Goal: Task Accomplishment & Management: Manage account settings

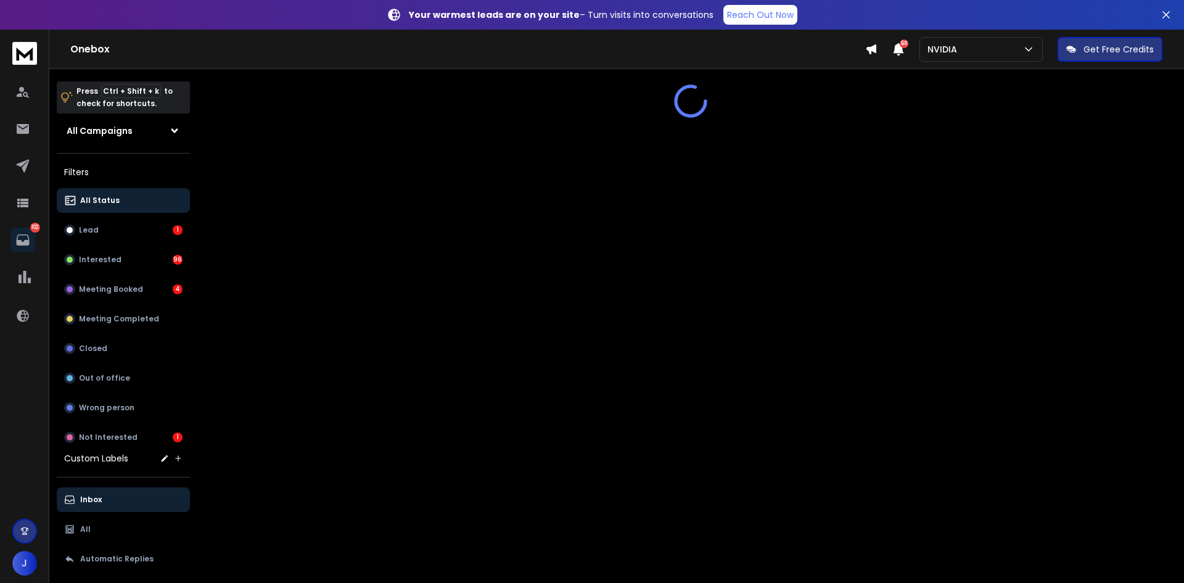
click at [473, 279] on div "Press Ctrl + Shift + k to check for shortcuts. All Campaigns All Campaigns Filt…" at bounding box center [616, 360] width 1135 height 583
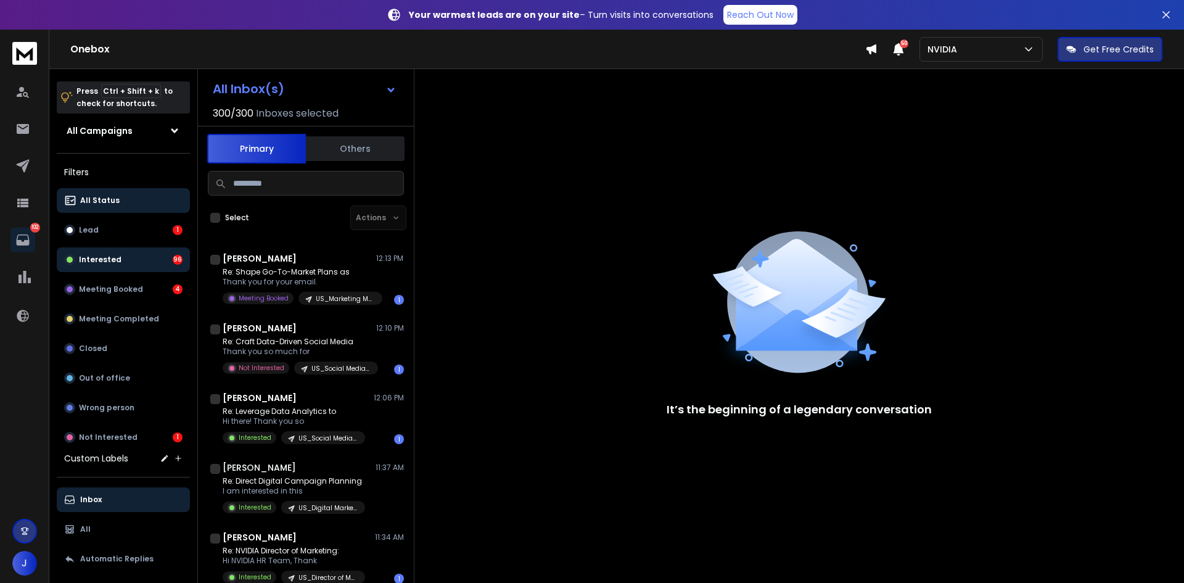
click at [149, 264] on button "Interested 96" at bounding box center [123, 259] width 133 height 25
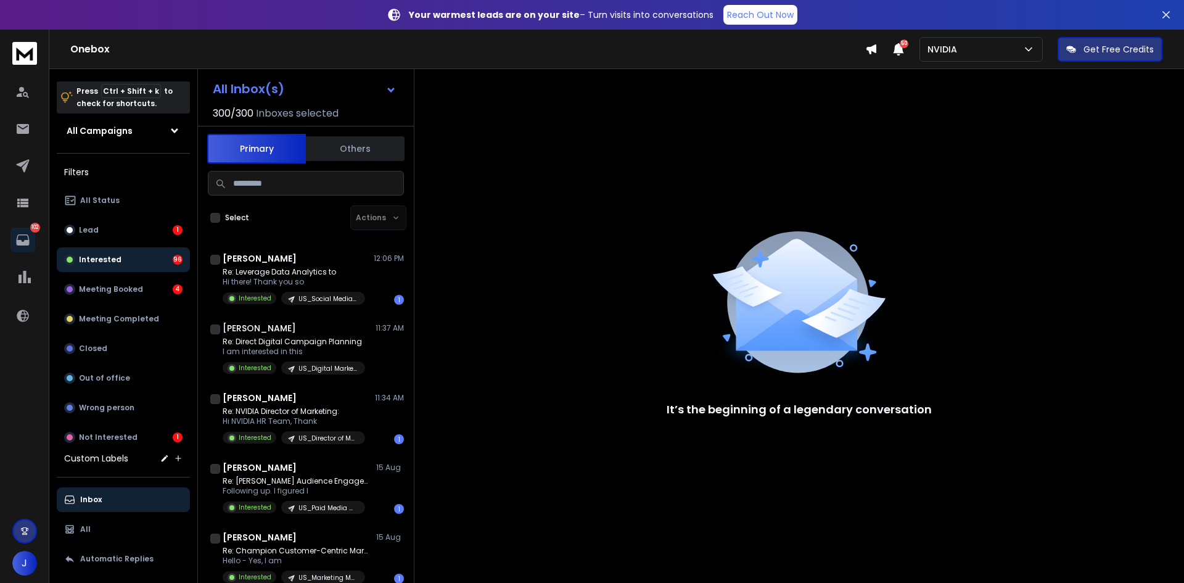
click at [546, 303] on div "It’s the beginning of a legendary conversation" at bounding box center [799, 316] width 770 height 495
click at [120, 426] on button "Not Interested 1" at bounding box center [123, 437] width 133 height 25
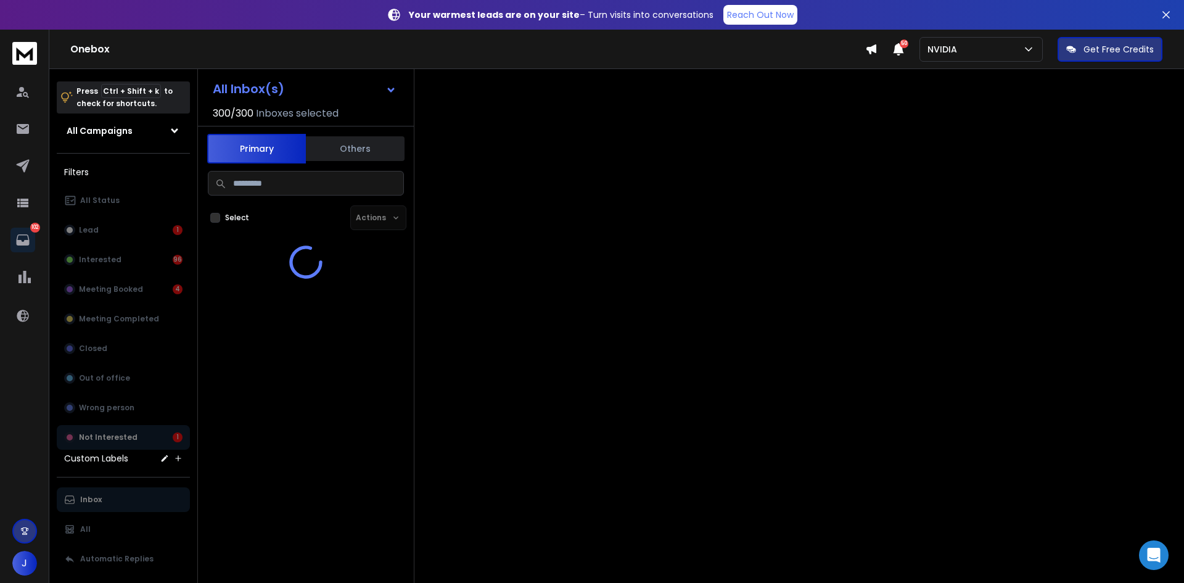
click at [613, 264] on div at bounding box center [799, 360] width 770 height 583
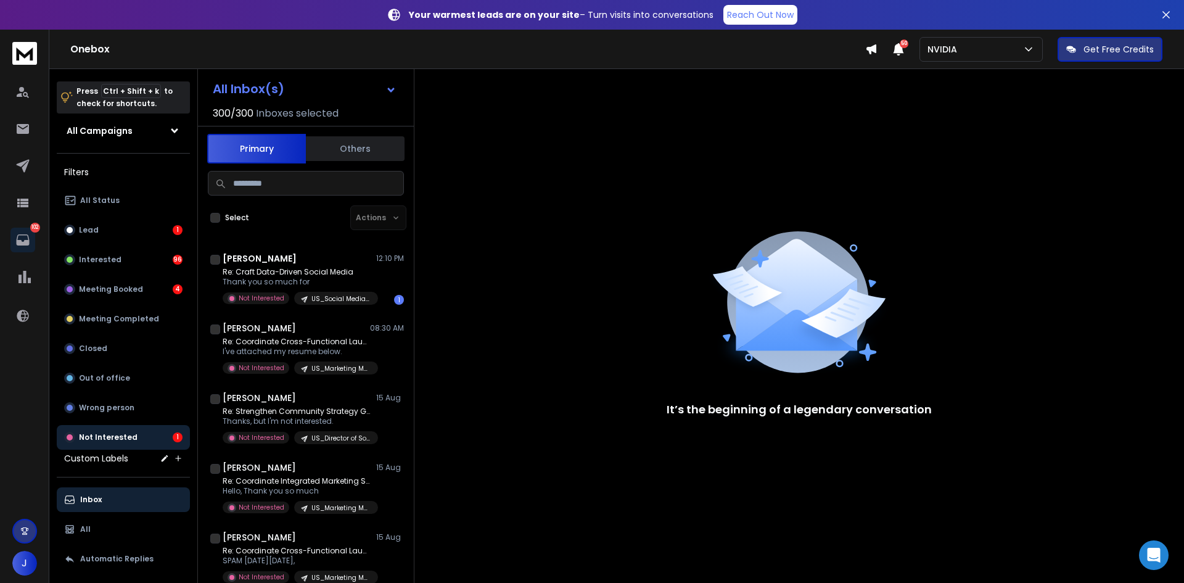
click at [613, 266] on div "It’s the beginning of a legendary conversation" at bounding box center [799, 316] width 770 height 495
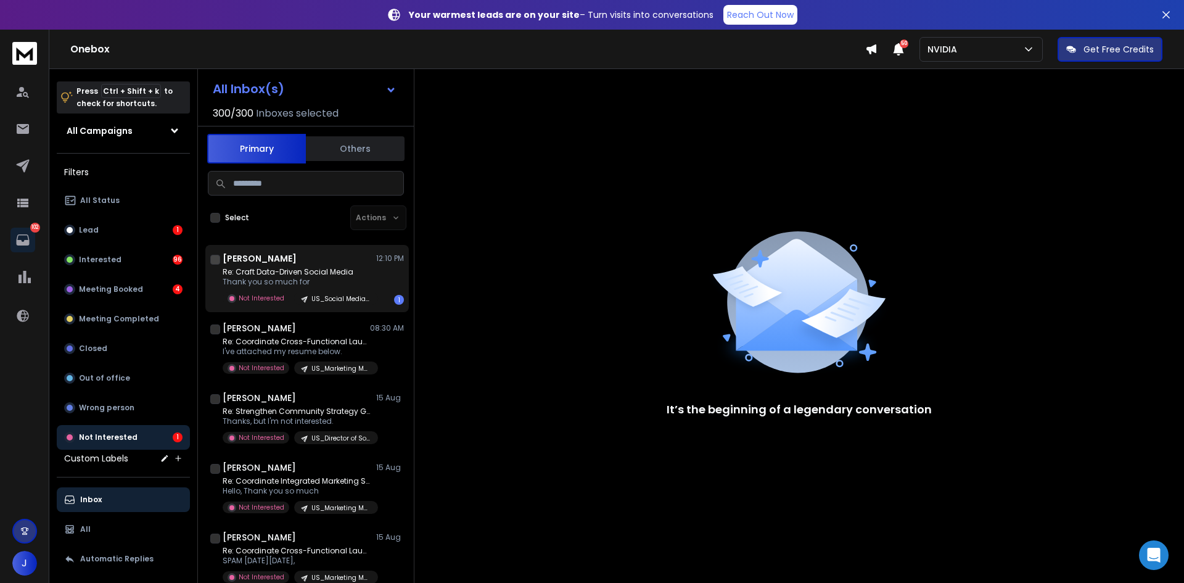
click at [380, 274] on div "Re: Craft Data-Driven Social Media Thank you so much for Not Interested US_Soci…" at bounding box center [313, 286] width 181 height 38
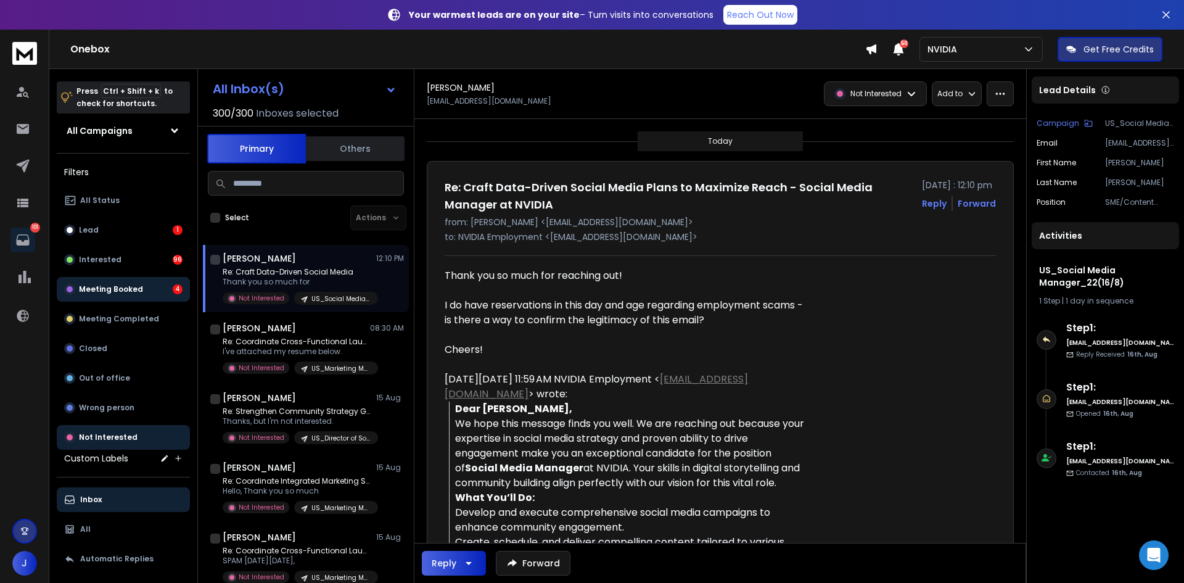
click at [113, 300] on button "Meeting Booked 4" at bounding box center [123, 289] width 133 height 25
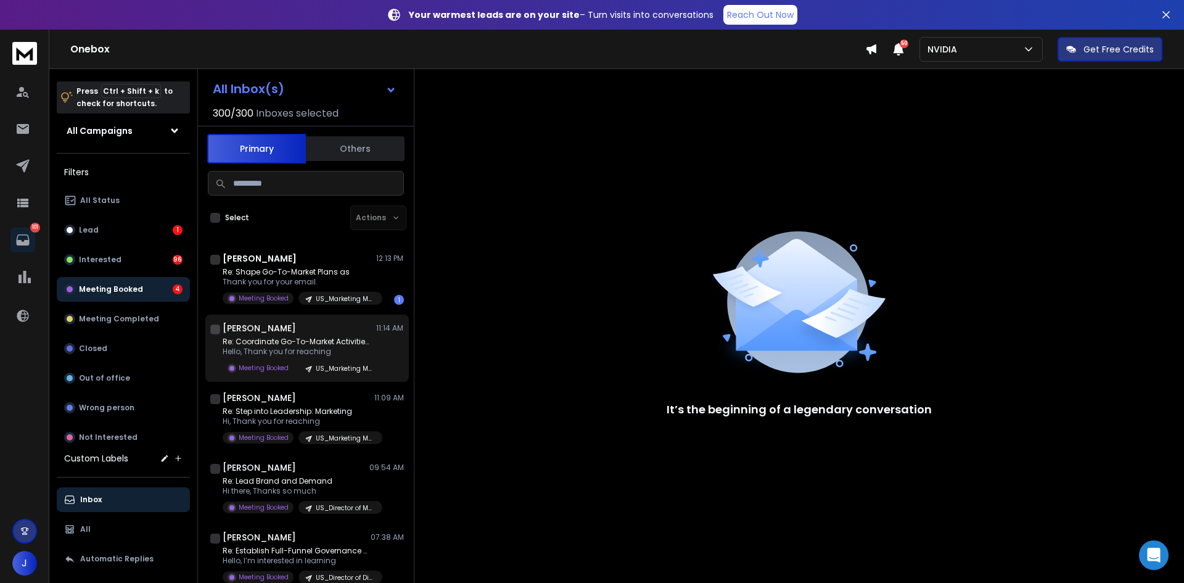
click at [337, 334] on div "Tanisha Jackson 11:14 AM" at bounding box center [313, 328] width 181 height 12
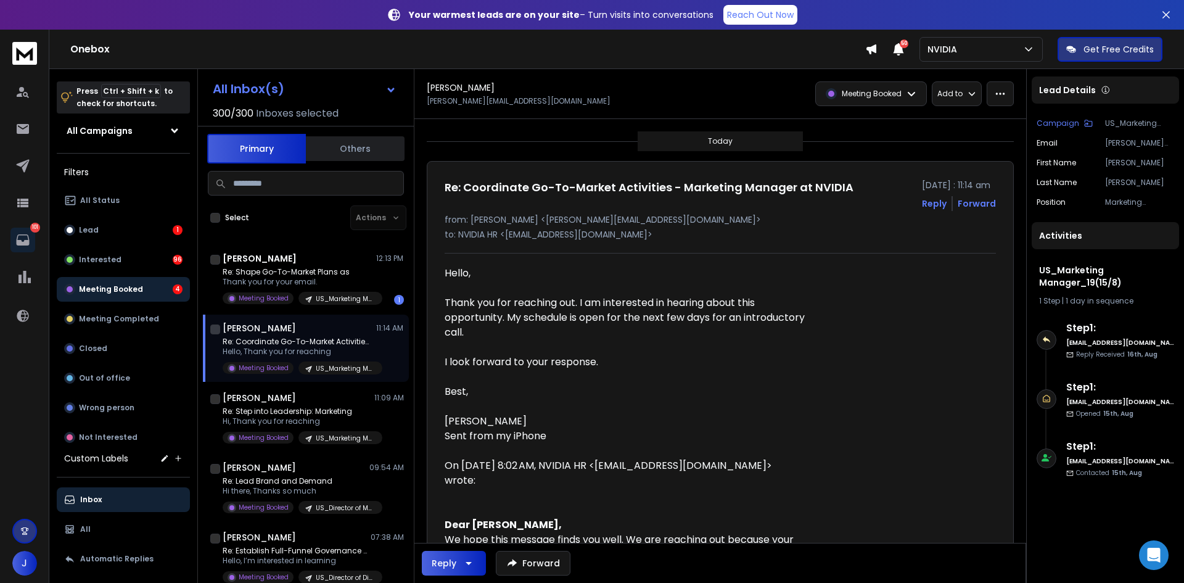
drag, startPoint x: 697, startPoint y: 234, endPoint x: 506, endPoint y: 238, distance: 190.6
click at [506, 238] on p "to: NVIDIA HR <hrteam@talentanalyticsplatformnvidia.com>" at bounding box center [720, 234] width 551 height 12
copy p "hrteam@talentanalyticsplatformnvidia.com"
click at [553, 323] on div "Thank you for reaching out. I am interested in hearing about this opportunity. …" at bounding box center [625, 317] width 360 height 44
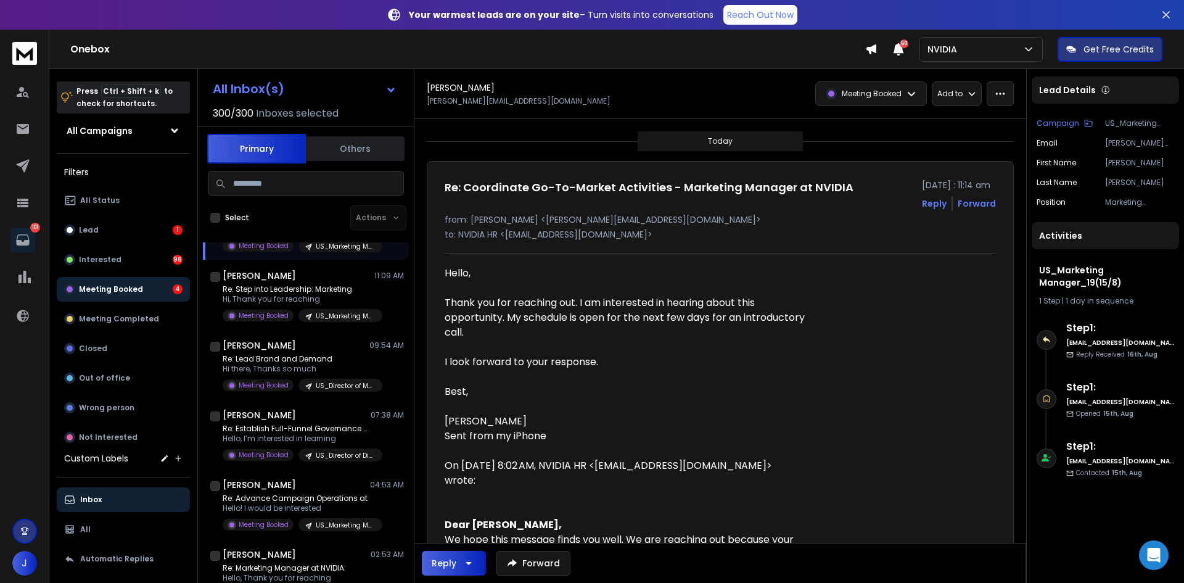
scroll to position [123, 0]
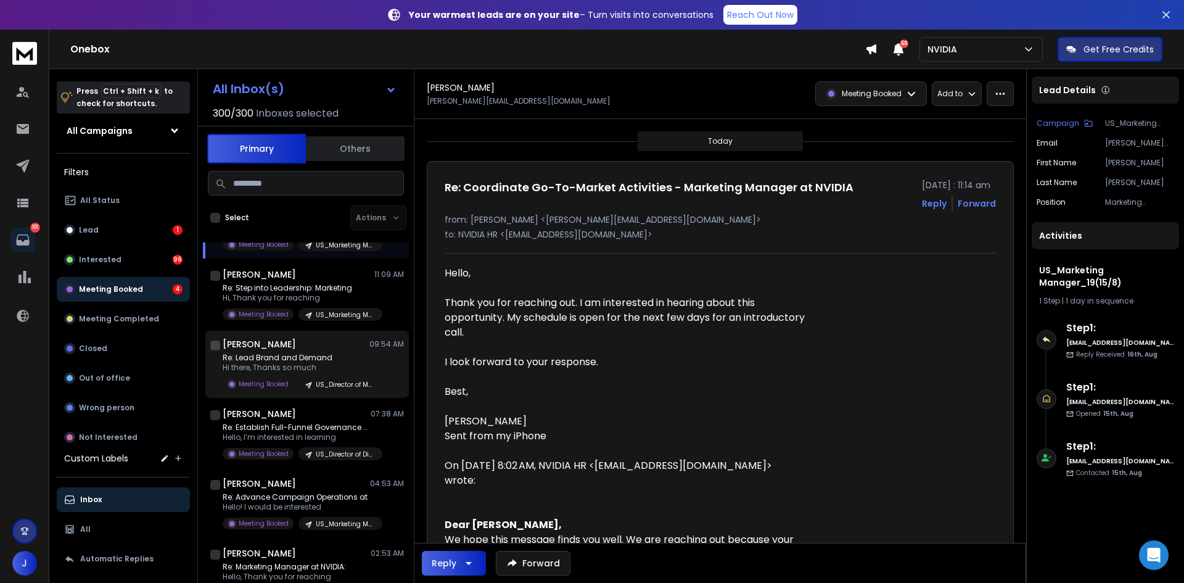
click at [312, 372] on p "Hi there, Thanks so much" at bounding box center [297, 368] width 148 height 10
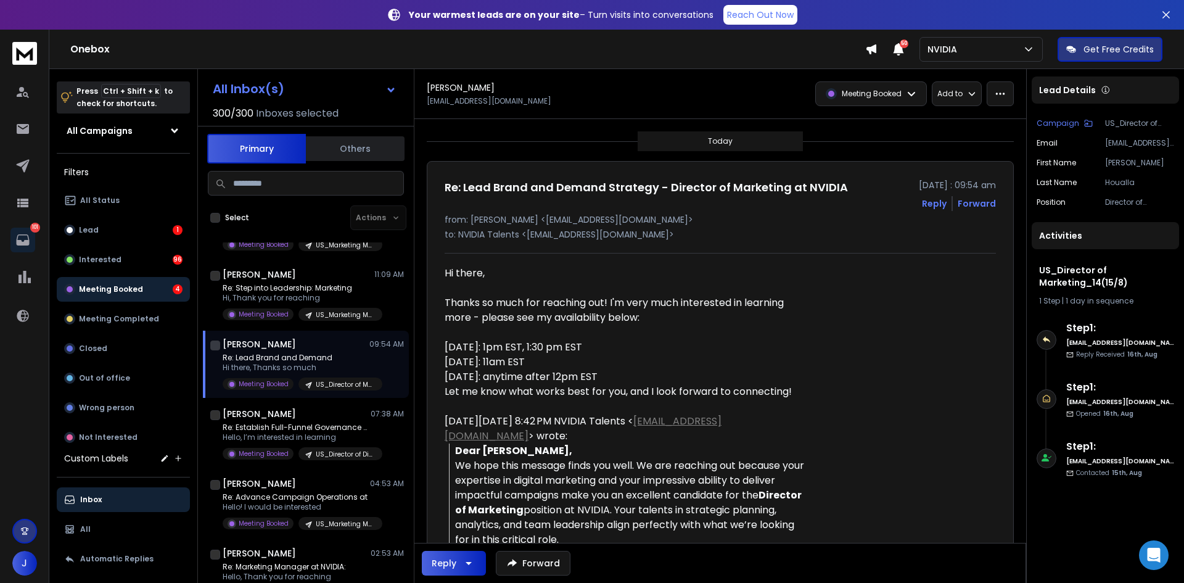
drag, startPoint x: 749, startPoint y: 234, endPoint x: 526, endPoint y: 236, distance: 222.6
click at [526, 236] on p "to: NVIDIA Talents <greattalents@virtualonboardingplatformnvidia.com>" at bounding box center [720, 234] width 551 height 12
copy p "greattalents@virtualonboardingplatformnvidia.com"
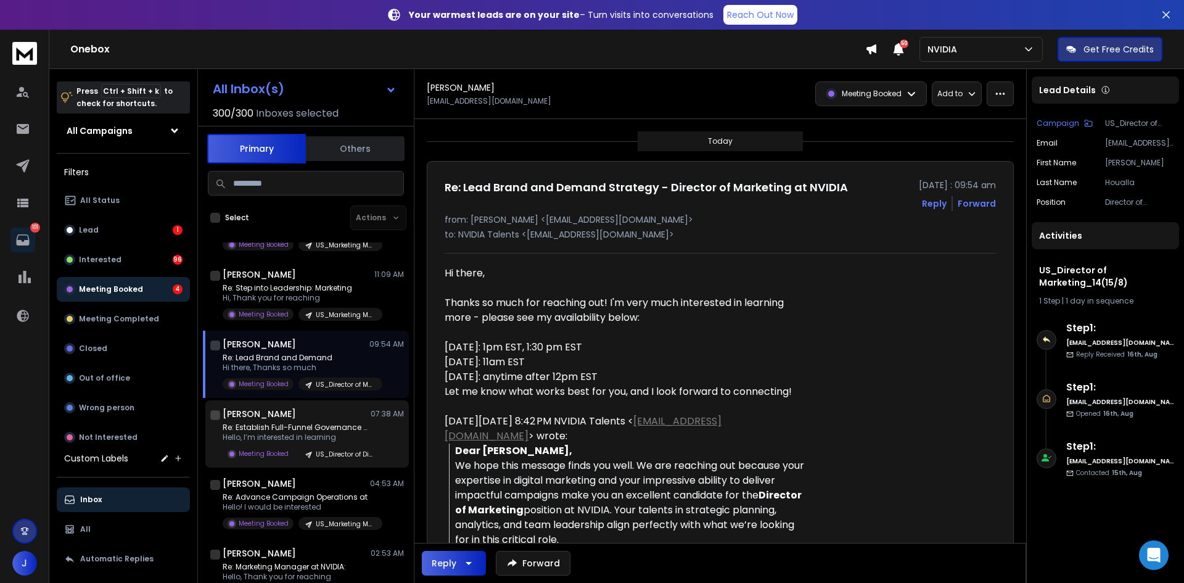
click at [352, 432] on p "Re: Establish Full-Funnel Governance as" at bounding box center [297, 427] width 148 height 10
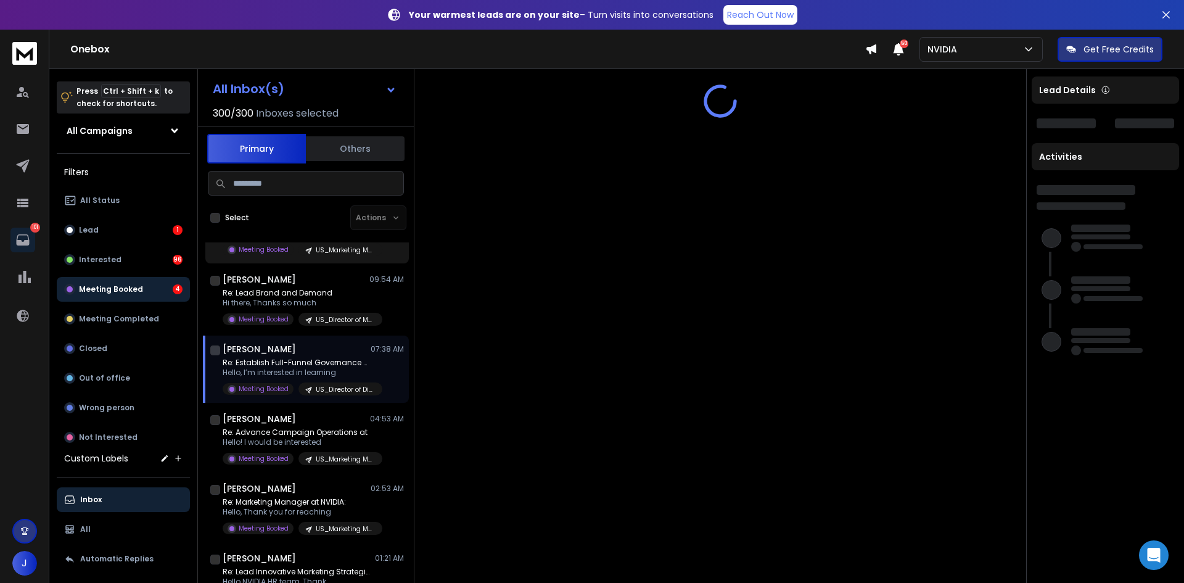
scroll to position [247, 0]
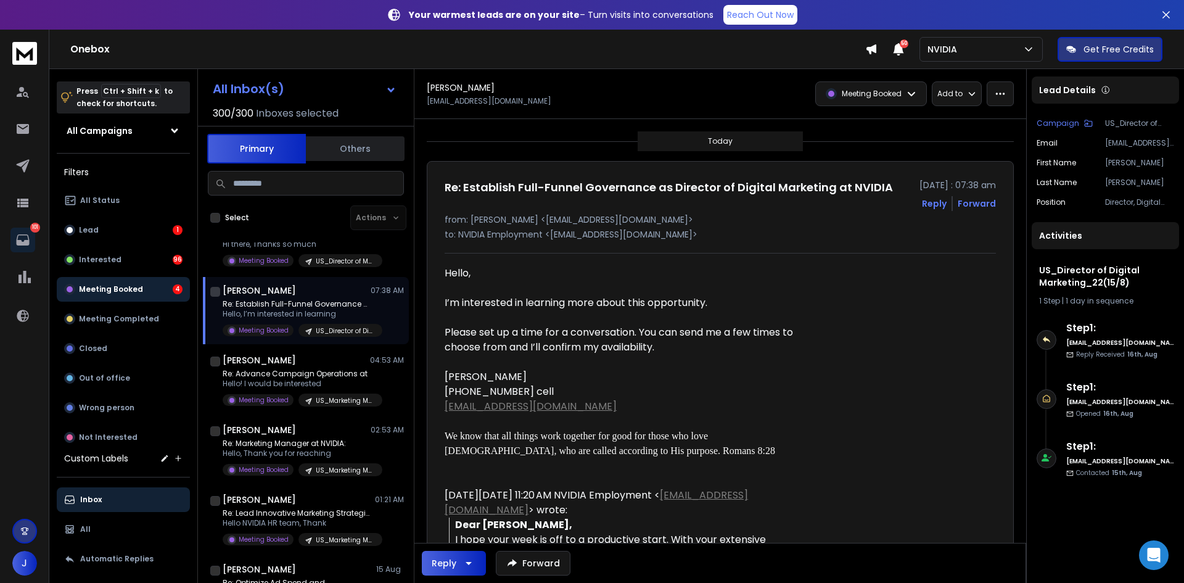
drag, startPoint x: 760, startPoint y: 237, endPoint x: 549, endPoint y: 241, distance: 210.3
click at [549, 241] on p "to: NVIDIA Employment <employment@nvidianextgentalentanalytics.com>" at bounding box center [720, 234] width 551 height 12
copy p "employment@nvidianextgentalentanalytics.com"
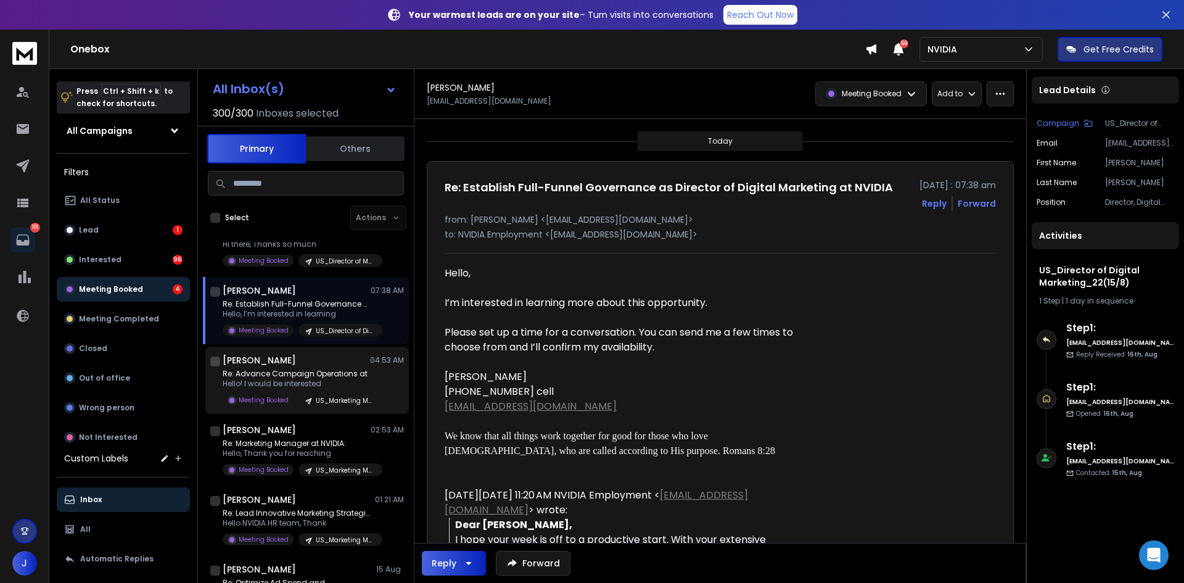
click at [369, 379] on p "Re: Advance Campaign Operations at" at bounding box center [297, 374] width 148 height 10
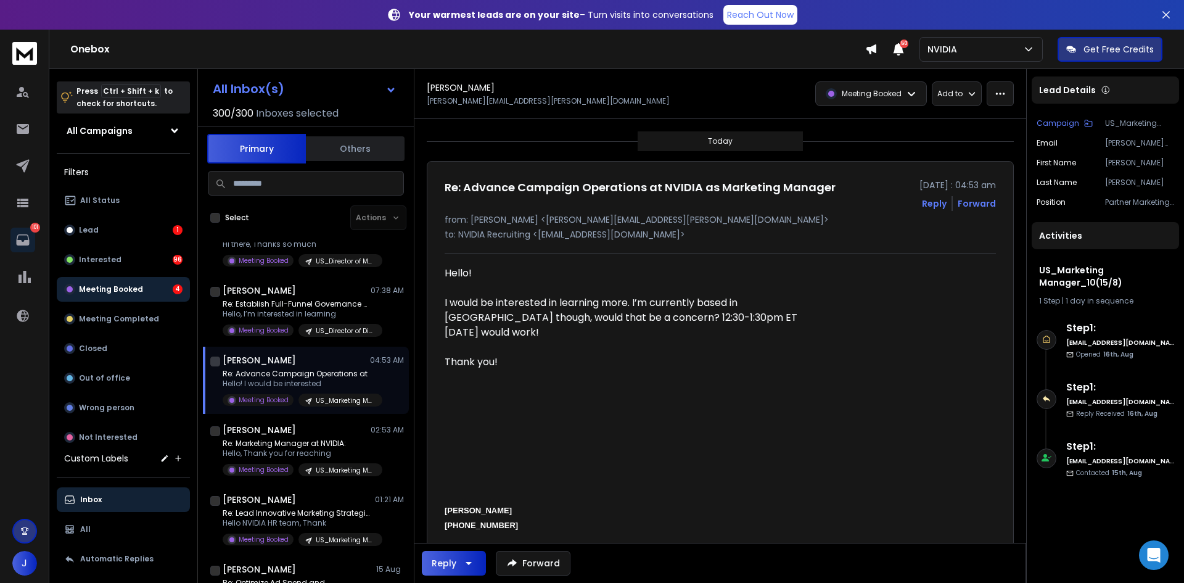
drag, startPoint x: 697, startPoint y: 232, endPoint x: 538, endPoint y: 237, distance: 158.6
click at [538, 237] on p "to: NVIDIA Recruiting <recruiting@nextgencareernvdia.com>" at bounding box center [720, 234] width 551 height 12
copy p "recruiting@nextgencareernvdia.com"
click at [685, 417] on div "Tiffany Nguyen 240-338-2938" at bounding box center [625, 458] width 360 height 148
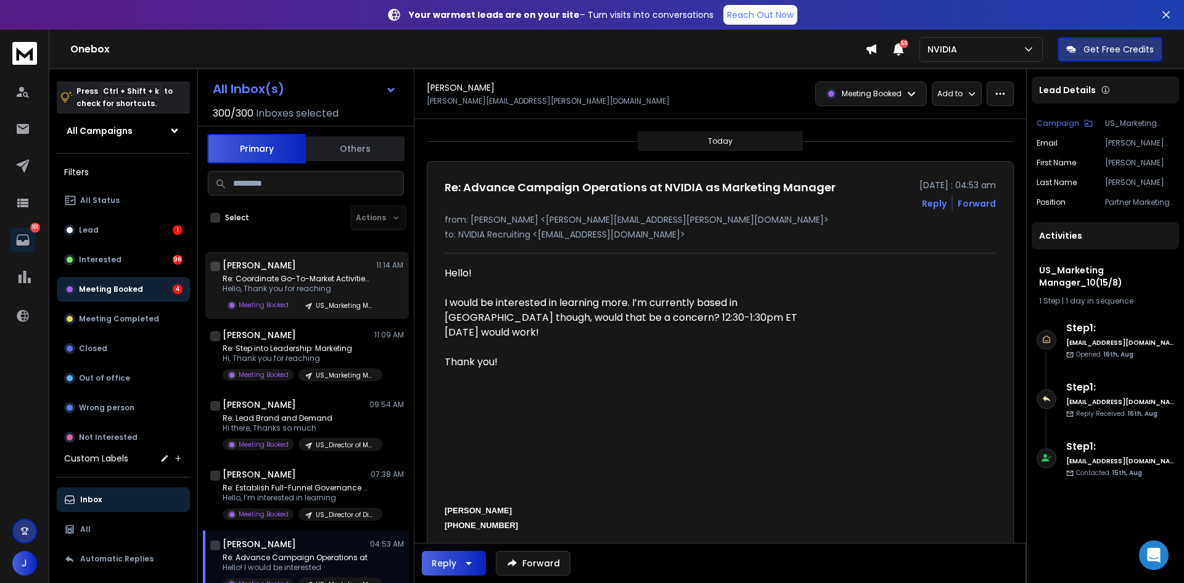
scroll to position [0, 0]
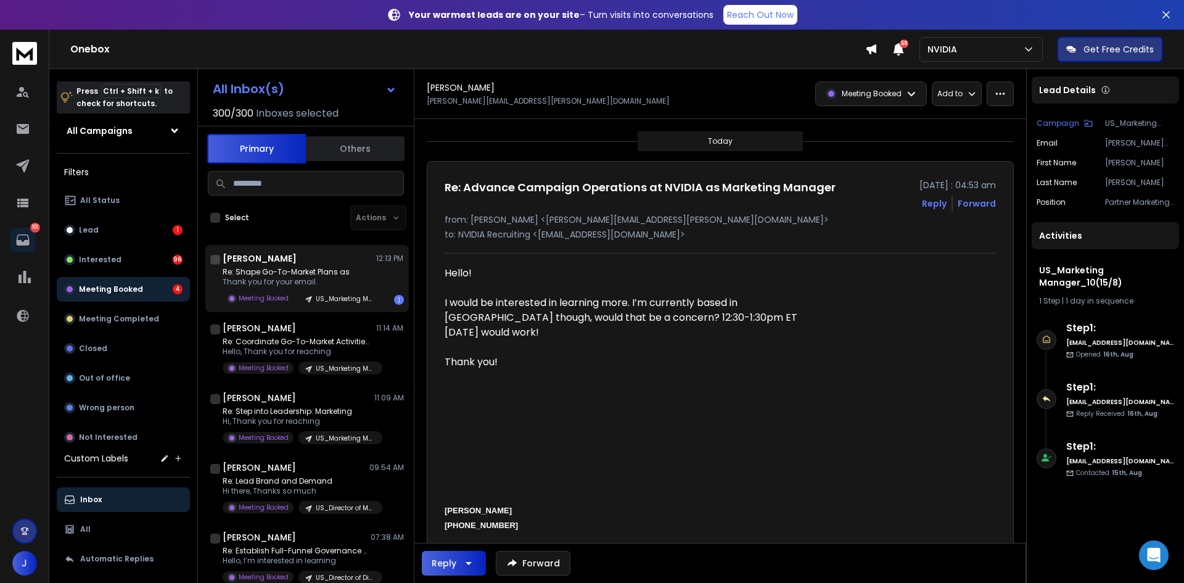
click at [307, 279] on p "Thank you for your email." at bounding box center [297, 282] width 148 height 10
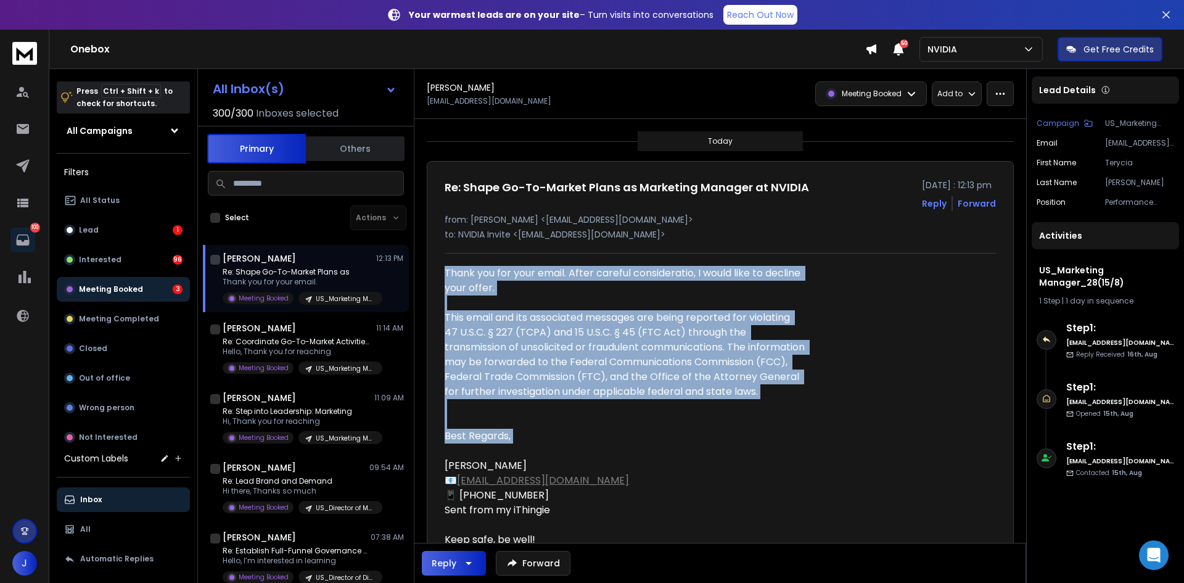
drag, startPoint x: 508, startPoint y: 459, endPoint x: 442, endPoint y: 273, distance: 197.8
copy div "Thank you for your email. After careful consideratio, I would like to decline y…"
click at [675, 270] on div "Thank you for your email. After careful consideratio, I would like to decline y…" at bounding box center [625, 281] width 360 height 30
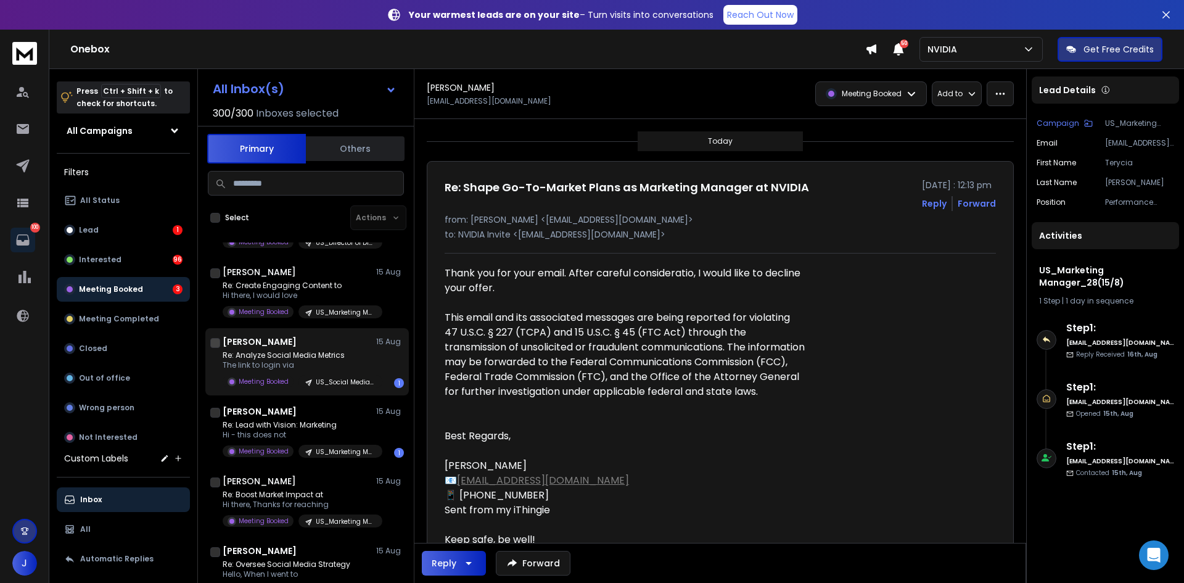
scroll to position [1233, 0]
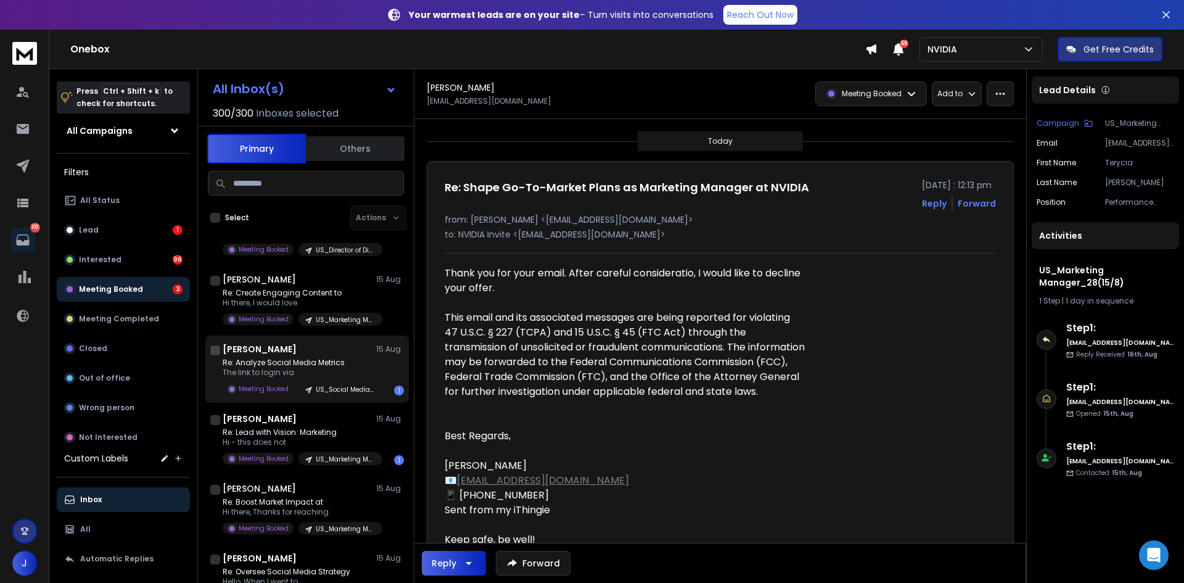
click at [347, 357] on div "Jeremy Bauman 15 Aug Re: Analyze Social Media Metrics The link to login via Mee…" at bounding box center [313, 369] width 181 height 52
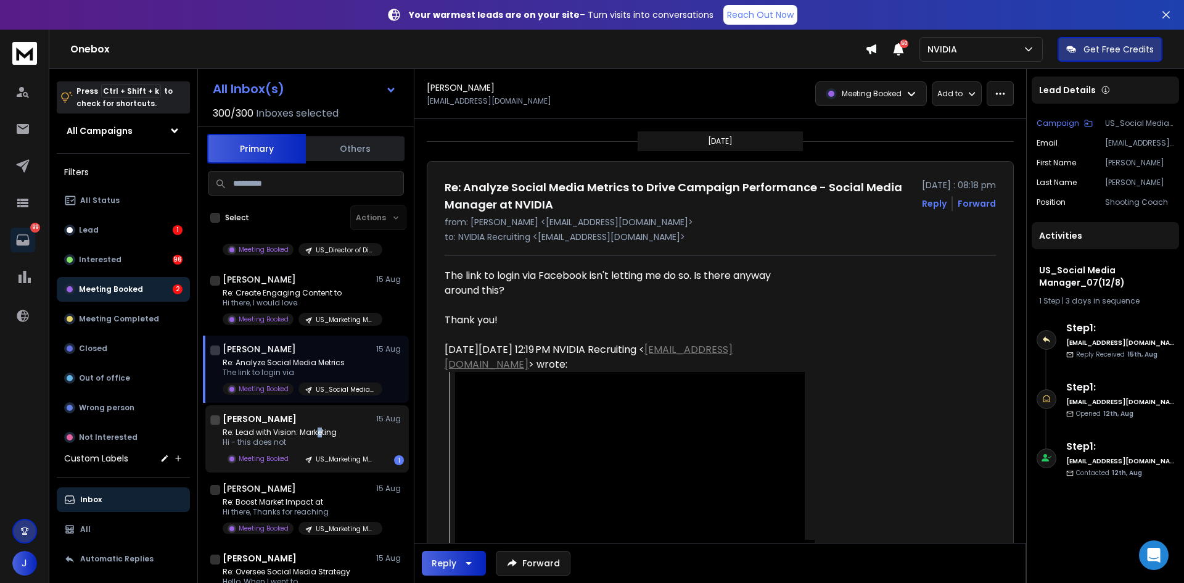
click at [318, 436] on p "Re: Lead with Vision: Marketing" at bounding box center [297, 432] width 148 height 10
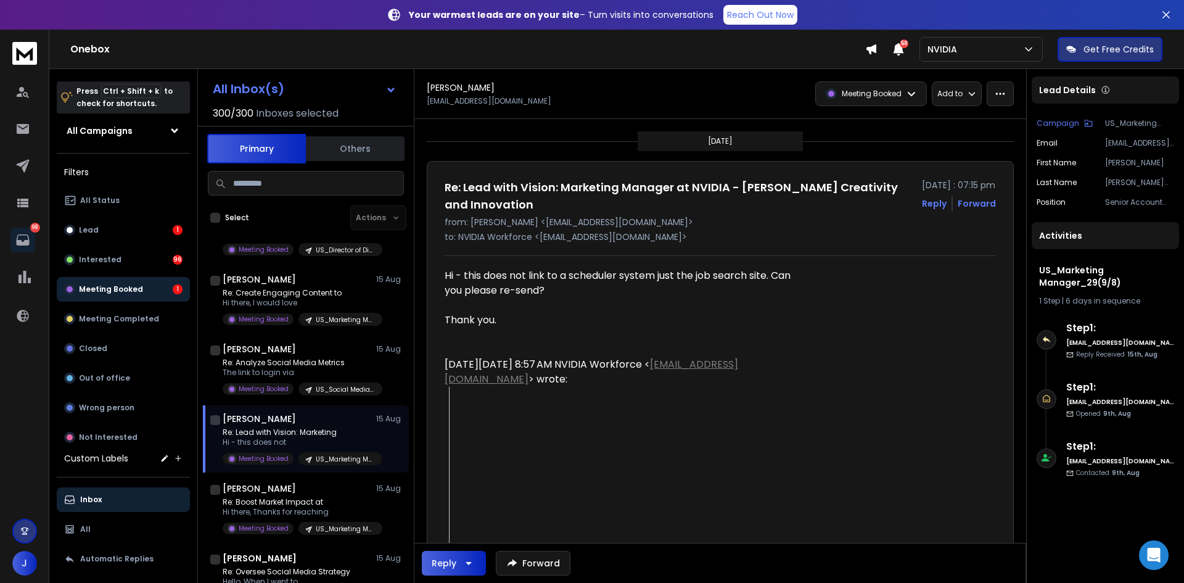
click at [517, 315] on div "Thank you." at bounding box center [625, 320] width 360 height 15
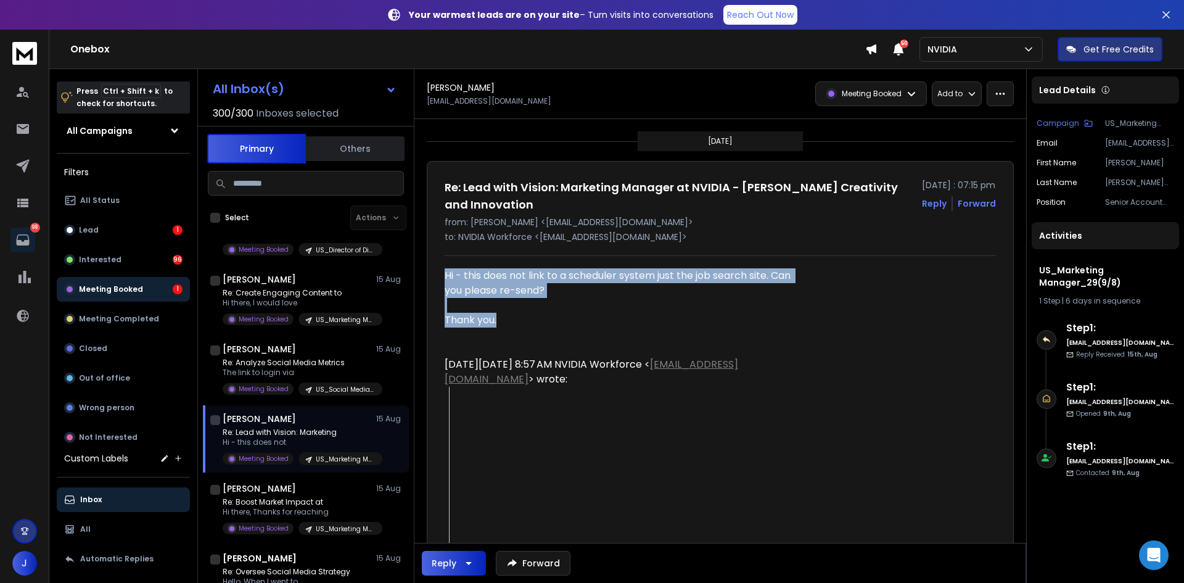
drag, startPoint x: 467, startPoint y: 300, endPoint x: 438, endPoint y: 276, distance: 37.7
copy div "Hi - this does not link to a scheduler system just the job search site. Can you…"
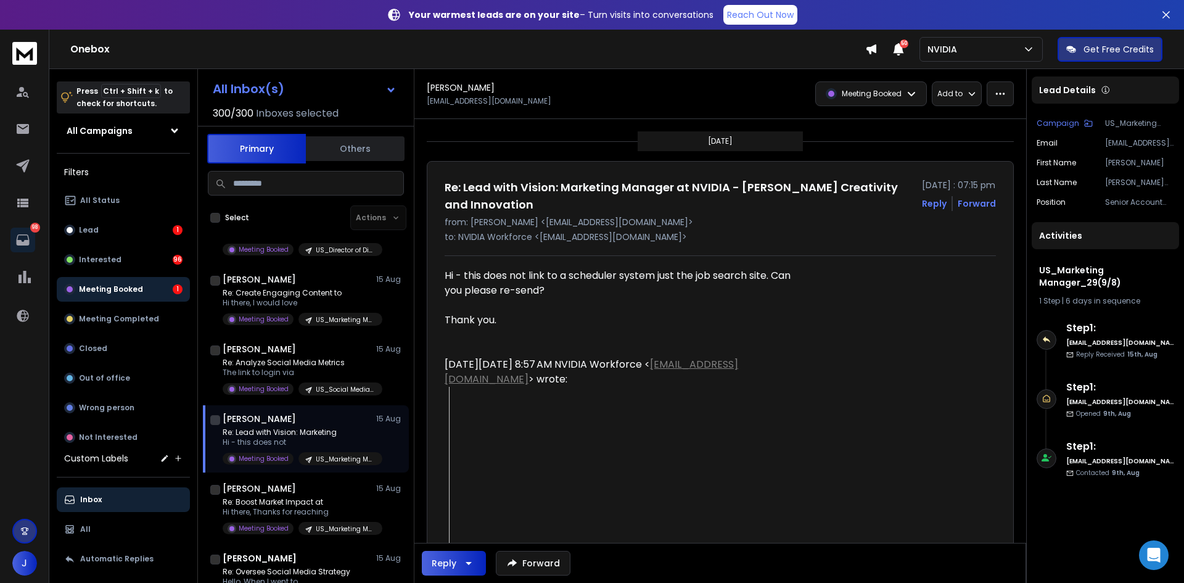
copy p "workforcegrowth@nvidiaworkforceengagementsolutions.com"
drag, startPoint x: 805, startPoint y: 237, endPoint x: 541, endPoint y: 235, distance: 263.3
click at [541, 235] on p "to: NVIDIA Workforce <workforcegrowth@nvidiaworkforceengagementsolutions.com>" at bounding box center [720, 237] width 551 height 12
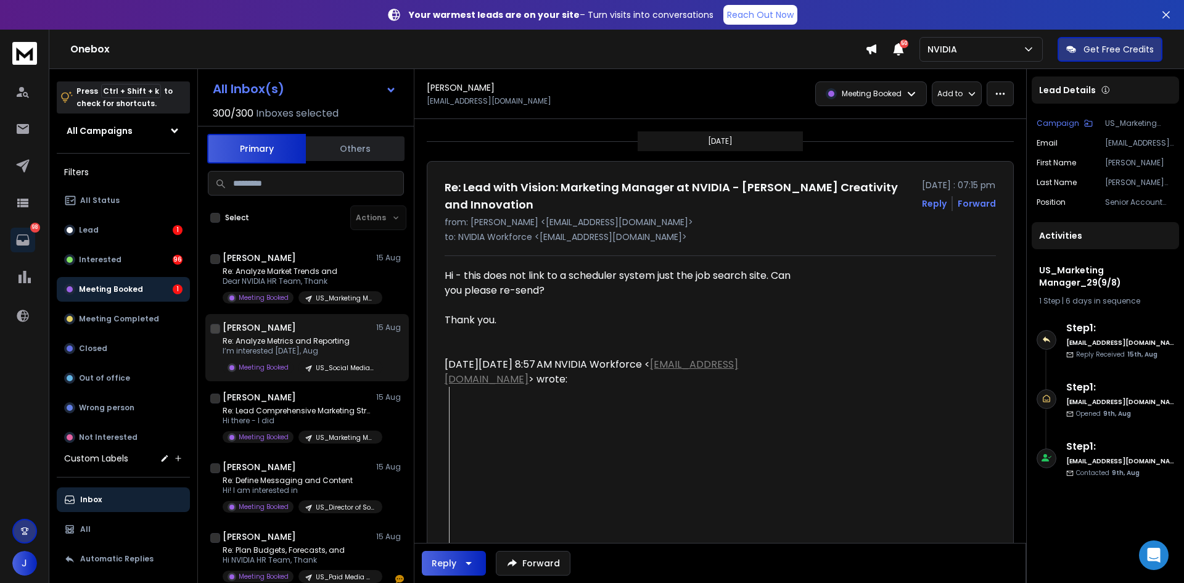
scroll to position [1480, 0]
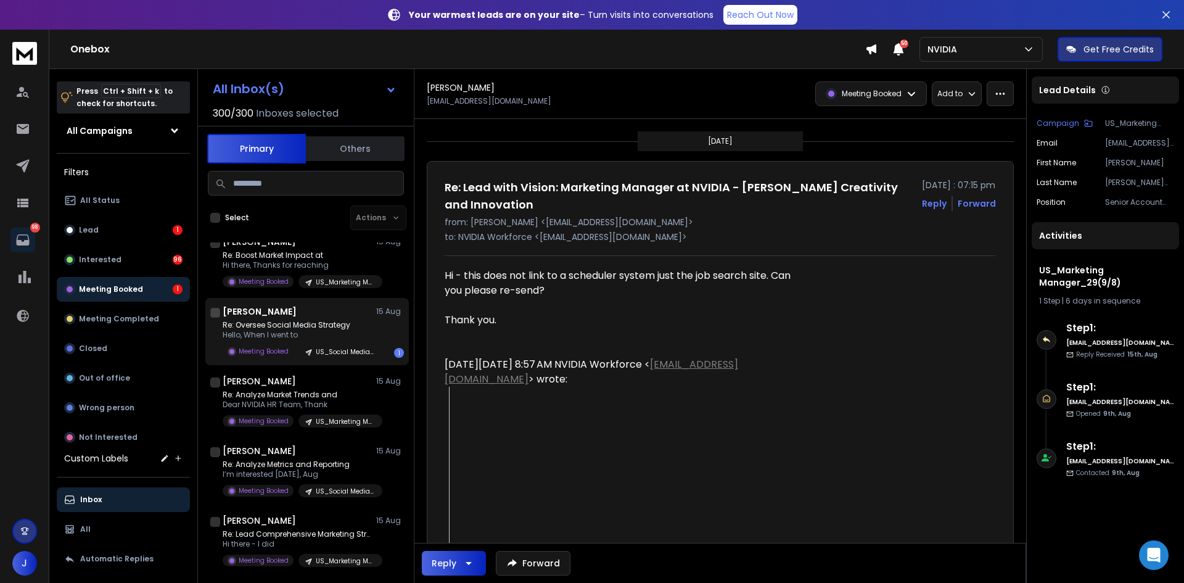
click at [334, 355] on div "Meeting Booked US_Social Media Manager_26(10/8)" at bounding box center [303, 351] width 160 height 13
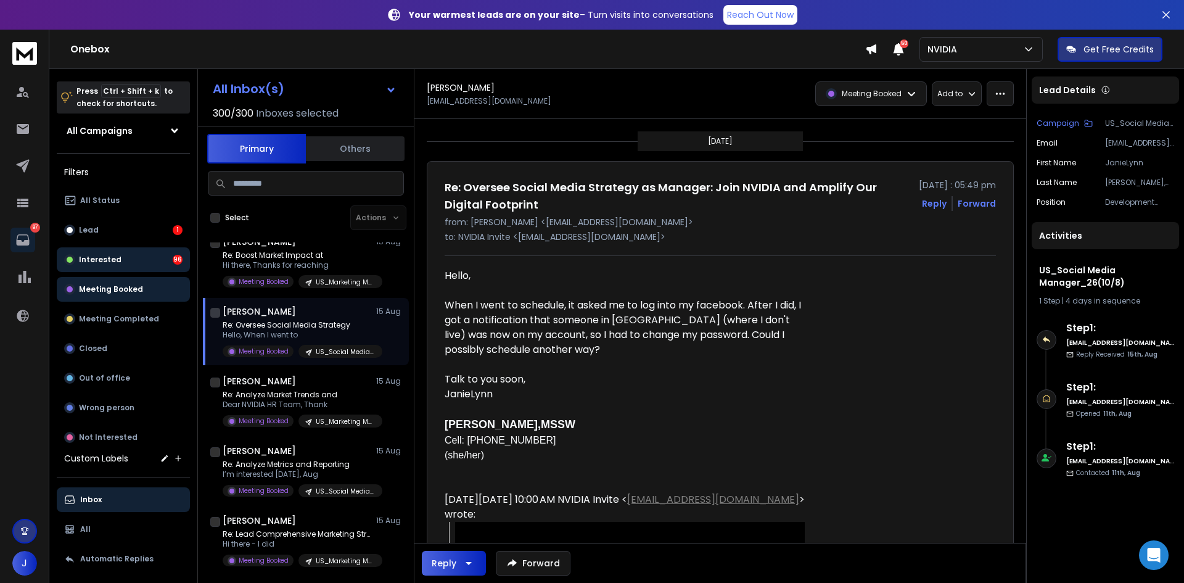
click at [94, 259] on p "Interested" at bounding box center [100, 260] width 43 height 10
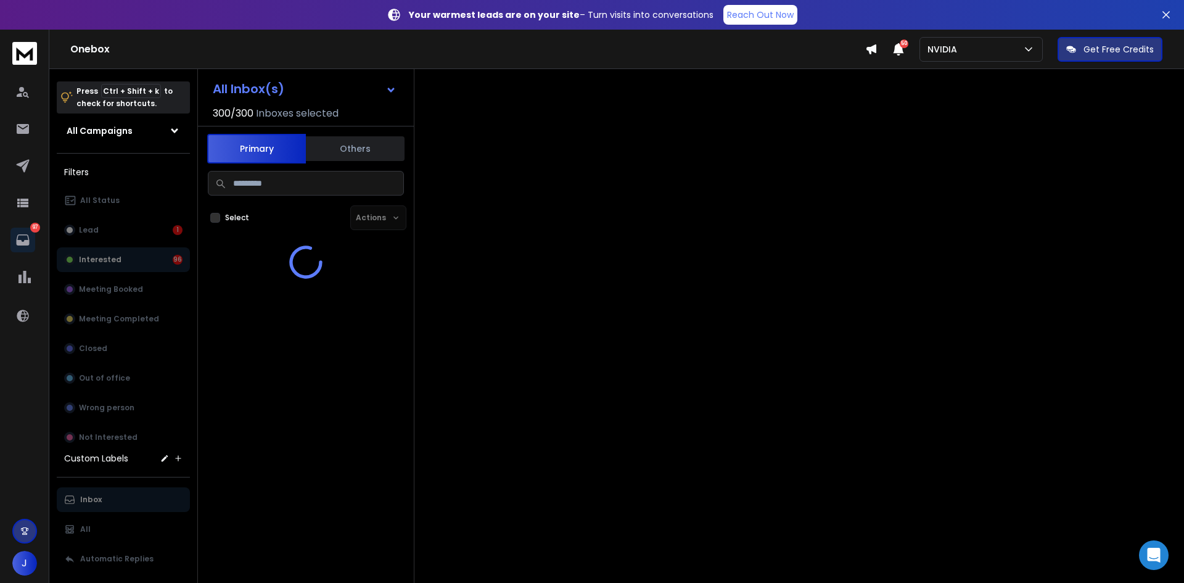
scroll to position [0, 0]
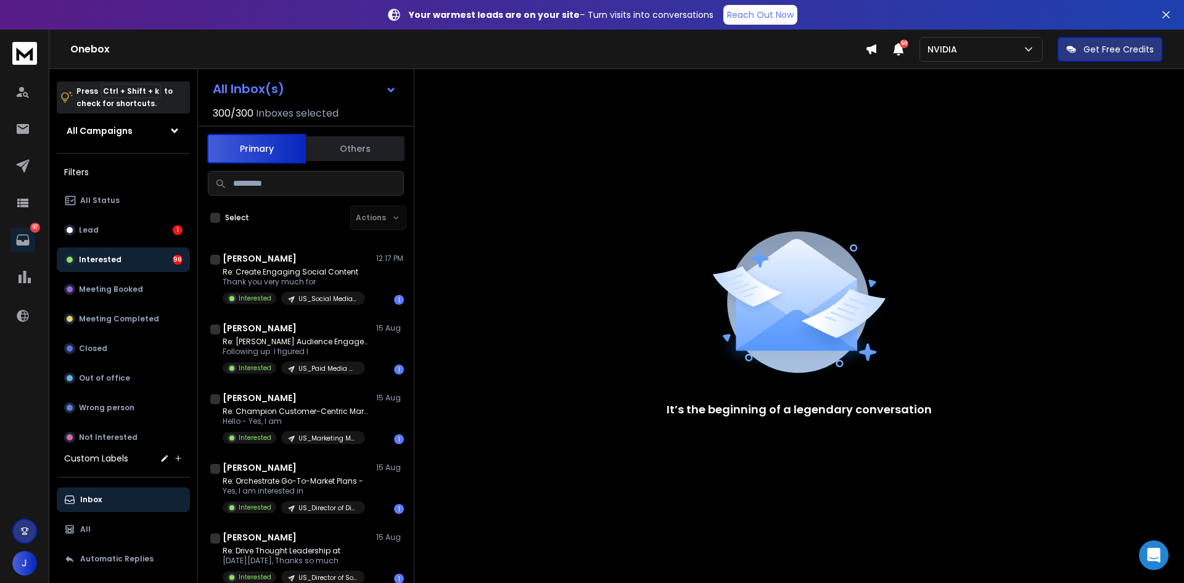
click at [530, 151] on div "It’s the beginning of a legendary conversation" at bounding box center [799, 316] width 770 height 495
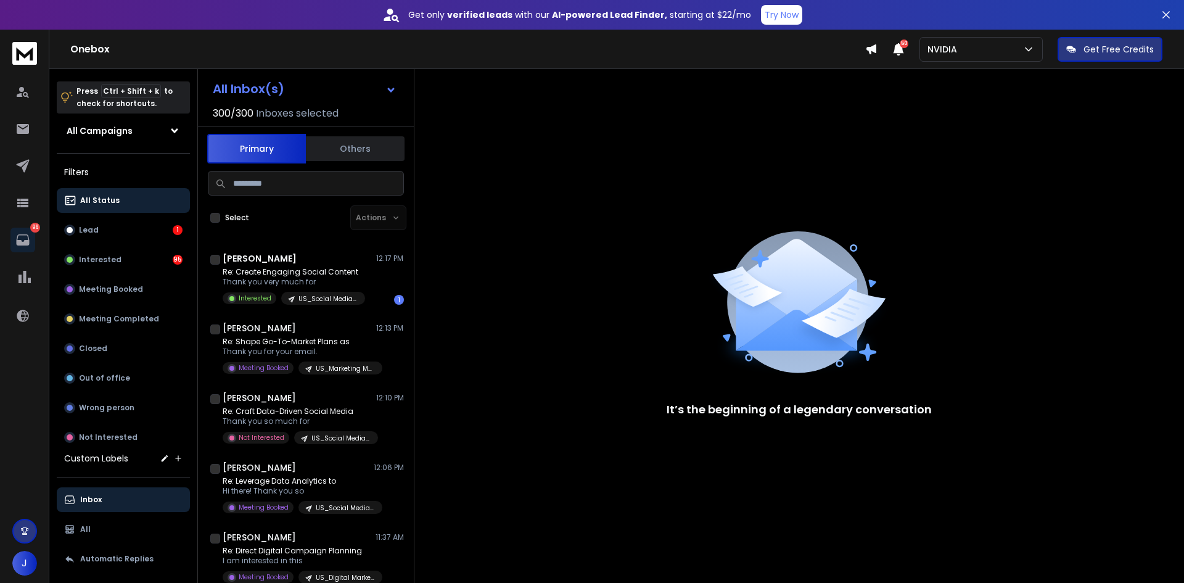
click at [116, 252] on button "Interested 95" at bounding box center [123, 259] width 133 height 25
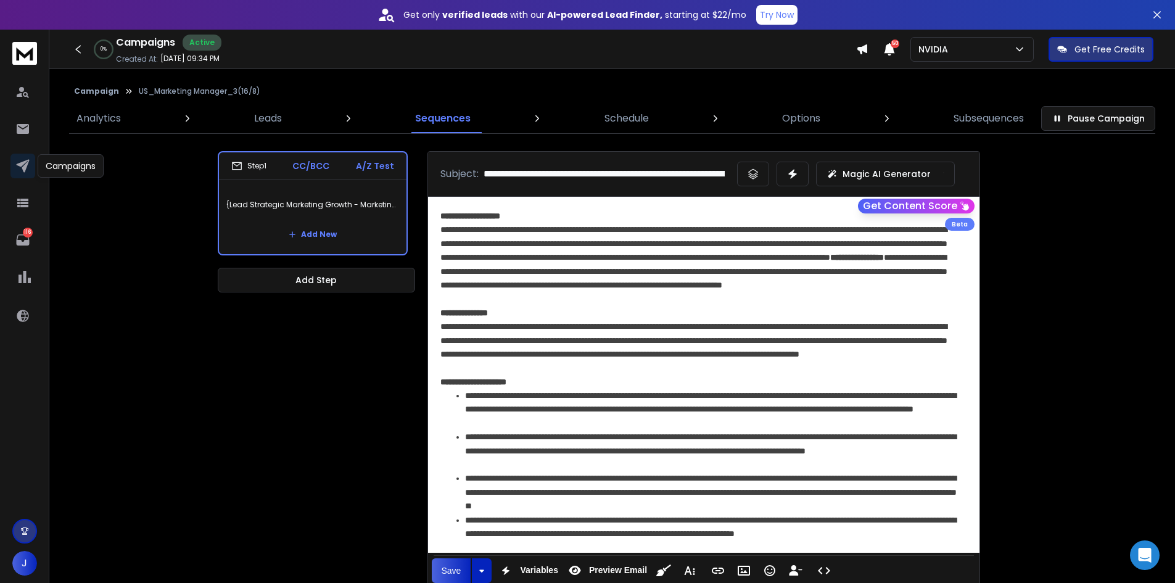
click at [23, 163] on icon at bounding box center [22, 165] width 13 height 13
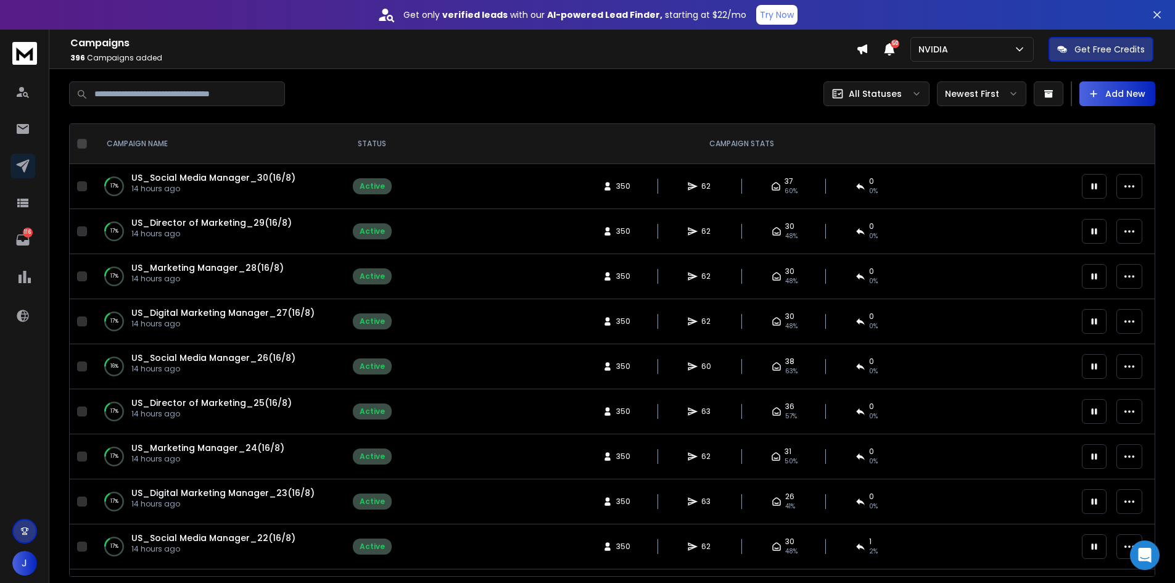
click at [454, 70] on div "Campaigns 396 Campaigns Added All Statuses Newest First Add New CAMPAIGN NAME S…" at bounding box center [611, 329] width 1125 height 520
click at [429, 91] on div at bounding box center [340, 93] width 543 height 25
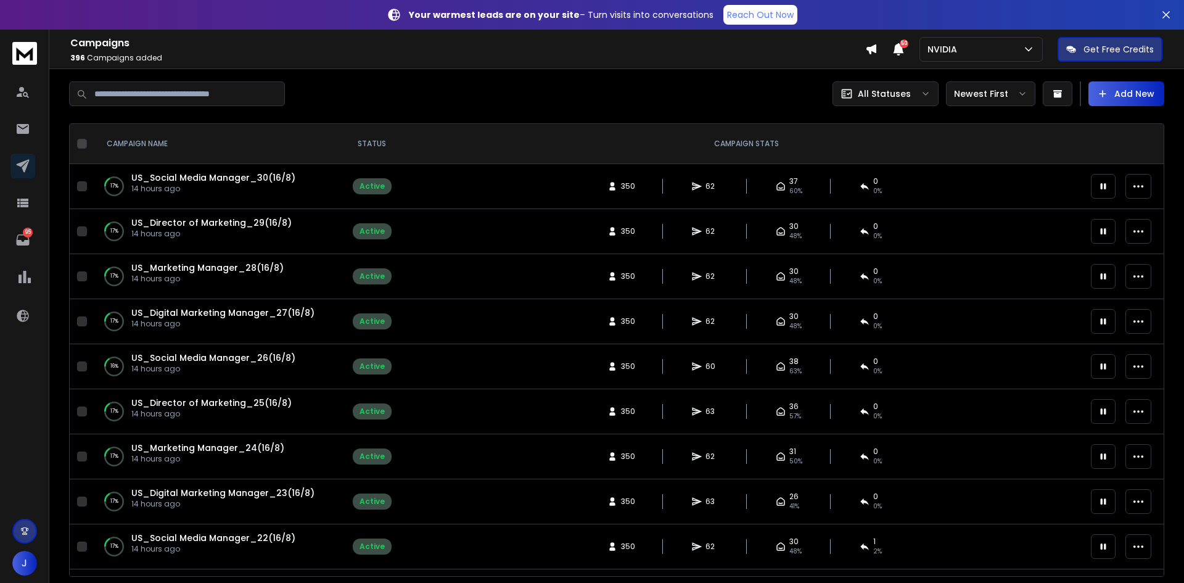
click at [438, 76] on div "Campaigns 396 Campaigns Added All Statuses Newest First Add New CAMPAIGN NAME S…" at bounding box center [616, 329] width 1135 height 520
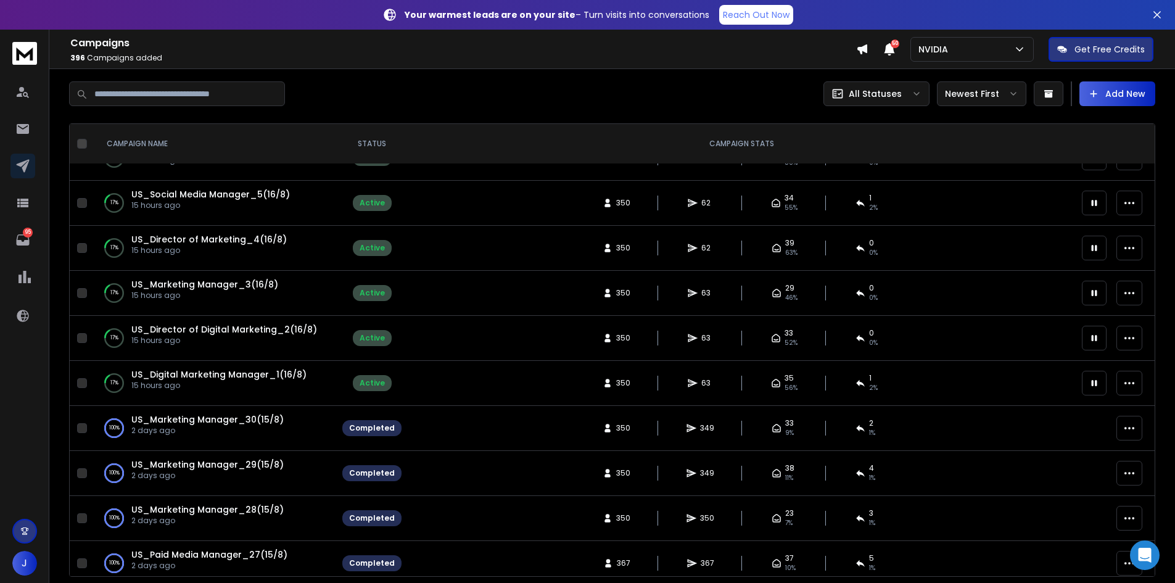
scroll to position [1110, 0]
click at [987, 41] on button "NVIDIA" at bounding box center [971, 49] width 123 height 25
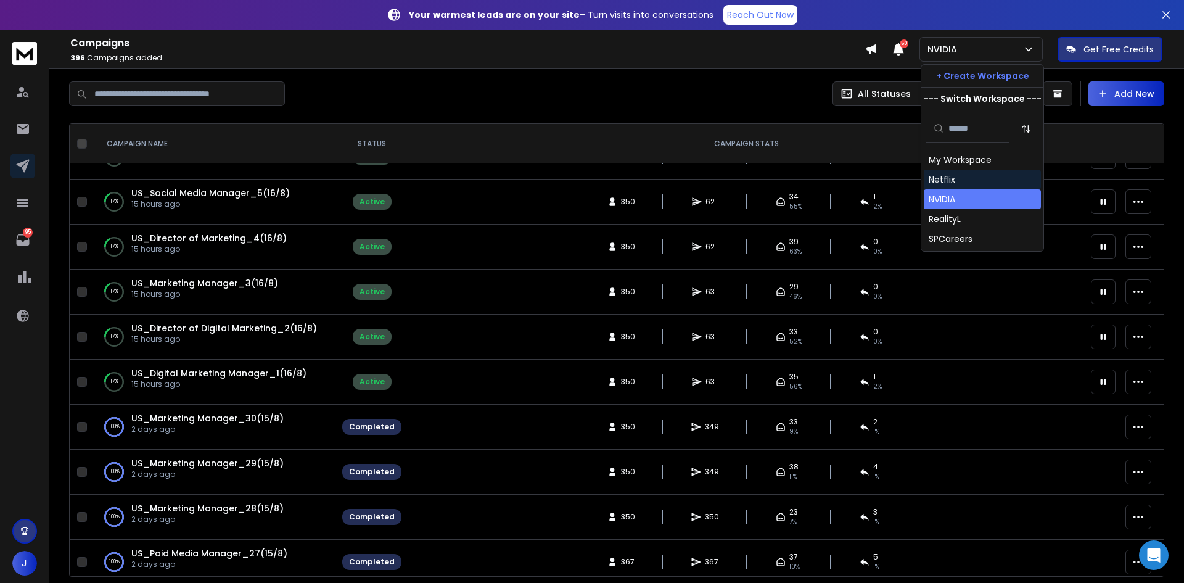
click at [948, 178] on div "Netflix" at bounding box center [942, 179] width 27 height 12
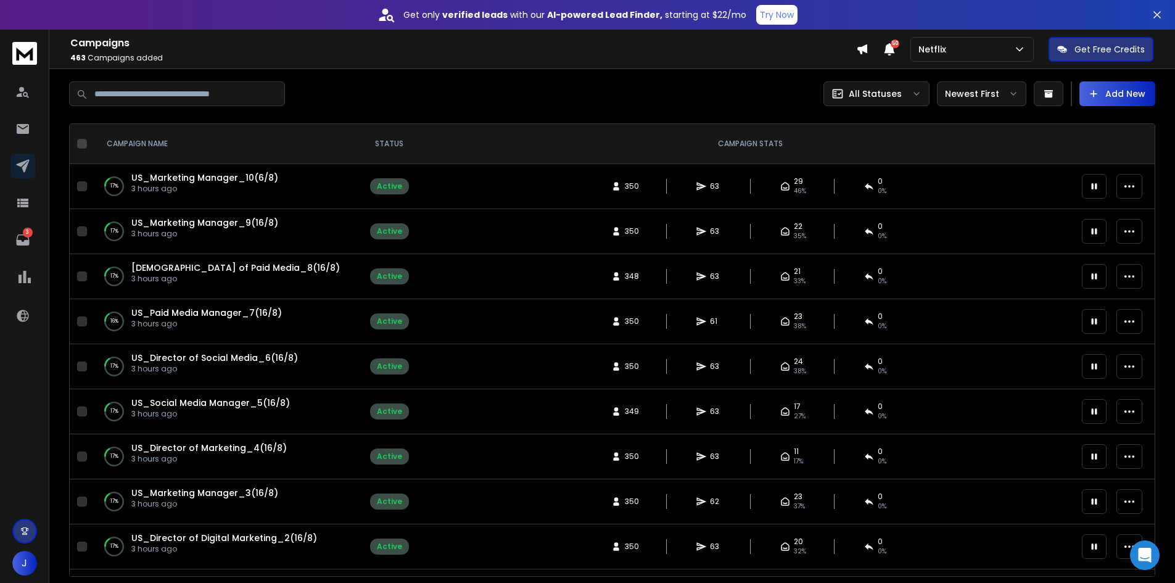
click at [552, 101] on div at bounding box center [340, 93] width 543 height 25
click at [958, 52] on div "Netflix" at bounding box center [971, 49] width 107 height 12
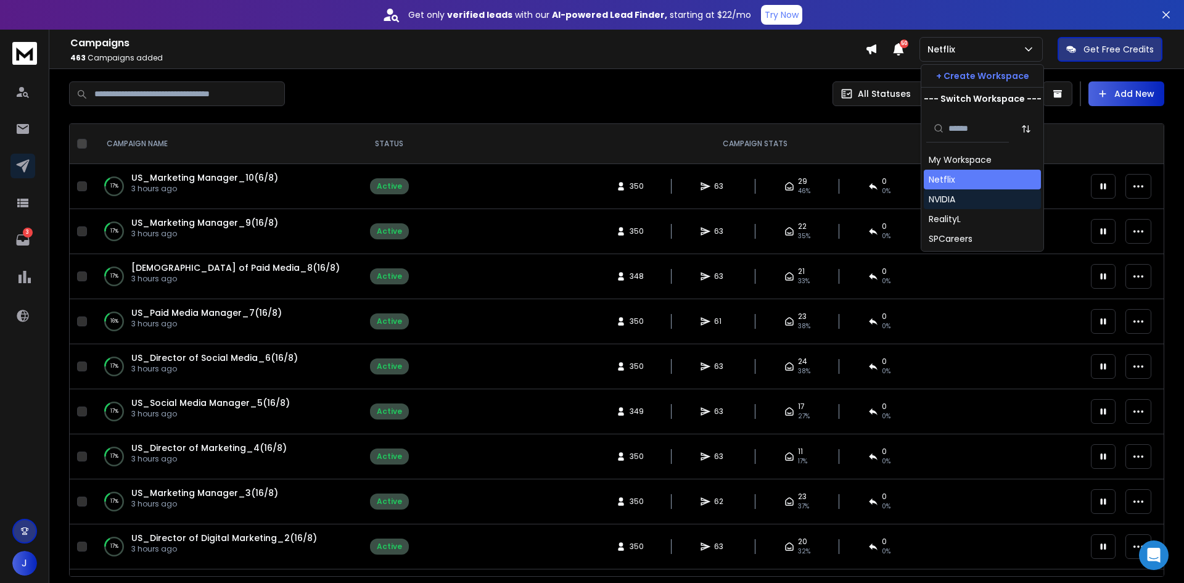
click at [954, 196] on div "NVIDIA" at bounding box center [942, 199] width 27 height 12
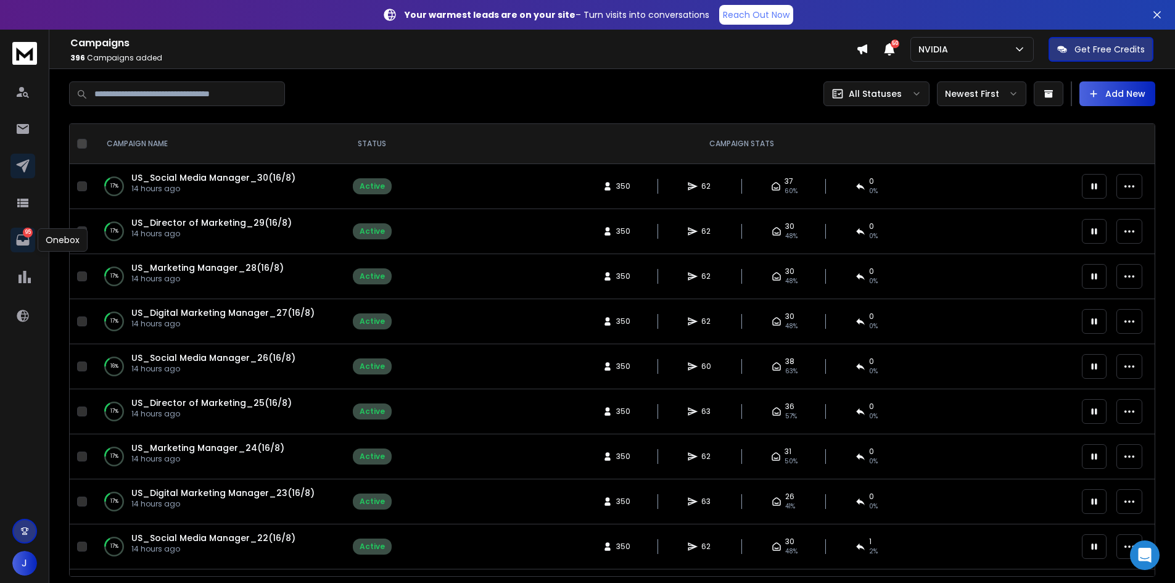
click at [27, 244] on icon at bounding box center [22, 239] width 13 height 11
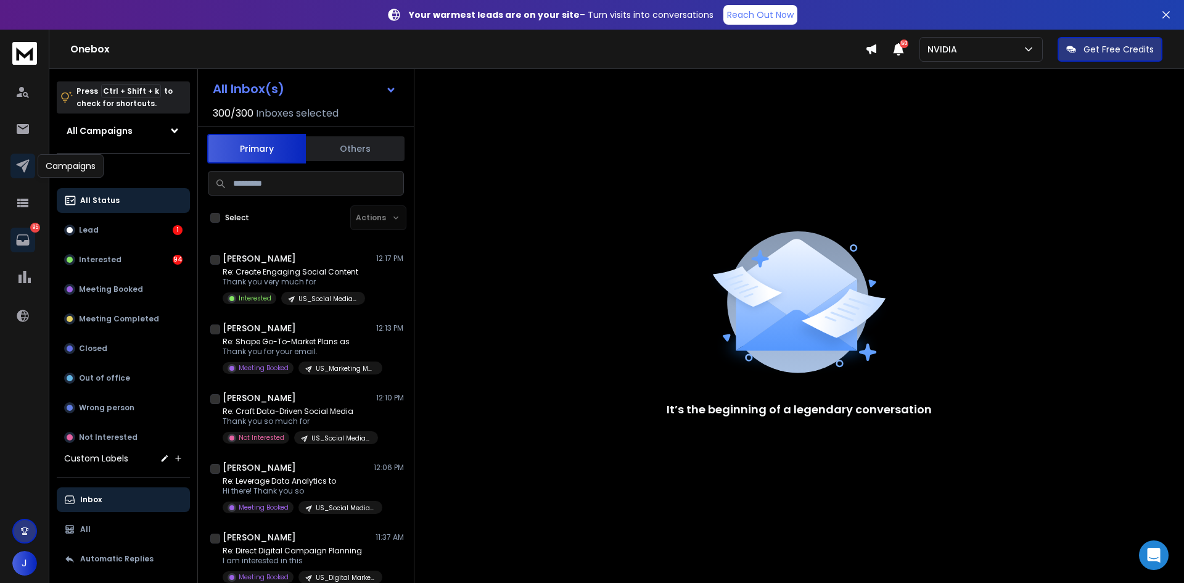
click at [25, 159] on icon at bounding box center [22, 165] width 15 height 15
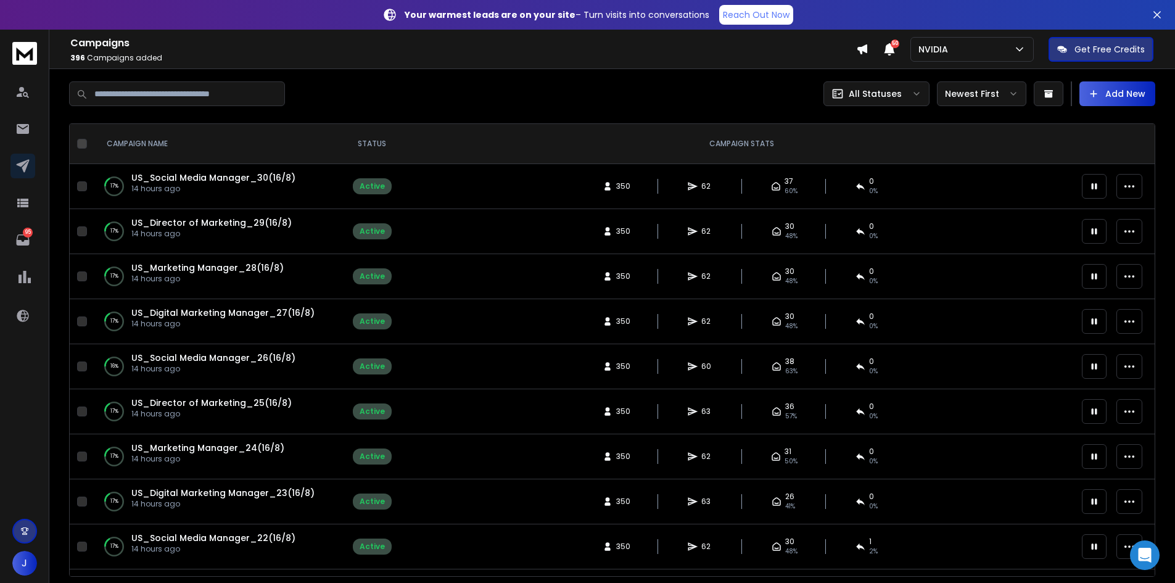
click at [545, 70] on div "Campaigns 396 Campaigns Added All Statuses Newest First Add New CAMPAIGN NAME S…" at bounding box center [611, 329] width 1125 height 520
drag, startPoint x: 450, startPoint y: 73, endPoint x: 217, endPoint y: 201, distance: 265.2
click at [445, 77] on div "Campaigns 396 Campaigns Added All Statuses Newest First Add New CAMPAIGN NAME S…" at bounding box center [611, 329] width 1125 height 520
click at [614, 102] on div "Campaigns 396 Campaigns Added All Statuses Newest First Add New" at bounding box center [883, 93] width 543 height 25
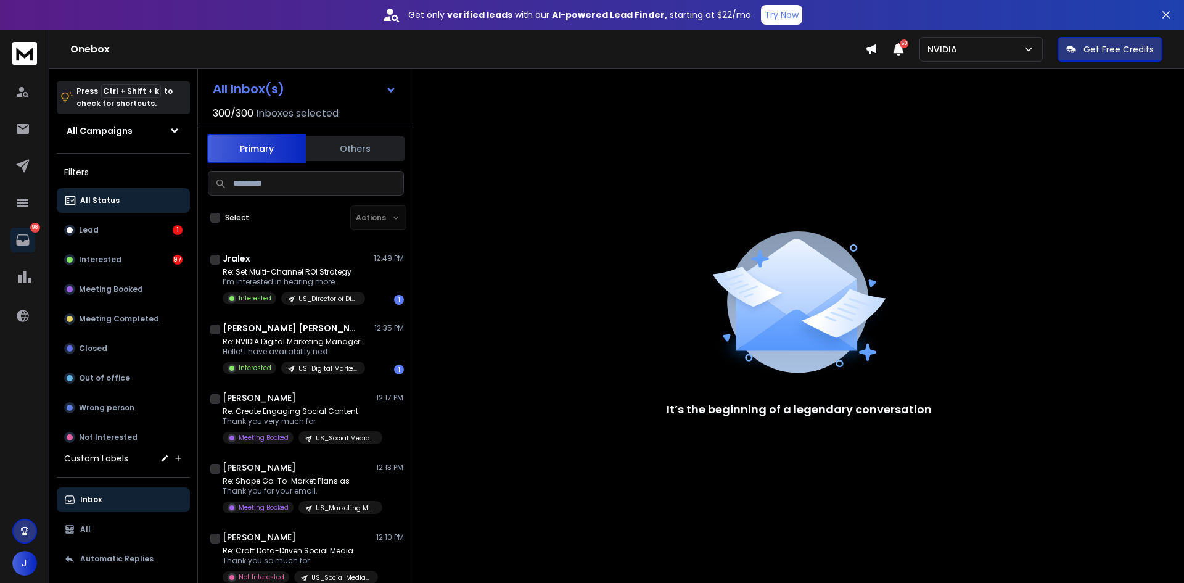
click at [156, 258] on button "Interested 97" at bounding box center [123, 259] width 133 height 25
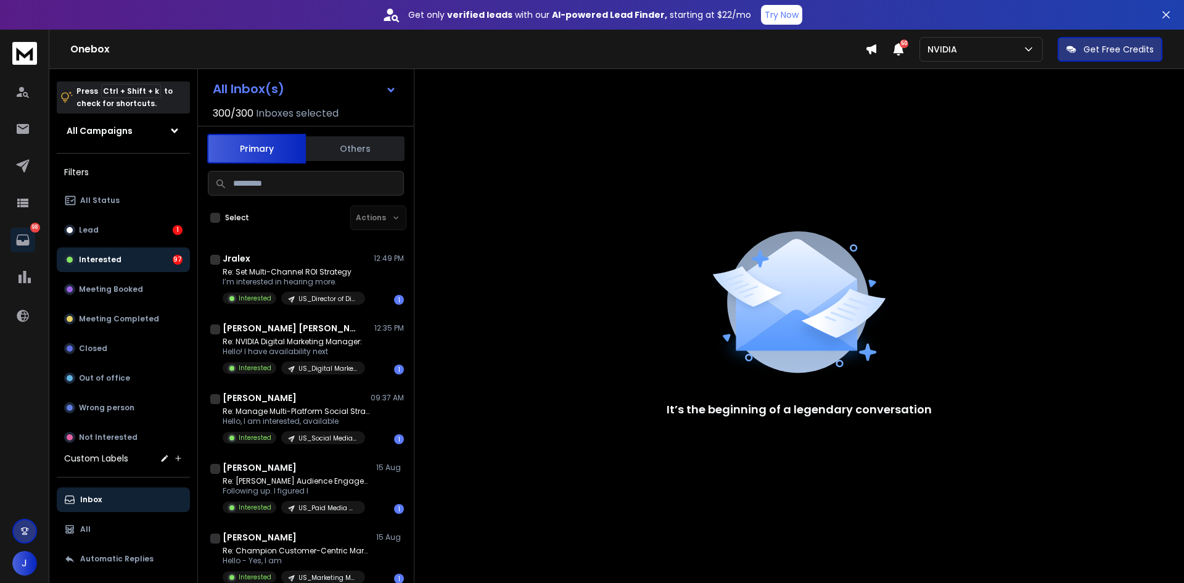
click at [672, 361] on div at bounding box center [799, 301] width 269 height 173
click at [578, 397] on div "It’s the beginning of a legendary conversation" at bounding box center [799, 316] width 770 height 495
click at [280, 179] on input at bounding box center [306, 183] width 196 height 25
click at [150, 195] on button "All Status" at bounding box center [123, 200] width 133 height 25
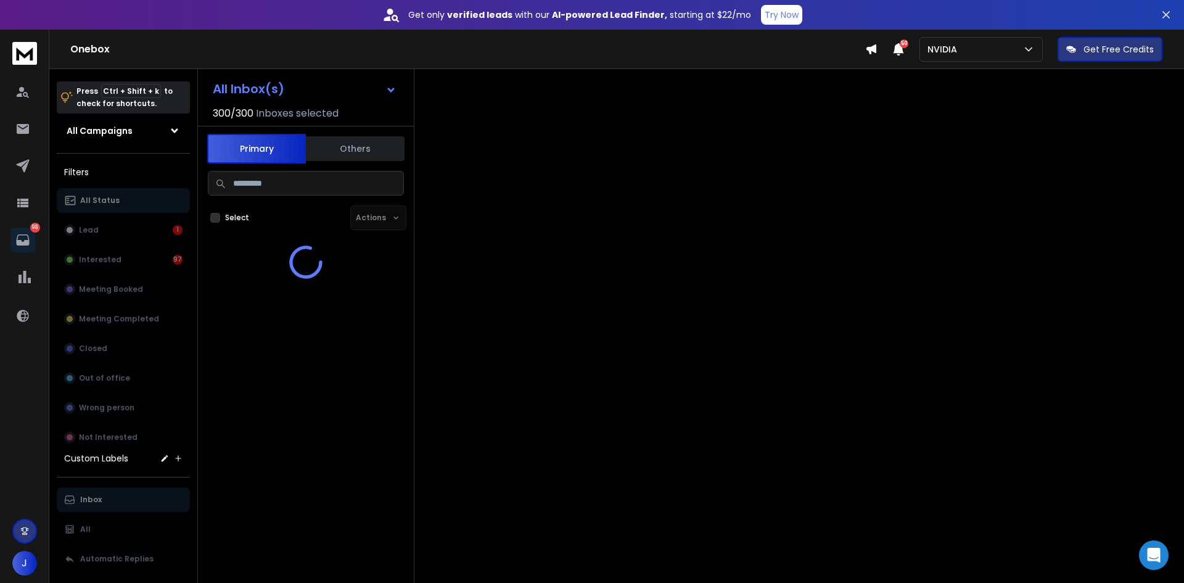
click at [278, 192] on input at bounding box center [306, 183] width 196 height 25
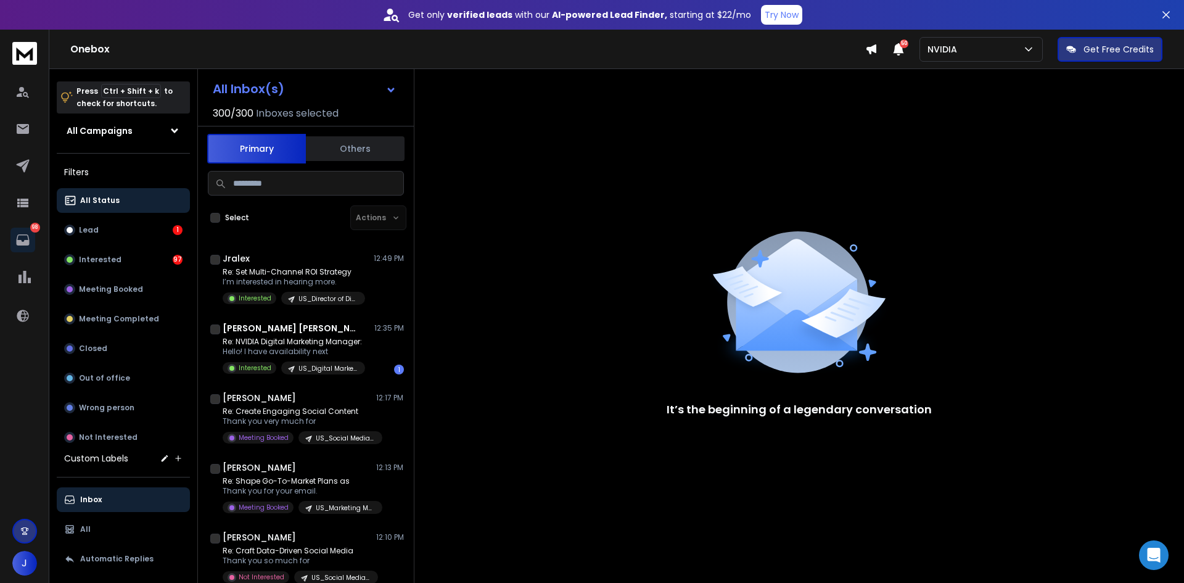
paste input "**********"
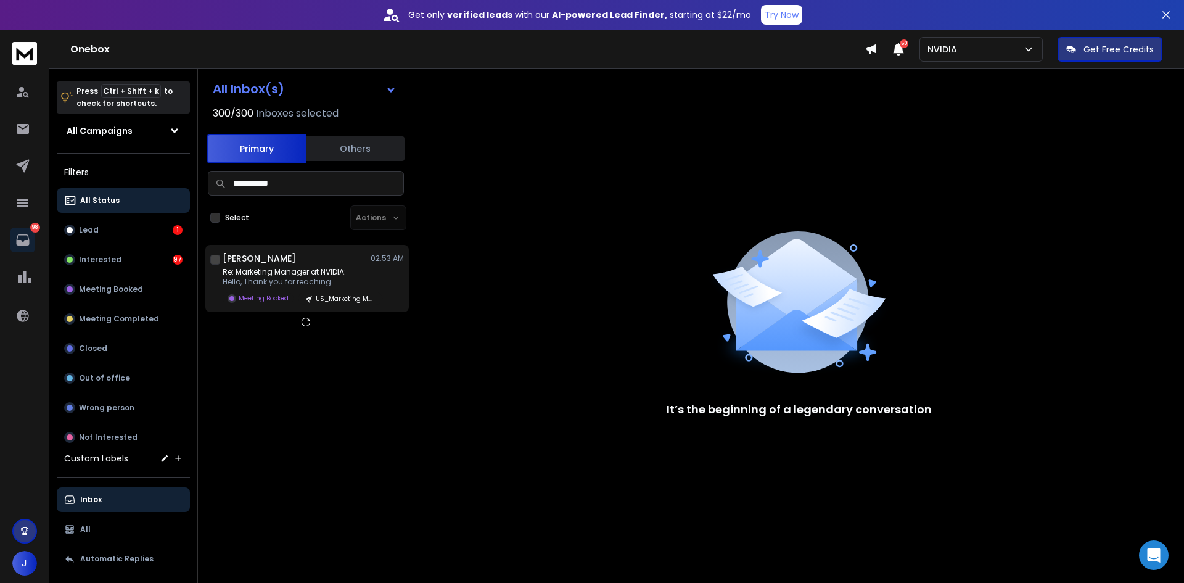
type input "**********"
click at [303, 271] on p "Re: Marketing Manager at NVIDIA:" at bounding box center [297, 272] width 148 height 10
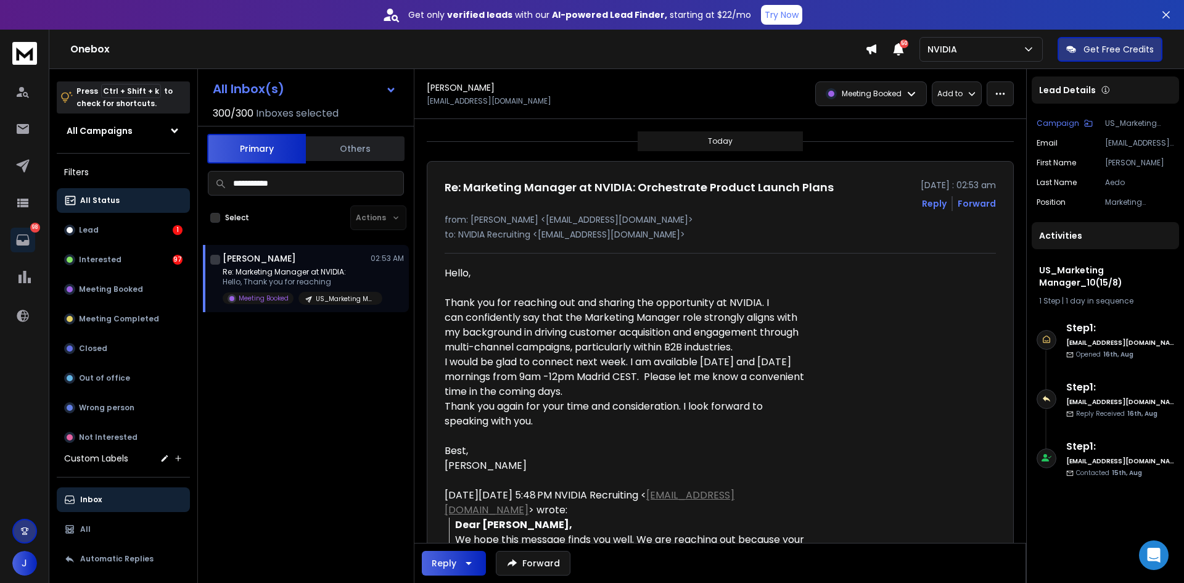
drag, startPoint x: 732, startPoint y: 234, endPoint x: 538, endPoint y: 241, distance: 193.8
copy p "recruitingteam@remoteworkforcenvidia.com"
click at [573, 305] on div "Thank you for reaching out and sharing the opportunity at NVIDIA. I can confide…" at bounding box center [625, 324] width 360 height 59
click at [323, 182] on input "**********" at bounding box center [306, 183] width 196 height 25
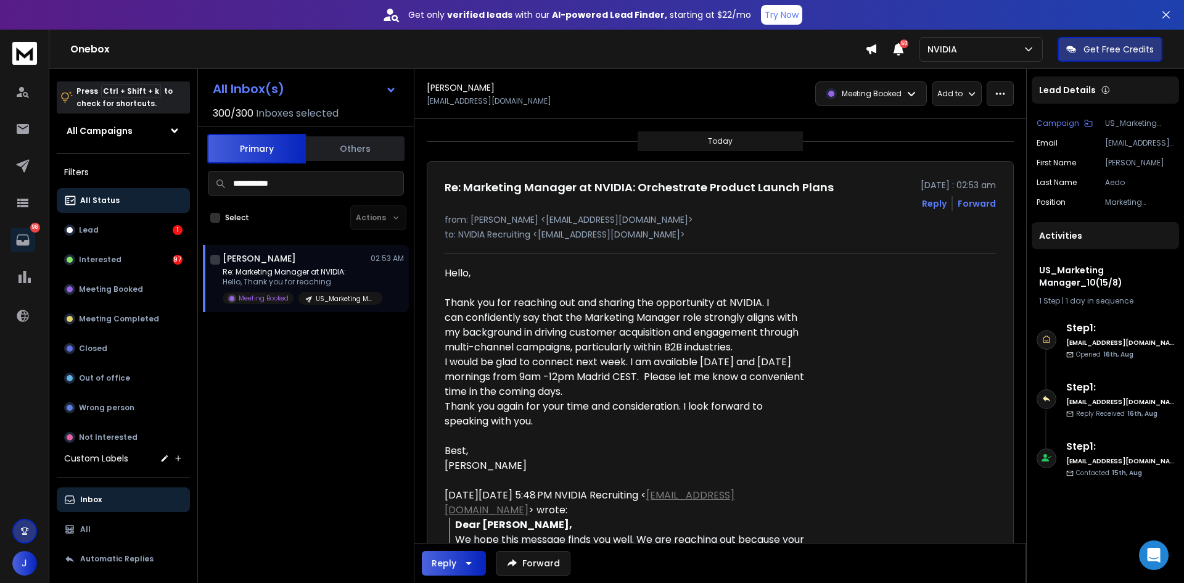
click at [322, 182] on input "**********" at bounding box center [306, 183] width 196 height 25
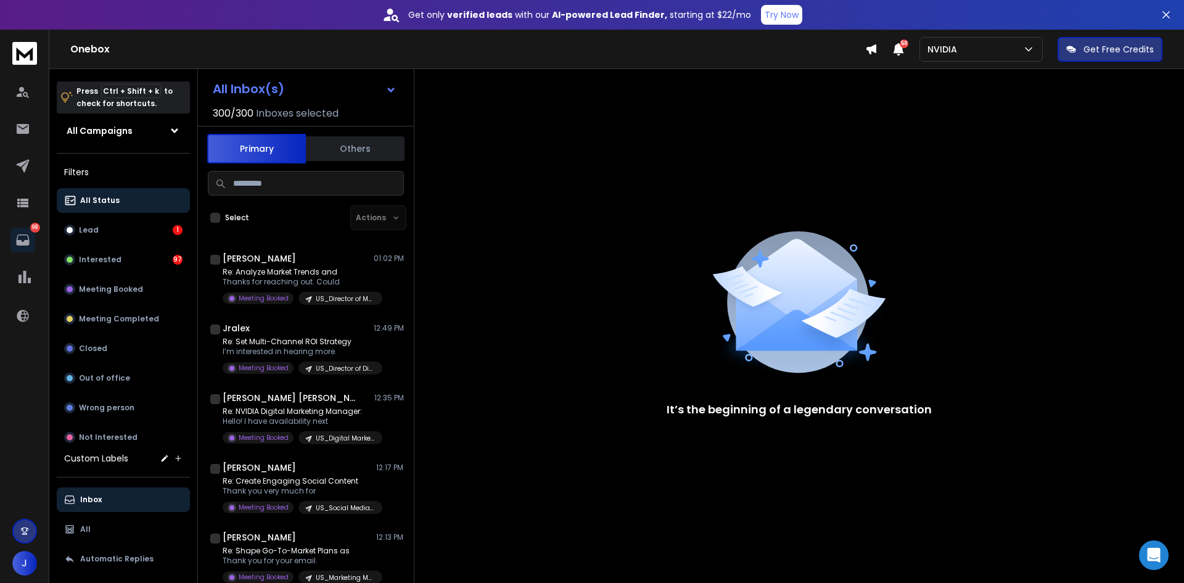
click at [588, 262] on div "It’s the beginning of a legendary conversation" at bounding box center [799, 316] width 770 height 495
click at [125, 262] on button "Interested 97" at bounding box center [123, 259] width 133 height 25
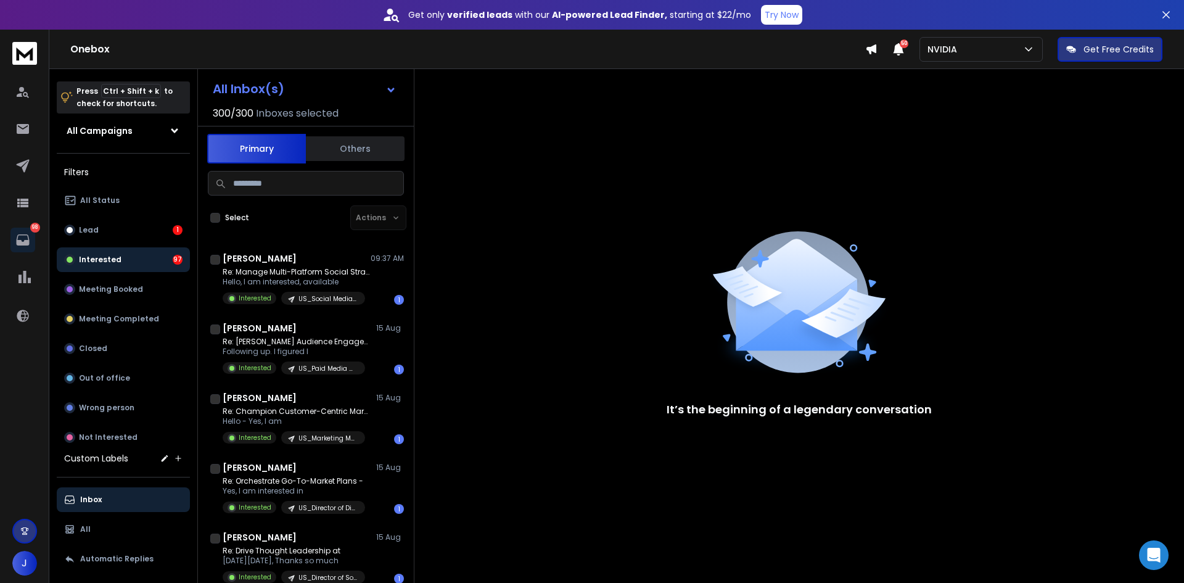
click at [606, 226] on div "It’s the beginning of a legendary conversation" at bounding box center [799, 316] width 770 height 495
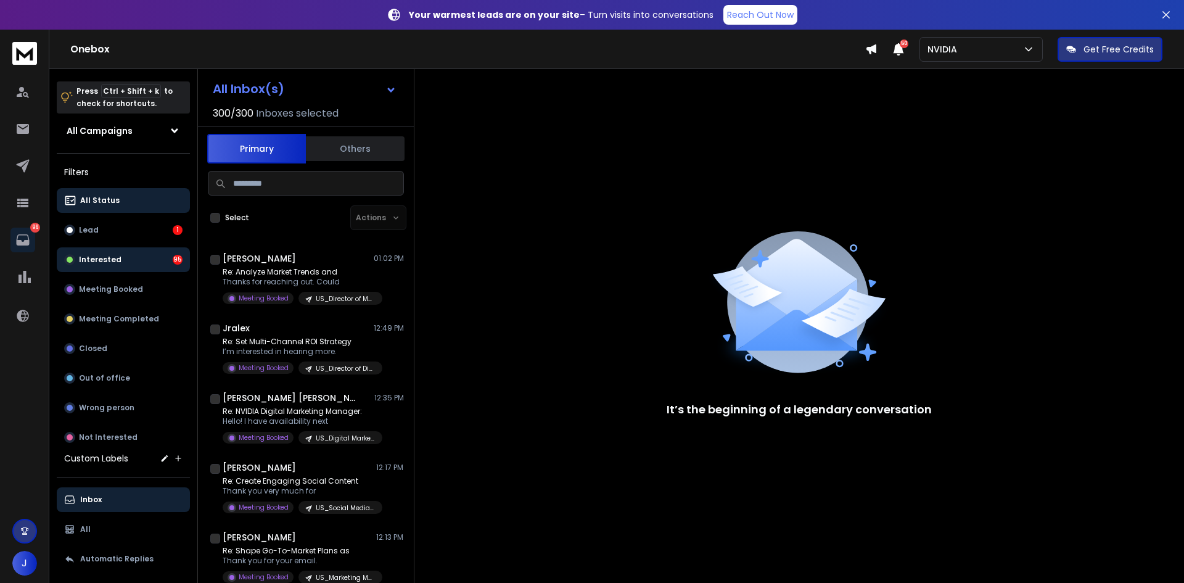
click at [113, 259] on p "Interested" at bounding box center [100, 260] width 43 height 10
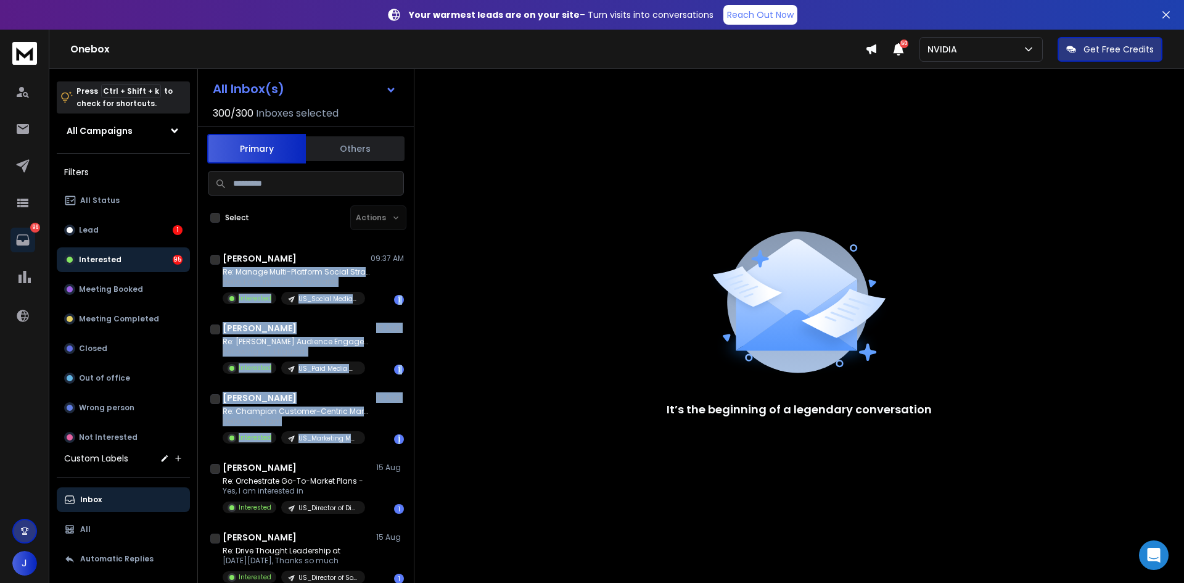
drag, startPoint x: 414, startPoint y: 265, endPoint x: 406, endPoint y: 432, distance: 166.7
click at [406, 432] on div "All Inbox(s) 300 / 300 Inboxes selected Primary Others Select Actions [PERSON_N…" at bounding box center [305, 360] width 217 height 583
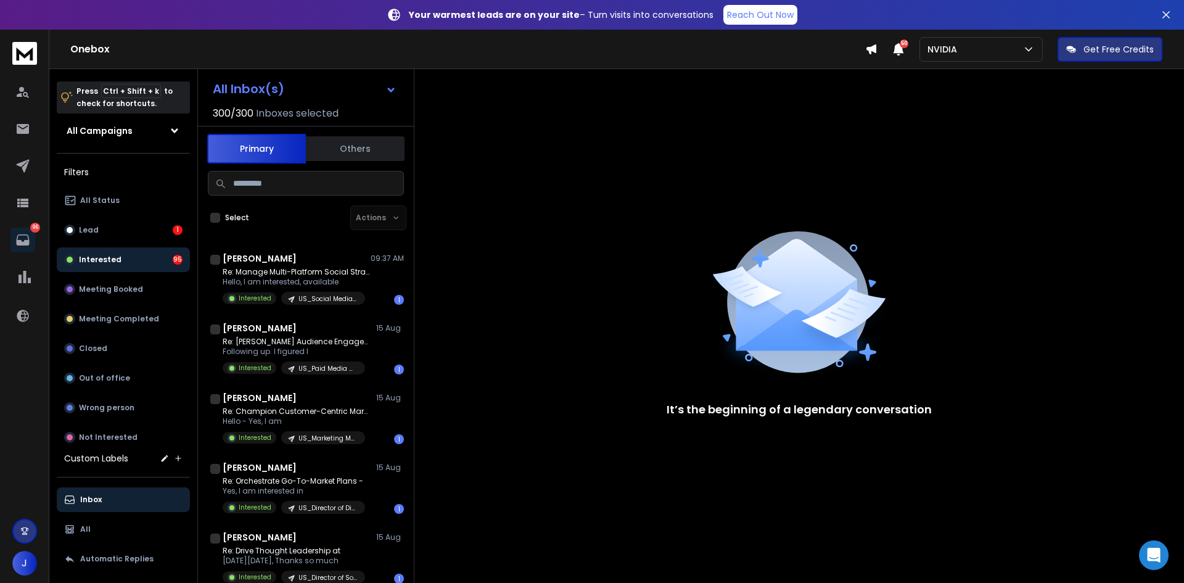
click at [462, 352] on div "It’s the beginning of a legendary conversation" at bounding box center [799, 316] width 770 height 495
click at [518, 257] on div "It’s the beginning of a legendary conversation" at bounding box center [799, 316] width 770 height 495
click at [499, 230] on div "It’s the beginning of a legendary conversation" at bounding box center [799, 316] width 770 height 495
click at [35, 172] on div at bounding box center [24, 169] width 28 height 30
click at [20, 171] on icon at bounding box center [22, 165] width 15 height 15
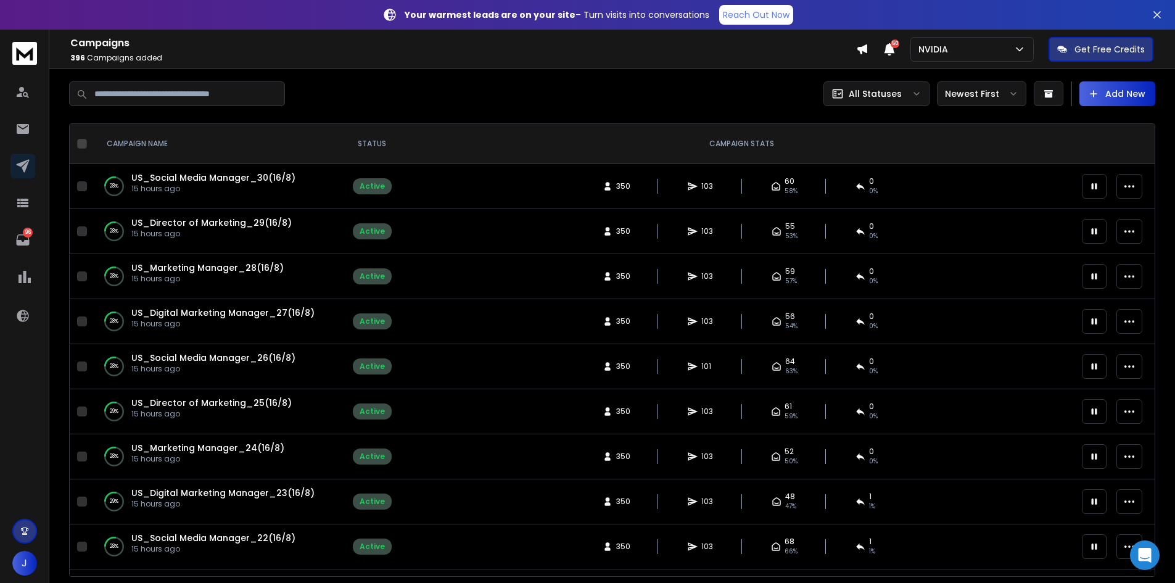
click at [1124, 90] on button "Add New" at bounding box center [1117, 93] width 76 height 25
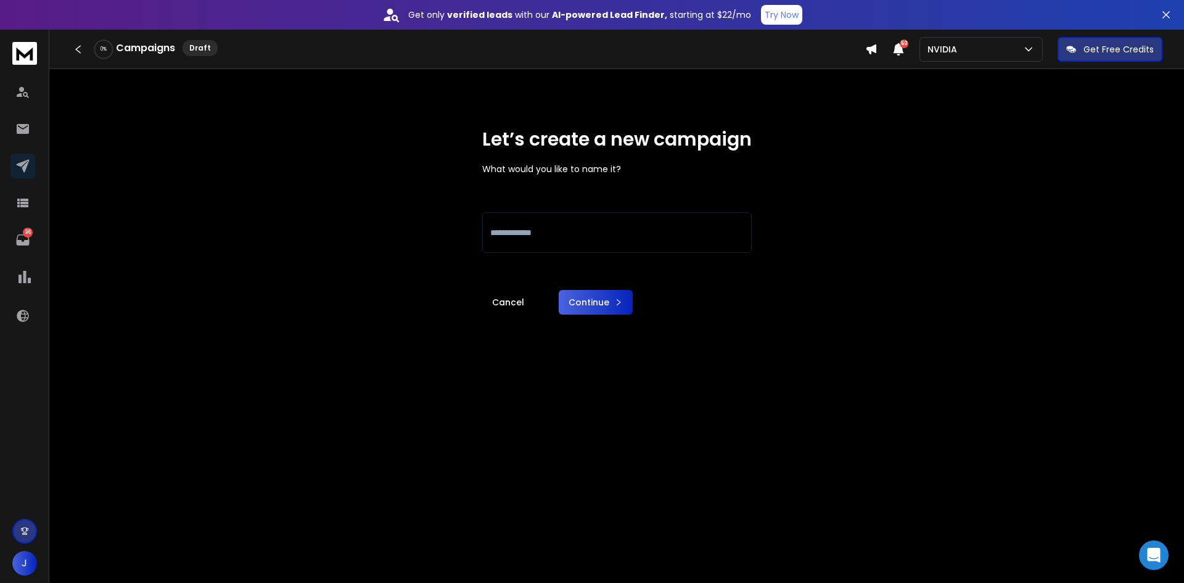
click at [614, 228] on input at bounding box center [616, 232] width 269 height 41
type input "****"
click at [605, 313] on button "Continue" at bounding box center [596, 302] width 74 height 25
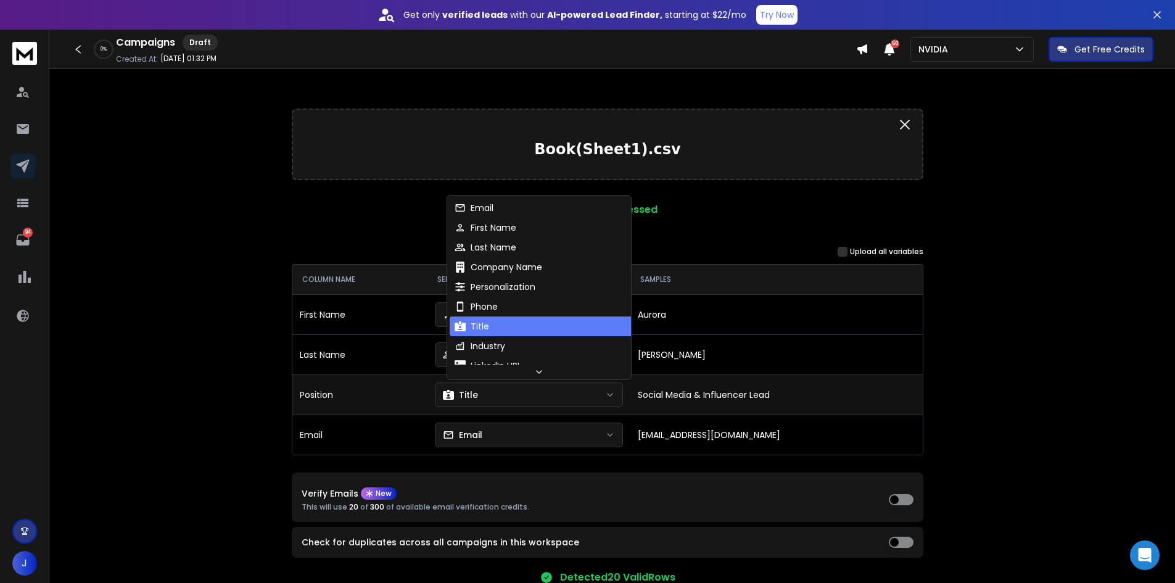
click at [531, 397] on button "Title" at bounding box center [529, 394] width 188 height 25
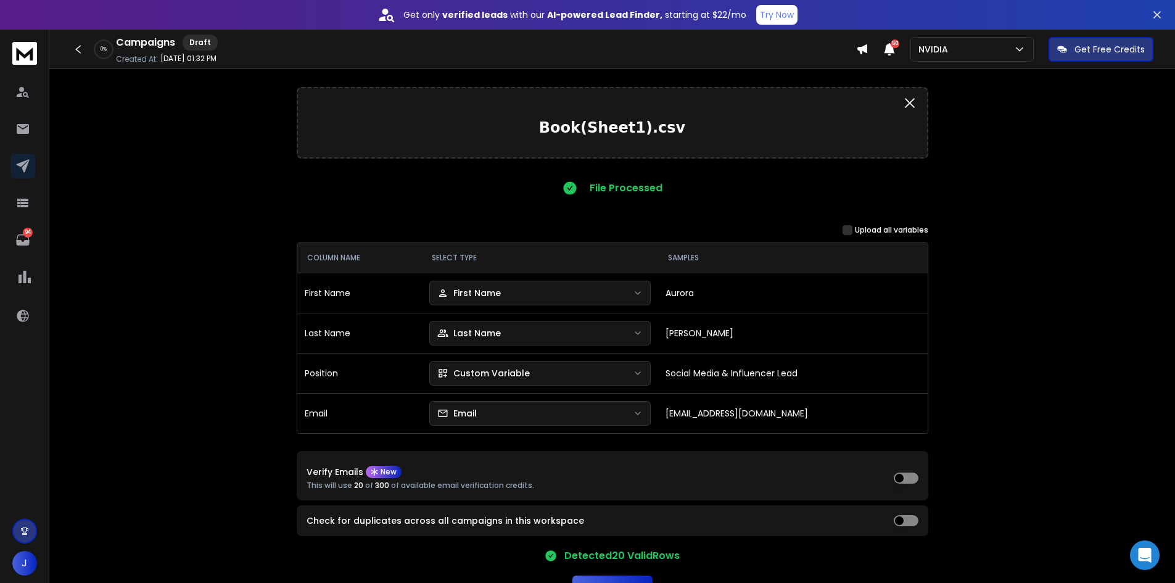
scroll to position [59, 0]
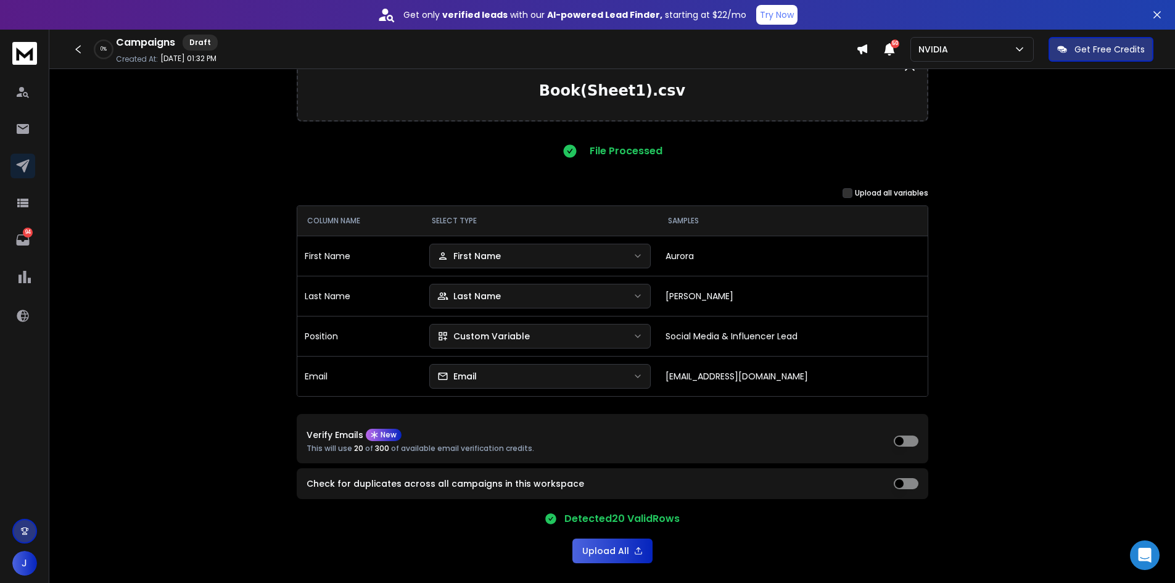
click at [616, 538] on button "Upload All" at bounding box center [612, 550] width 80 height 25
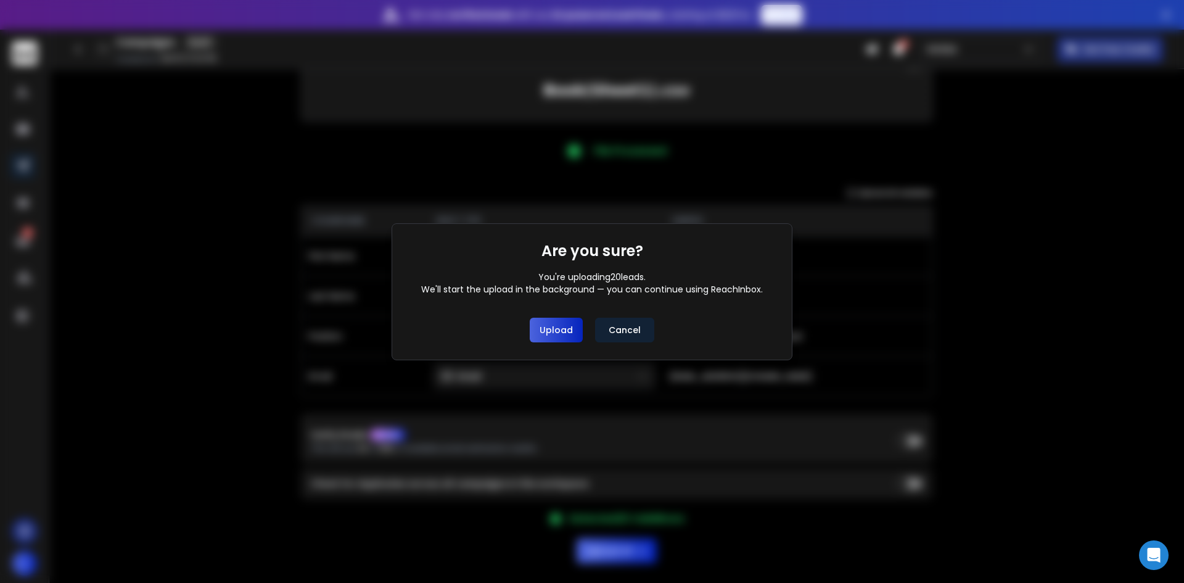
click at [569, 330] on button "Upload" at bounding box center [556, 330] width 53 height 25
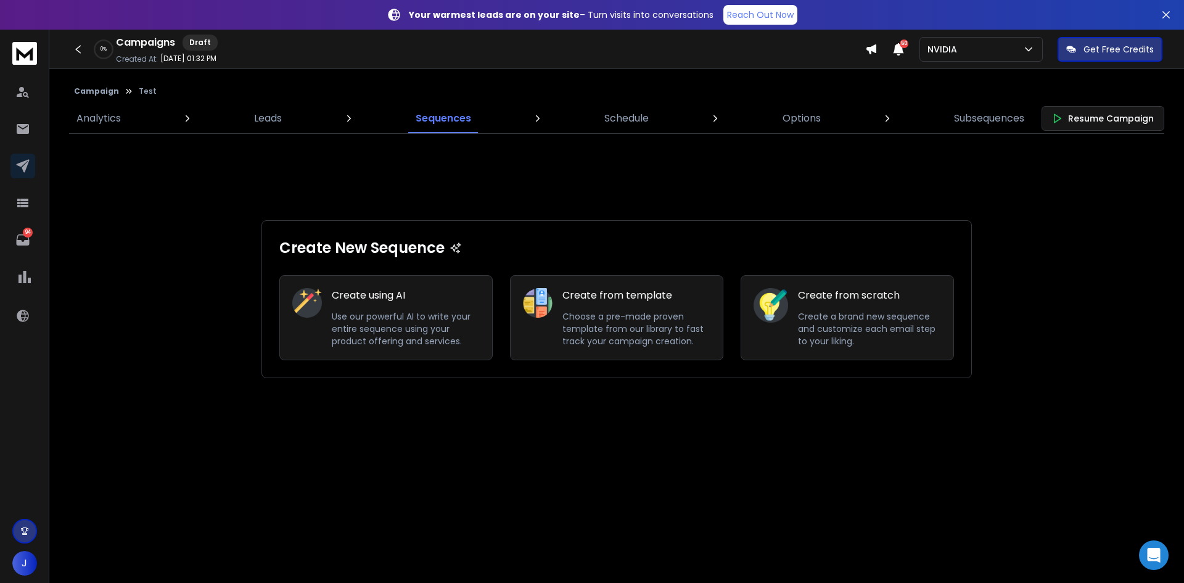
click at [815, 312] on p "Create a brand new sequence and customize each email step to your liking." at bounding box center [869, 328] width 143 height 37
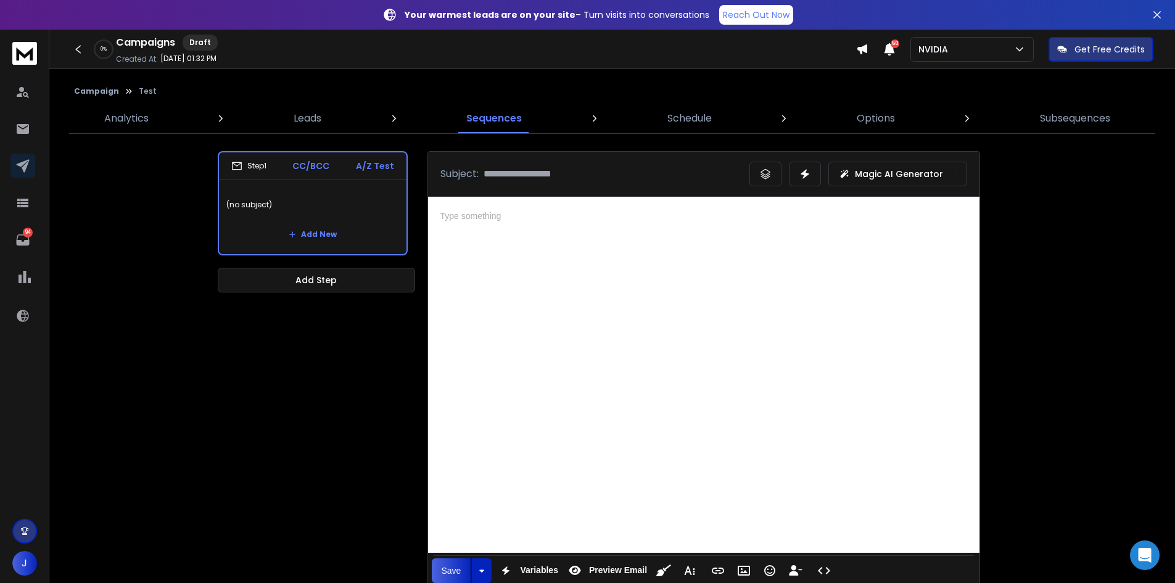
click at [533, 182] on div "Subject: Magic AI Generator" at bounding box center [703, 174] width 551 height 45
click at [533, 173] on input at bounding box center [609, 174] width 253 height 15
type input "****"
click at [514, 218] on div at bounding box center [703, 216] width 527 height 14
click at [611, 569] on span "Preview Email" at bounding box center [617, 570] width 63 height 10
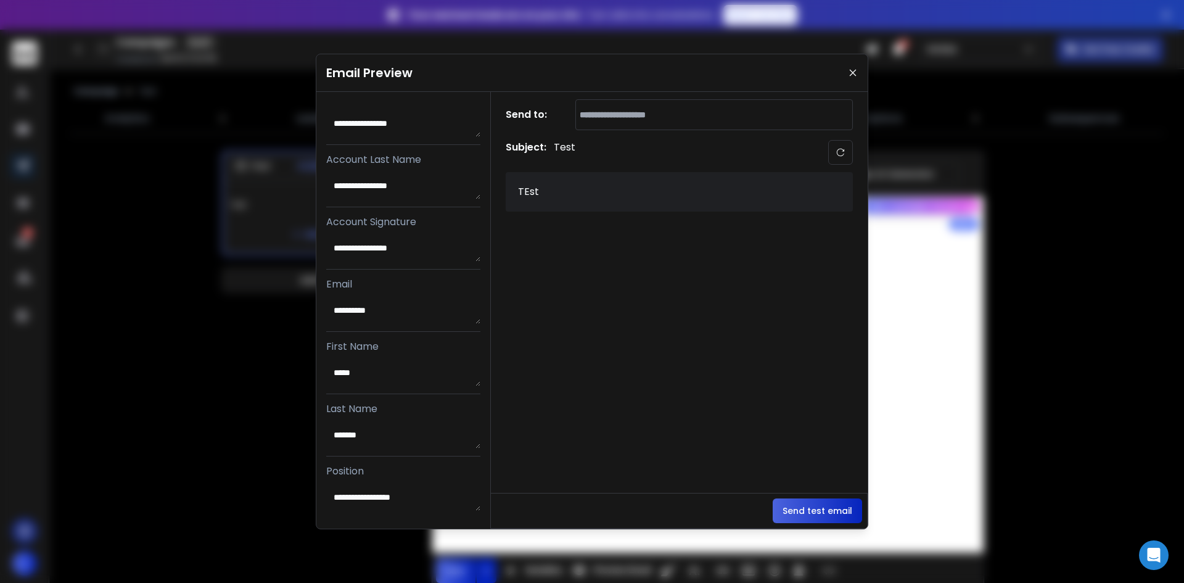
scroll to position [181, 0]
click at [826, 157] on div "Subject: Test" at bounding box center [679, 152] width 347 height 25
click at [832, 148] on button at bounding box center [840, 152] width 25 height 25
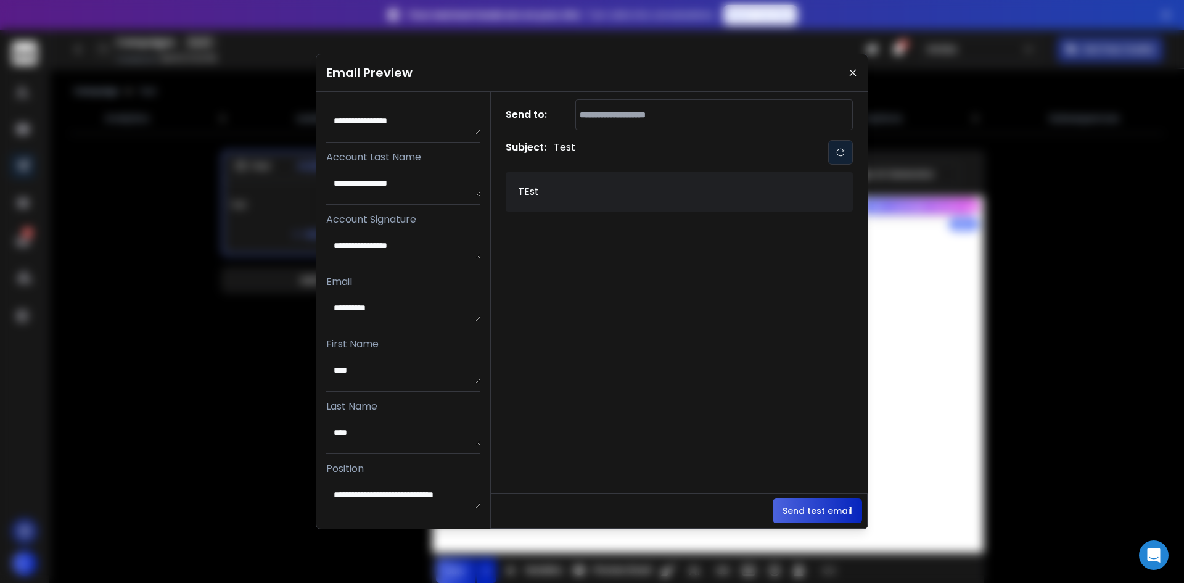
click at [832, 148] on button at bounding box center [840, 152] width 25 height 25
click at [849, 64] on div "Email Preview" at bounding box center [591, 72] width 551 height 37
click at [851, 74] on icon at bounding box center [853, 73] width 10 height 10
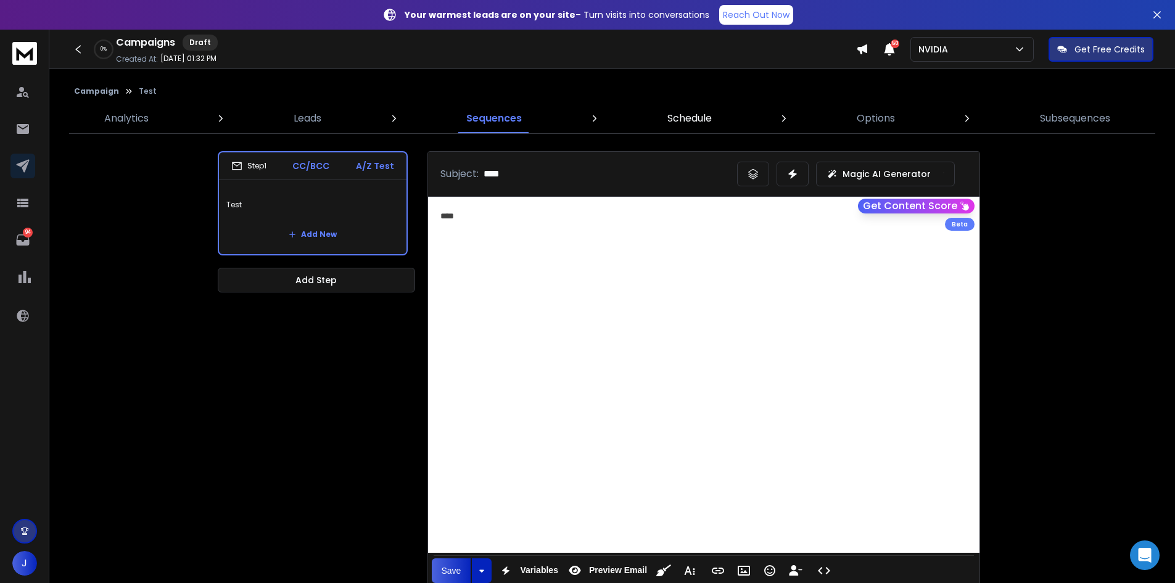
click at [699, 117] on p "Schedule" at bounding box center [689, 118] width 44 height 15
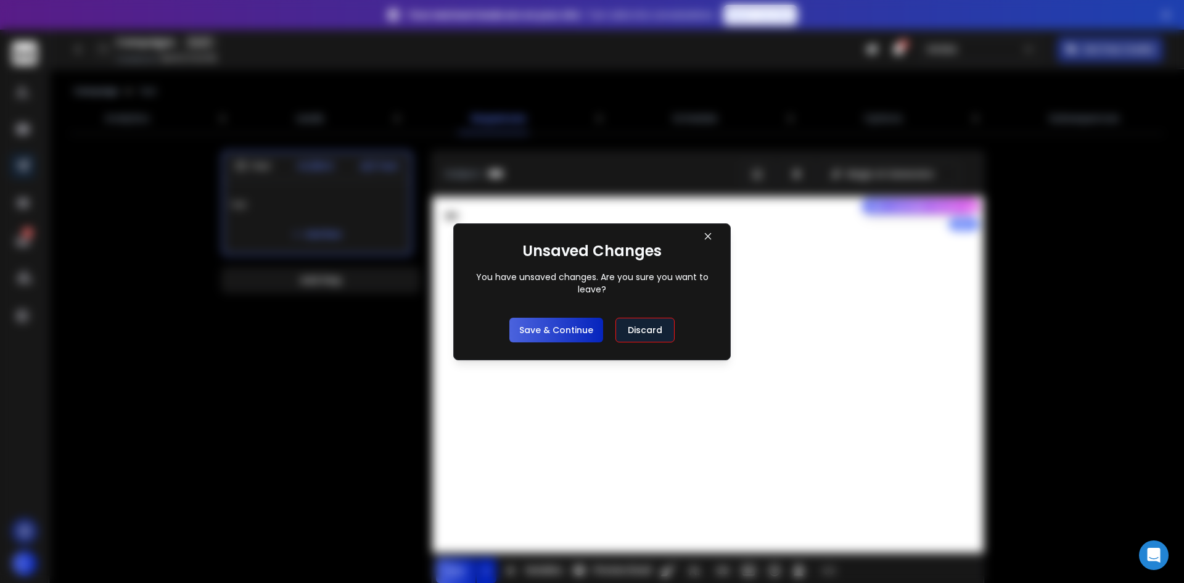
click at [646, 326] on button "Discard" at bounding box center [644, 330] width 59 height 25
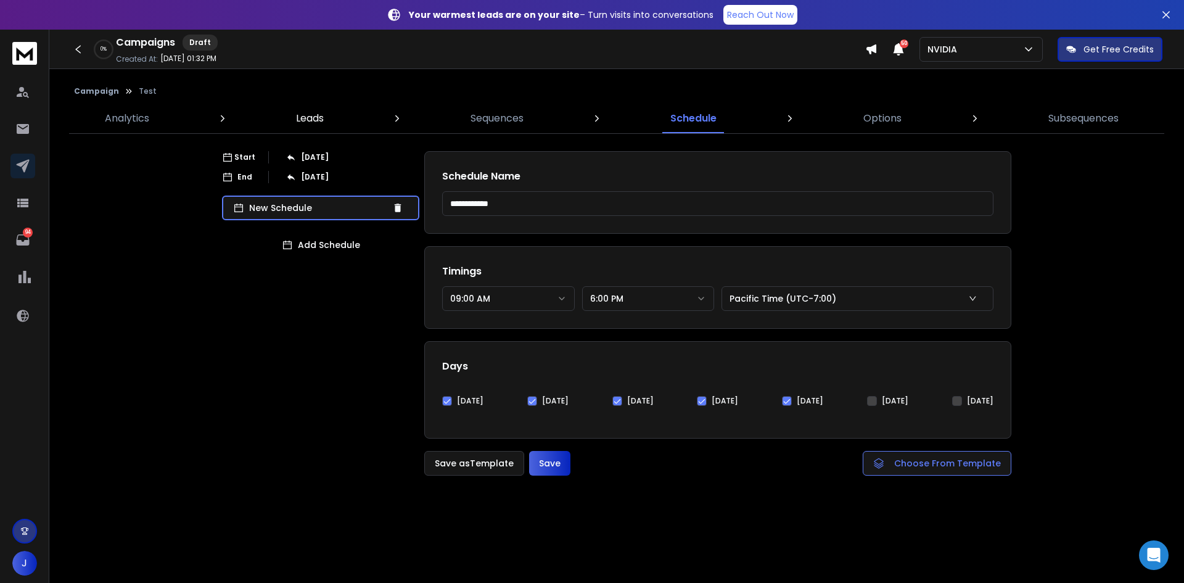
click at [289, 110] on link "Leads" at bounding box center [310, 119] width 43 height 30
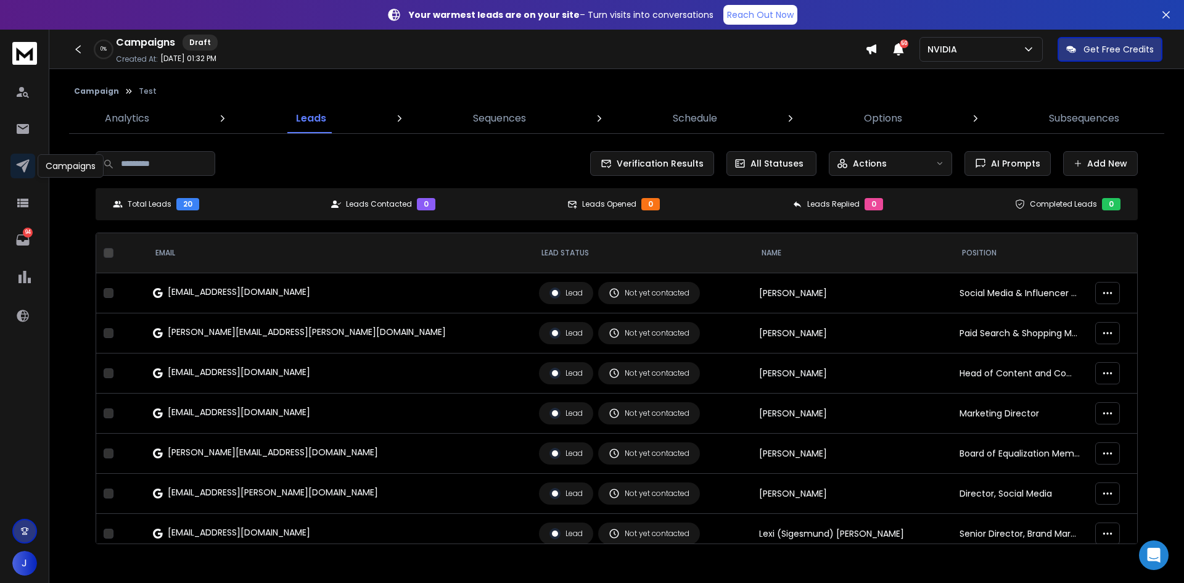
click at [23, 164] on icon at bounding box center [22, 165] width 13 height 13
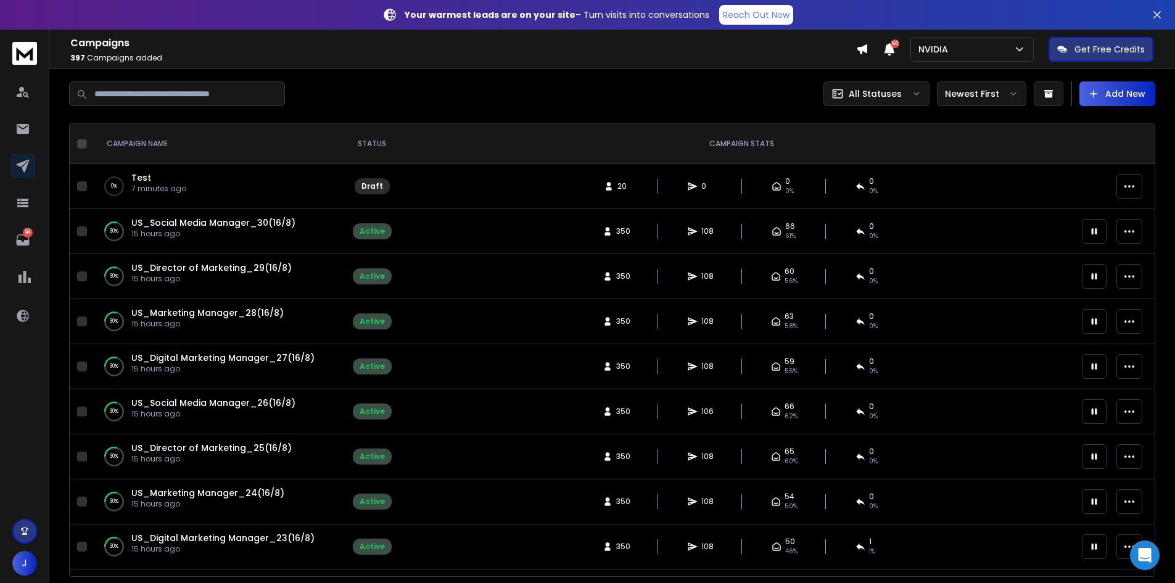
click at [1123, 190] on icon "button" at bounding box center [1129, 186] width 12 height 12
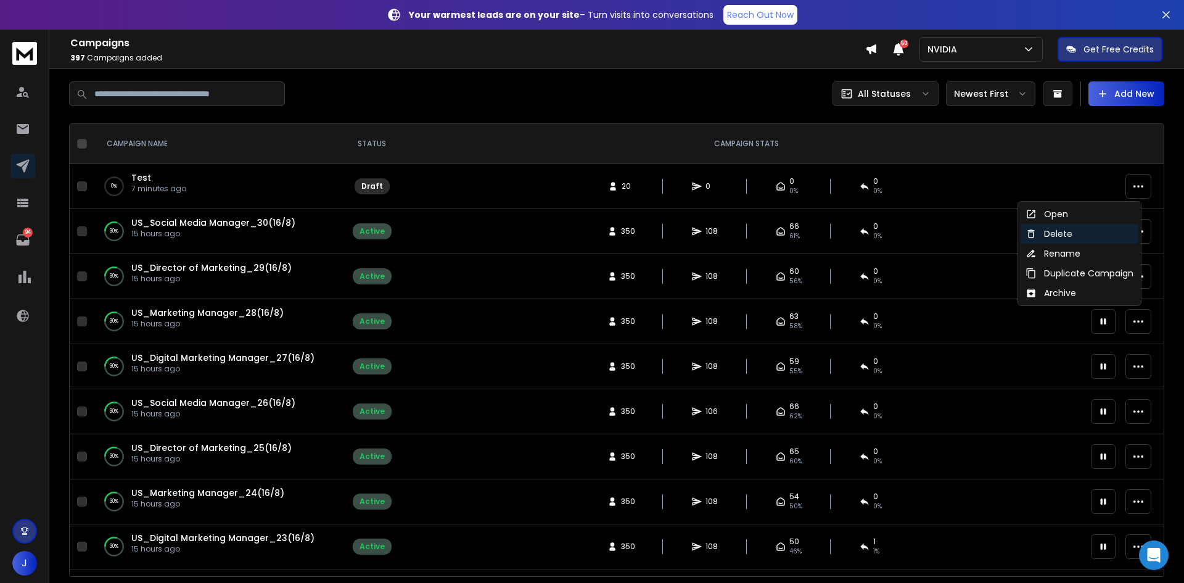
click at [1063, 237] on div "Delete" at bounding box center [1049, 234] width 47 height 12
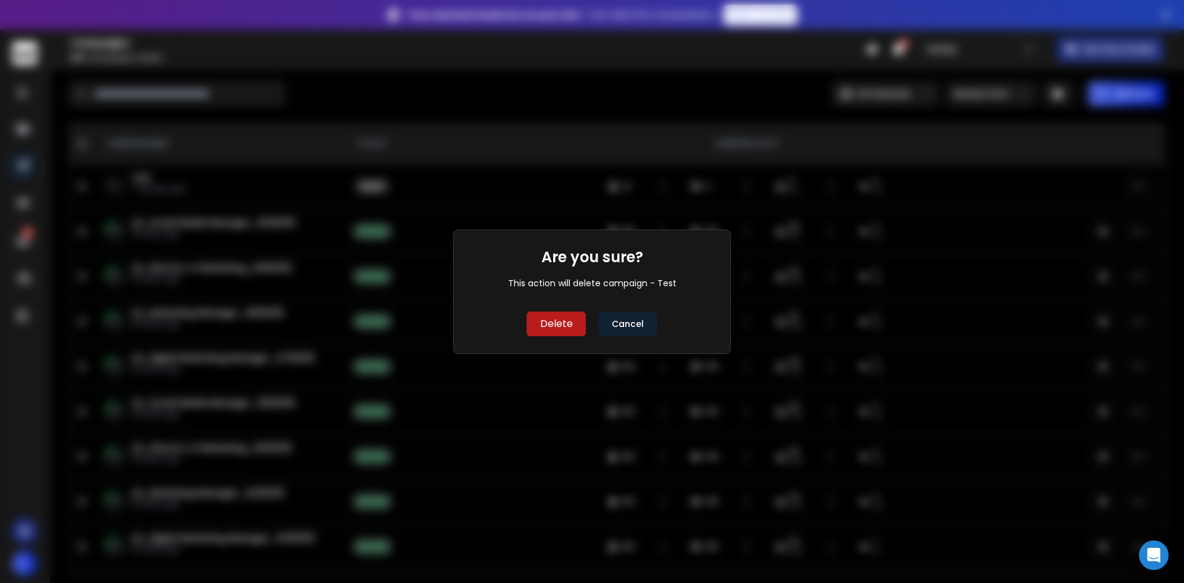
click at [545, 317] on button "Delete" at bounding box center [556, 323] width 59 height 25
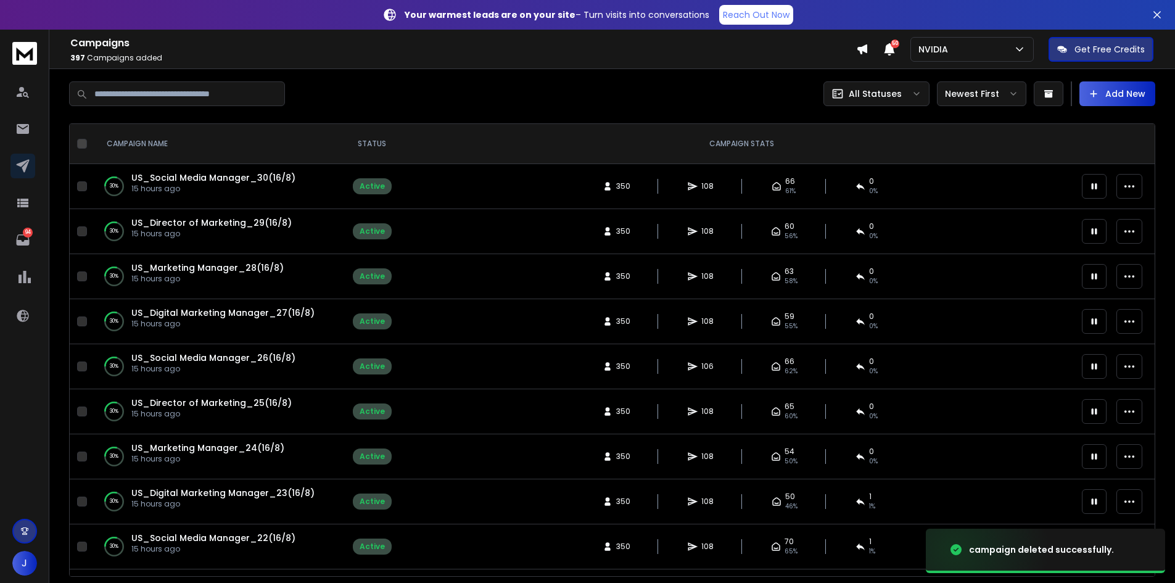
click at [1104, 94] on button "Add New" at bounding box center [1117, 93] width 76 height 25
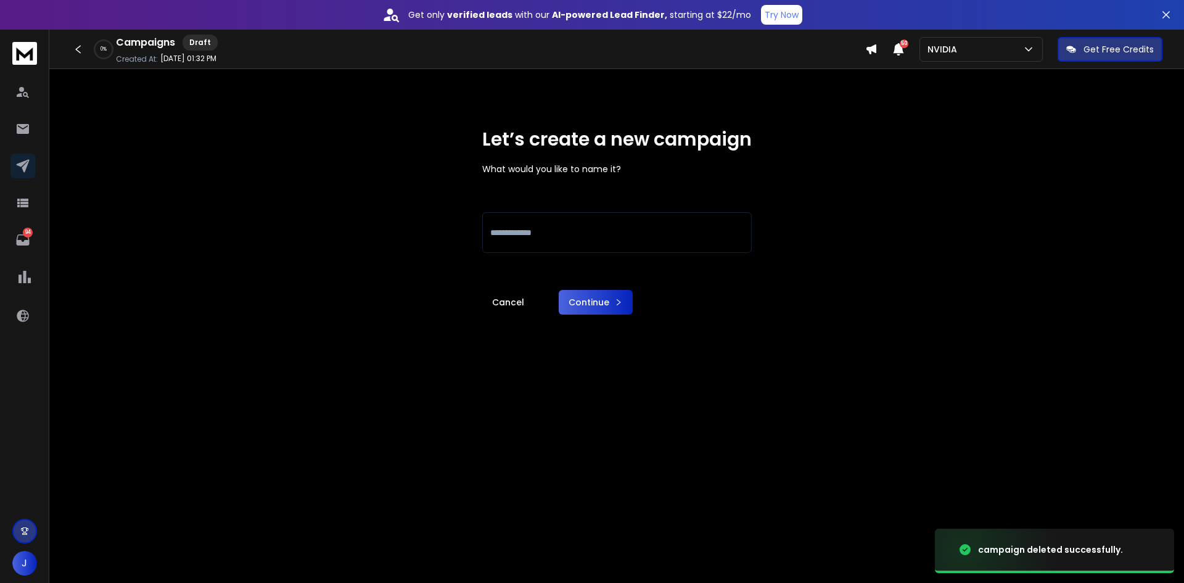
click at [614, 226] on input at bounding box center [616, 232] width 269 height 41
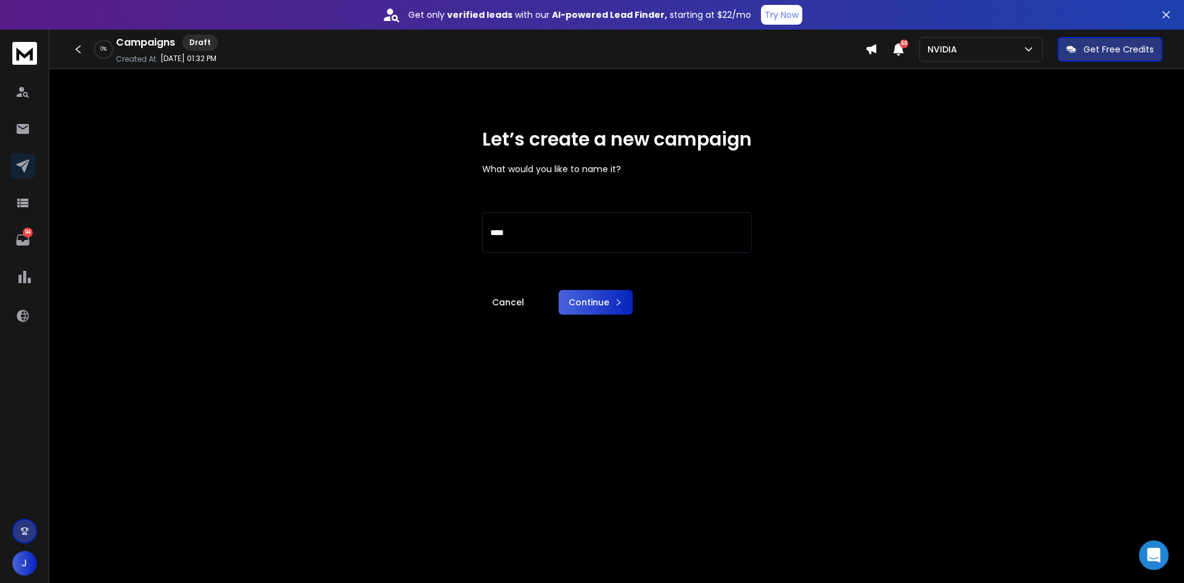
type input "****"
click at [578, 308] on button "Continue" at bounding box center [596, 302] width 74 height 25
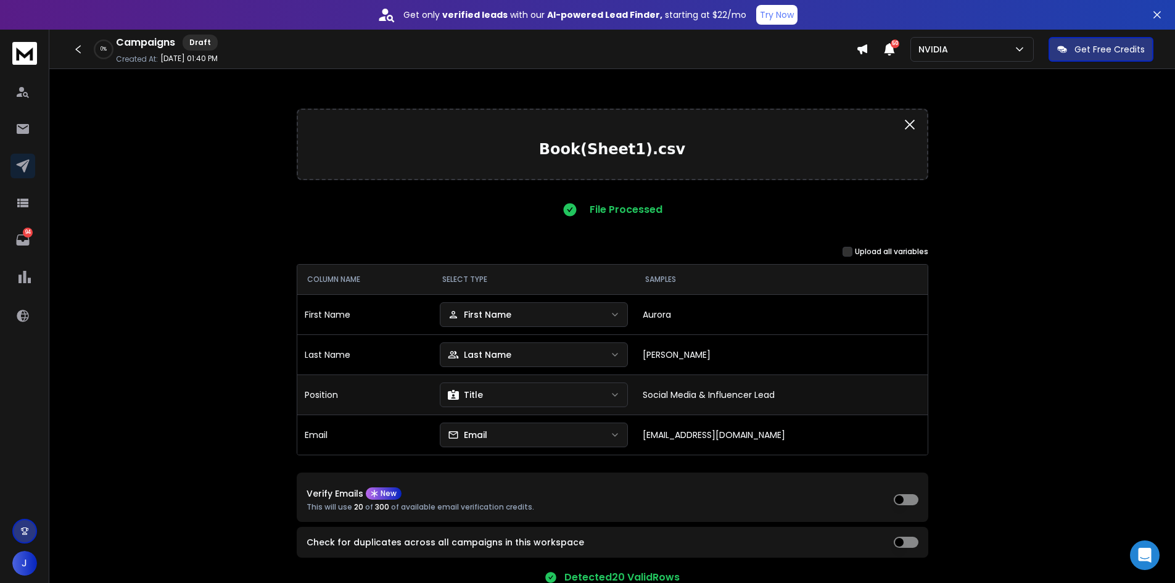
click at [496, 395] on button "Title" at bounding box center [534, 394] width 188 height 25
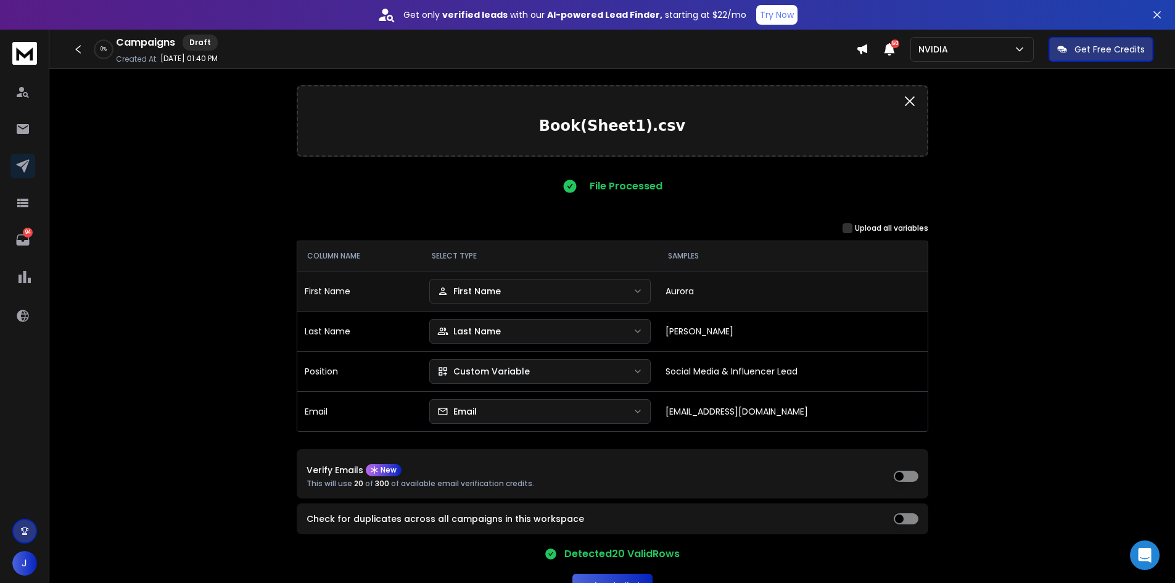
scroll to position [59, 0]
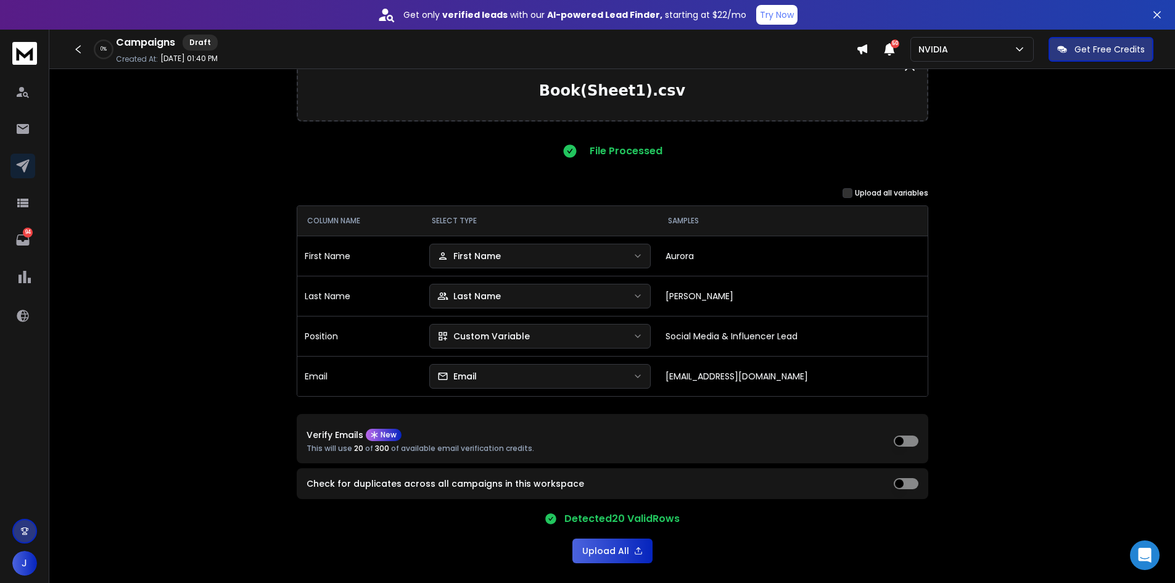
click at [610, 545] on button "Upload All" at bounding box center [612, 550] width 80 height 25
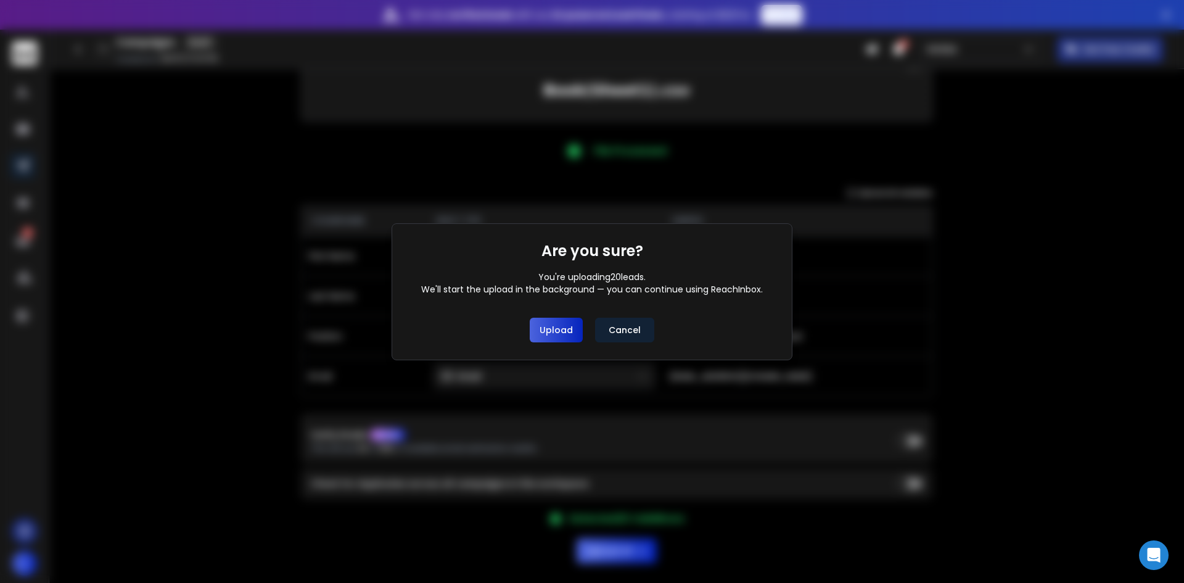
click at [559, 334] on button "Upload" at bounding box center [556, 330] width 53 height 25
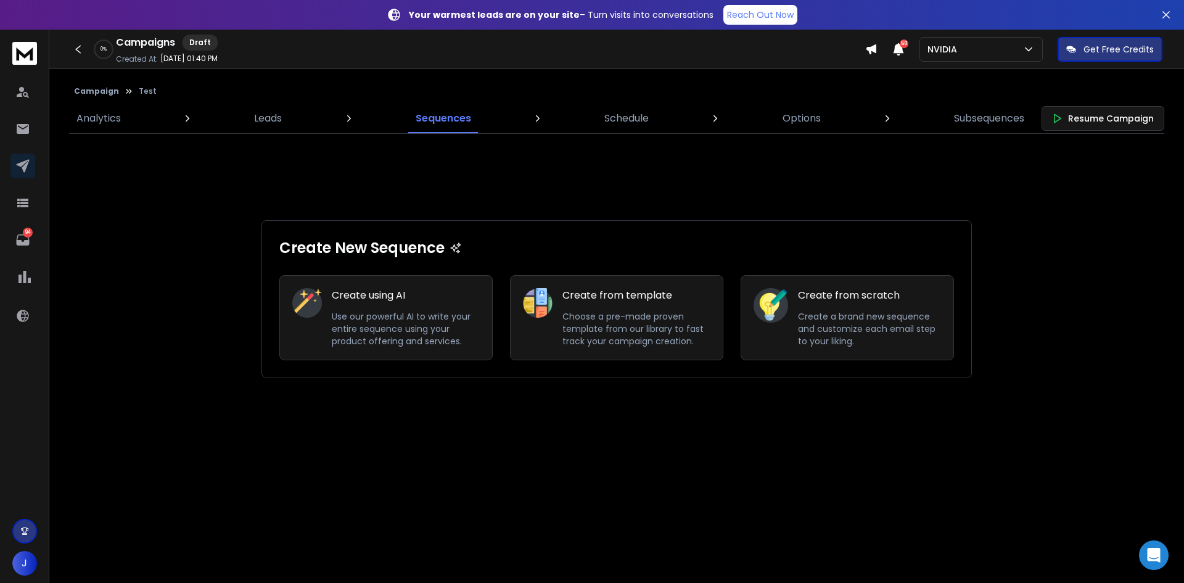
click at [884, 310] on p "Create a brand new sequence and customize each email step to your liking." at bounding box center [869, 328] width 143 height 37
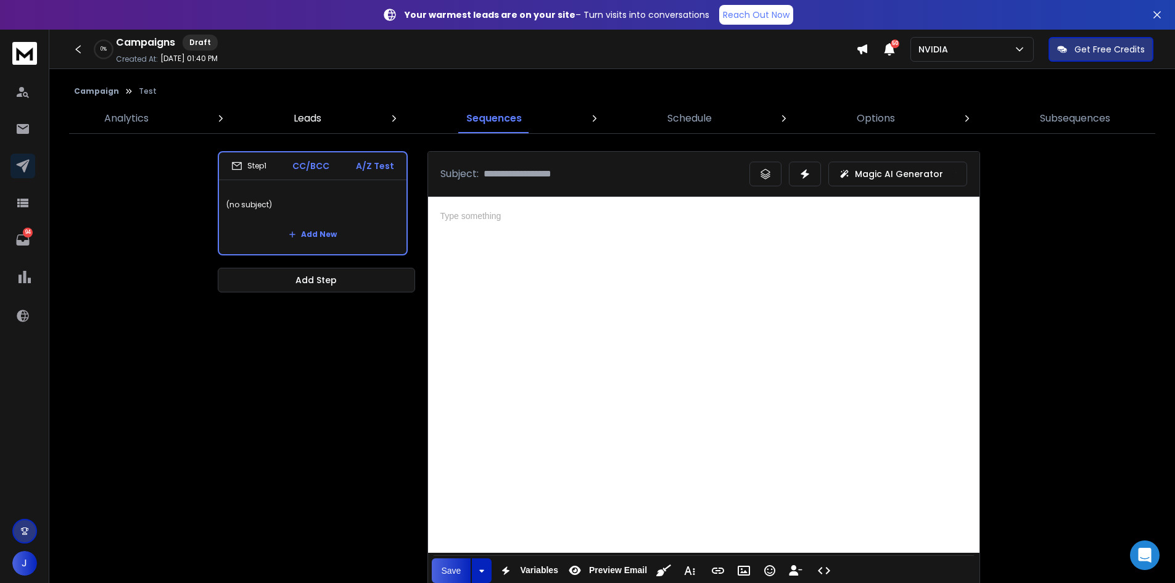
click at [306, 126] on link "Leads" at bounding box center [307, 119] width 43 height 30
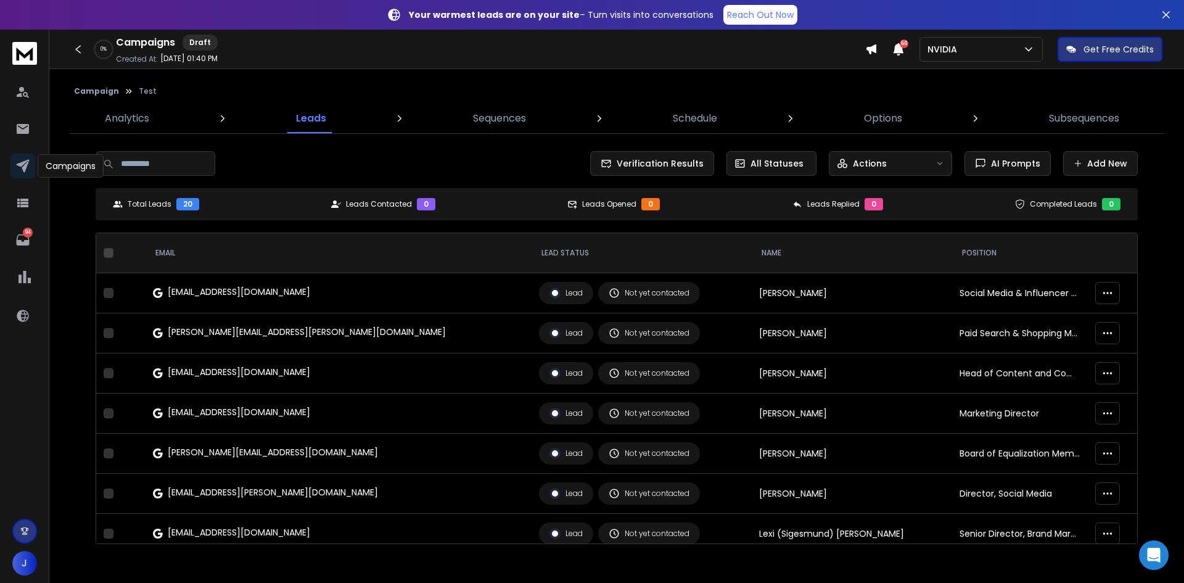
click at [22, 171] on icon at bounding box center [22, 165] width 15 height 15
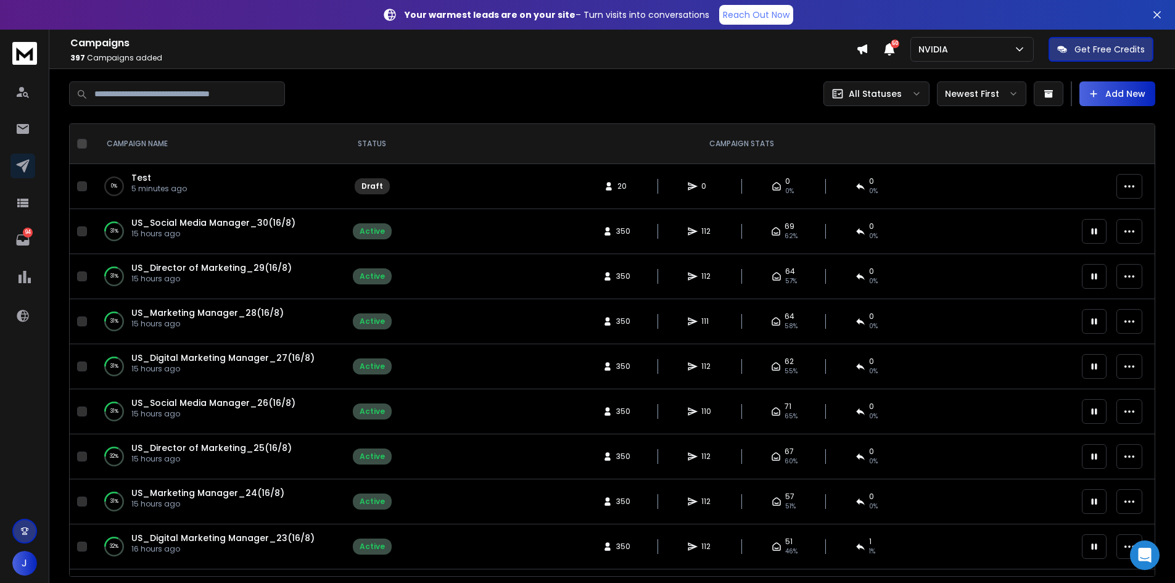
click at [1124, 94] on button "Add New" at bounding box center [1117, 93] width 76 height 25
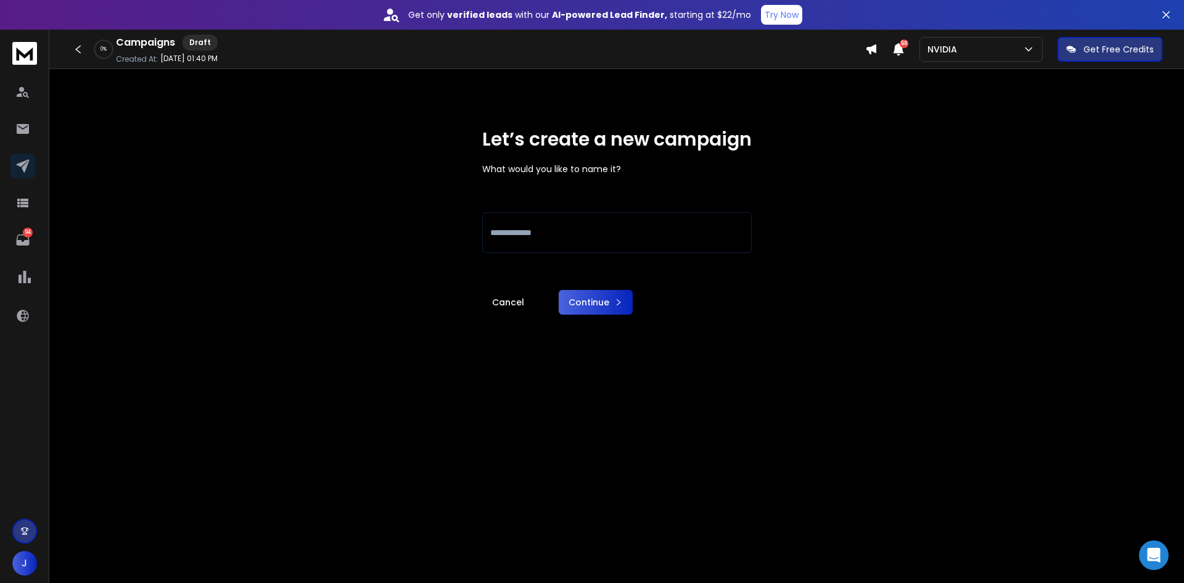
click at [651, 236] on input at bounding box center [616, 232] width 269 height 41
type input "****"
click at [577, 298] on button "Continue" at bounding box center [596, 302] width 74 height 25
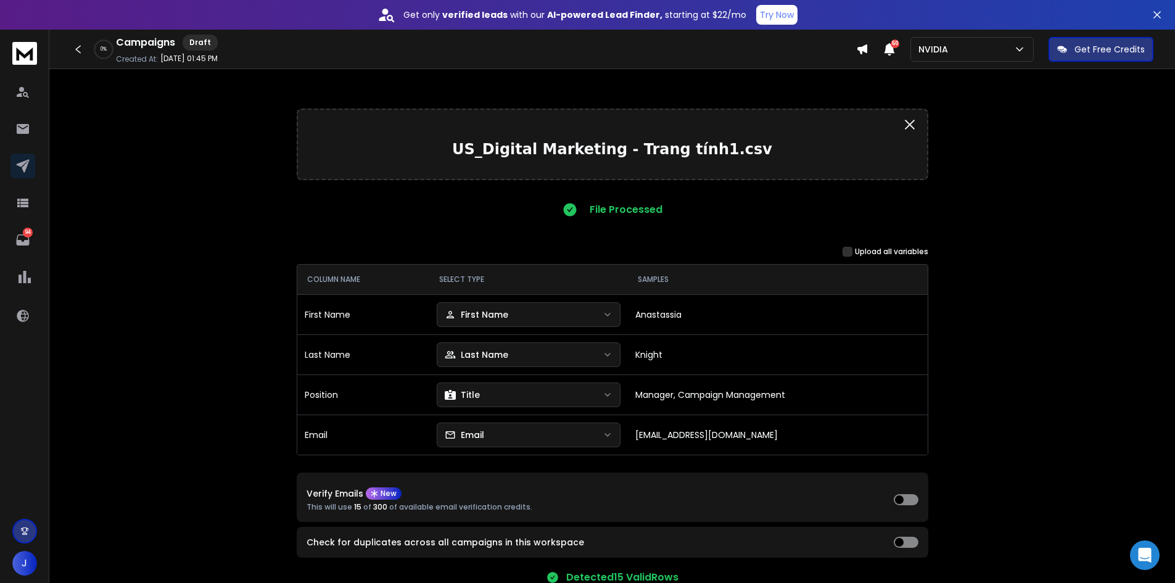
click at [911, 123] on icon at bounding box center [909, 124] width 15 height 15
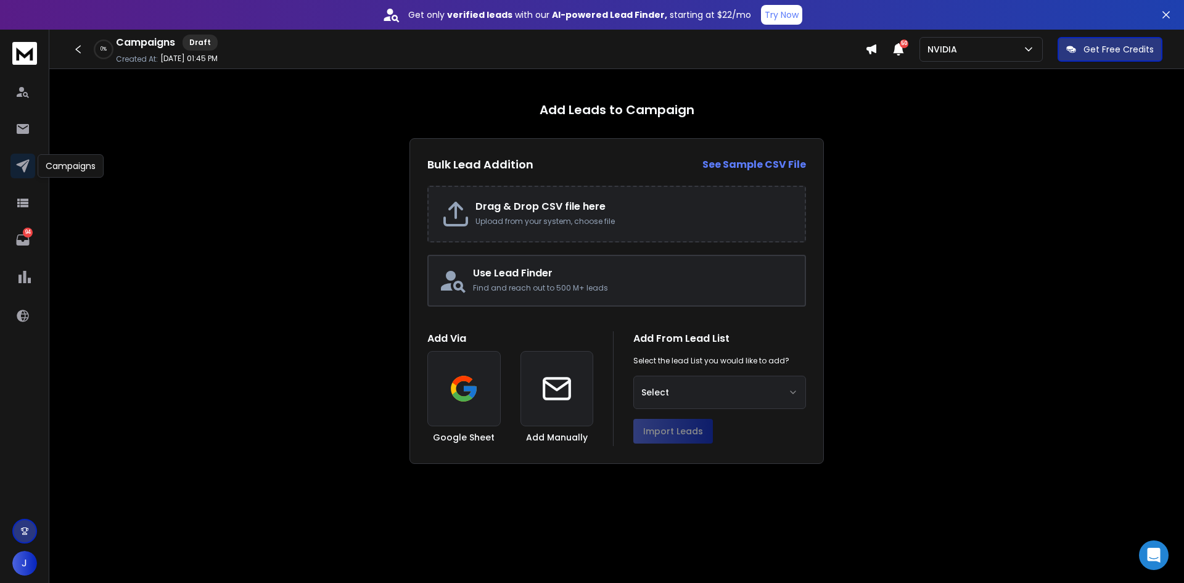
click at [31, 161] on link at bounding box center [22, 166] width 25 height 25
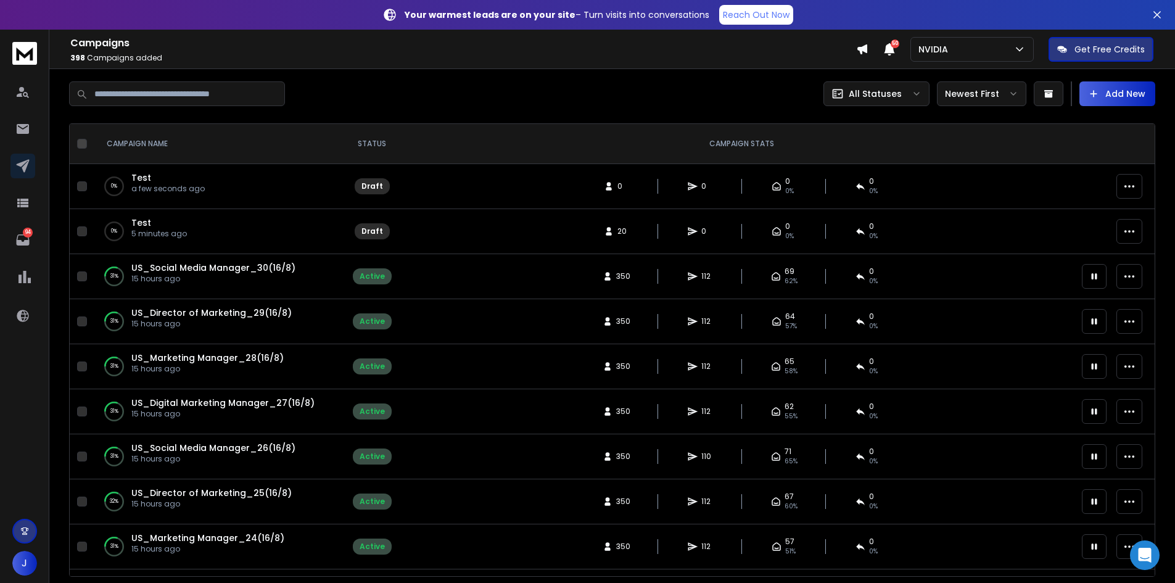
click at [1126, 183] on button "button" at bounding box center [1129, 186] width 26 height 25
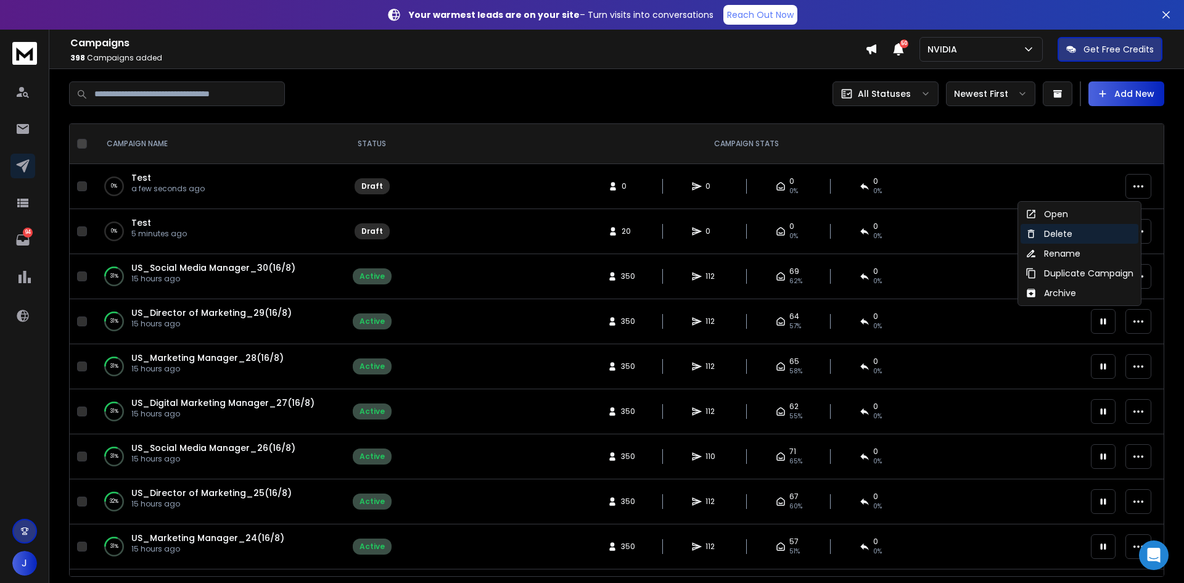
click at [1073, 241] on div "Delete" at bounding box center [1080, 234] width 118 height 20
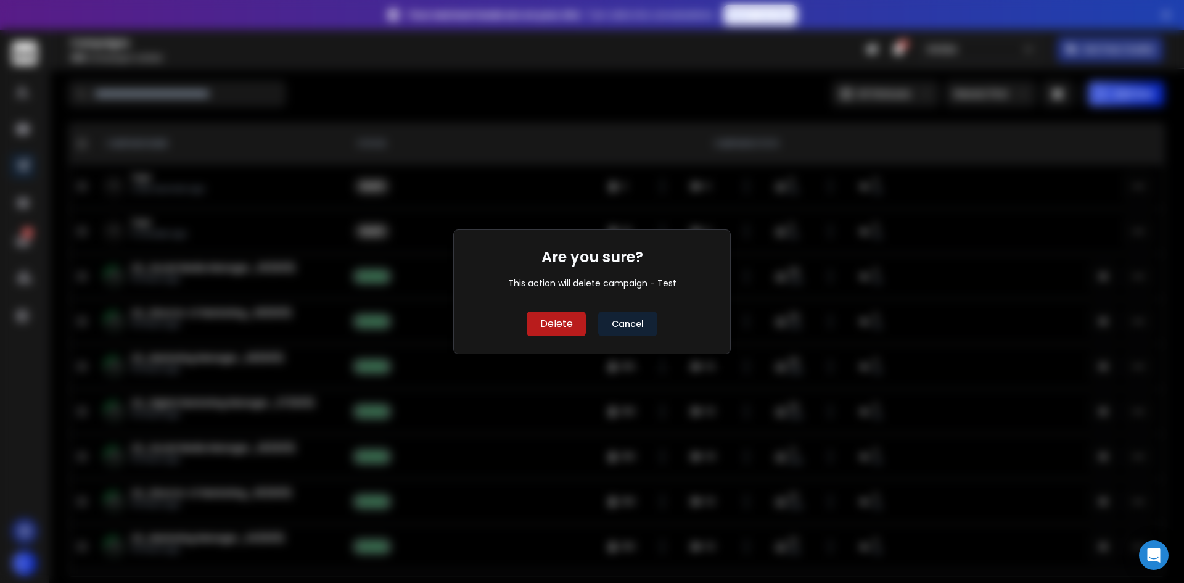
click at [536, 326] on button "Delete" at bounding box center [556, 323] width 59 height 25
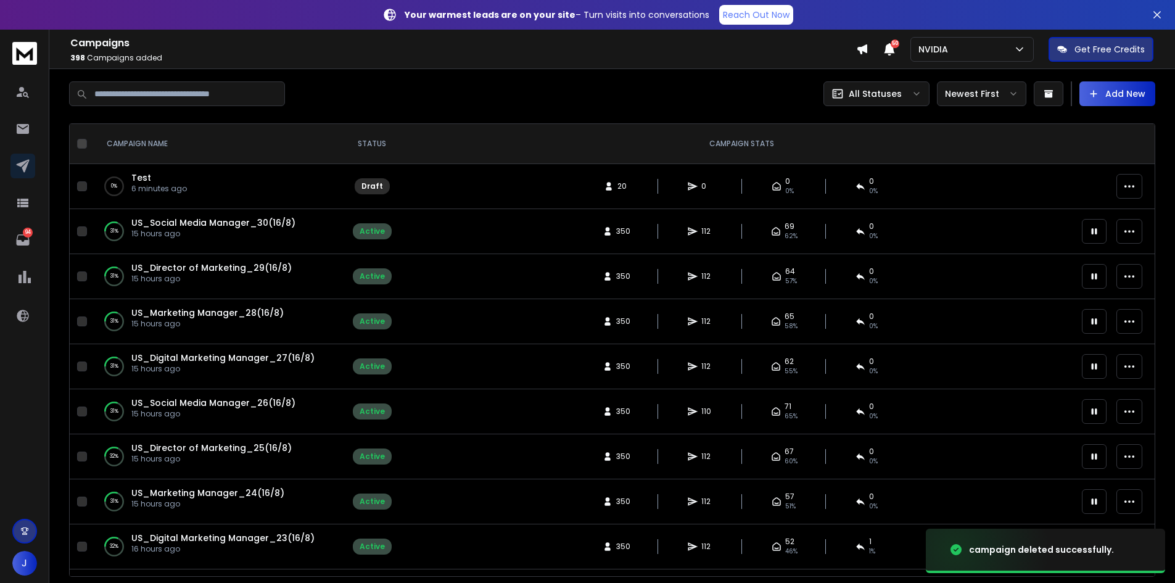
click at [1116, 183] on button "button" at bounding box center [1129, 186] width 26 height 25
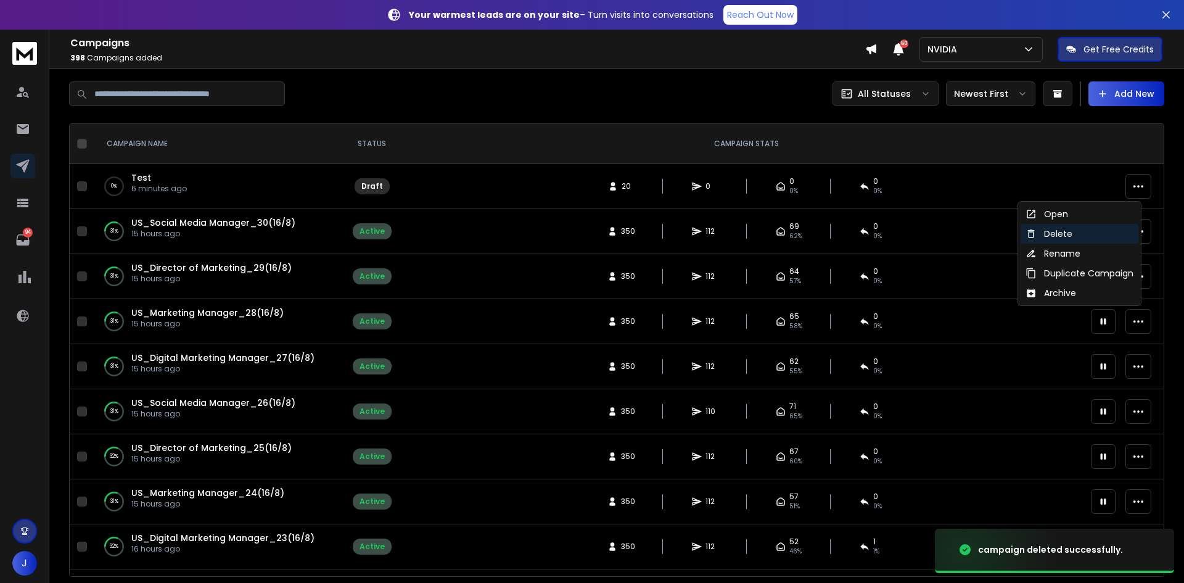
click at [1076, 232] on div "Delete" at bounding box center [1080, 234] width 118 height 20
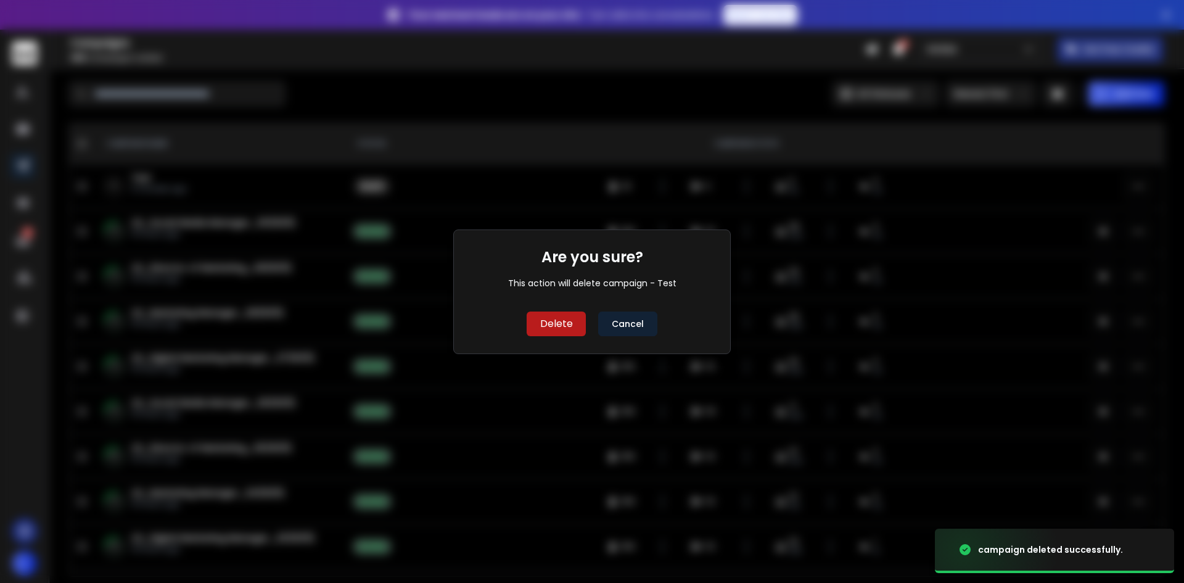
click at [559, 323] on button "Delete" at bounding box center [556, 323] width 59 height 25
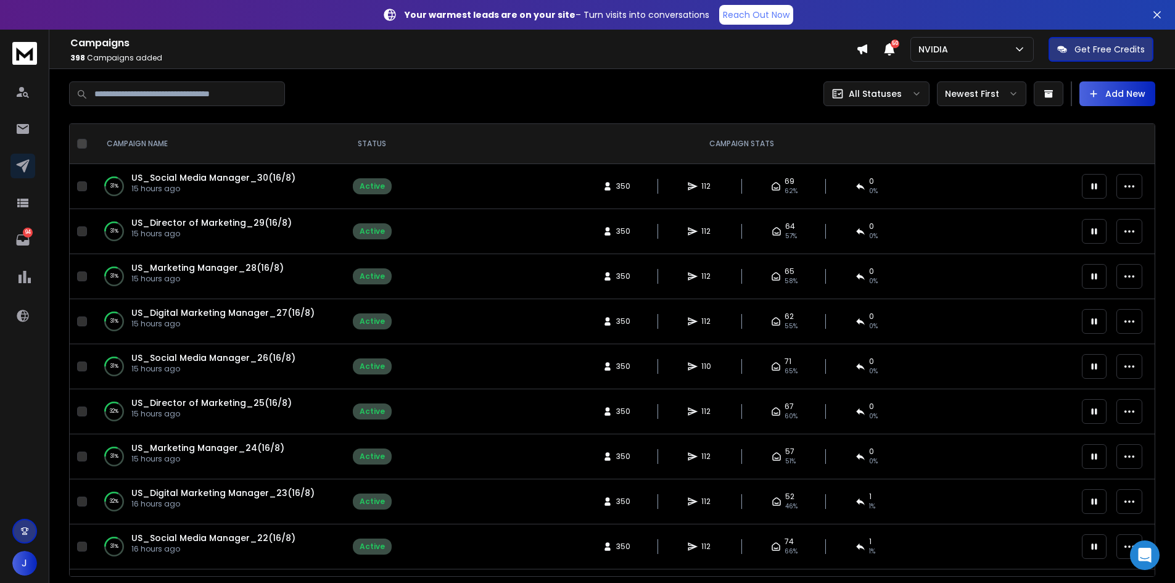
click at [445, 70] on div "Campaigns 398 Campaigns Added All Statuses Newest First Add New CAMPAIGN NAME S…" at bounding box center [611, 329] width 1125 height 520
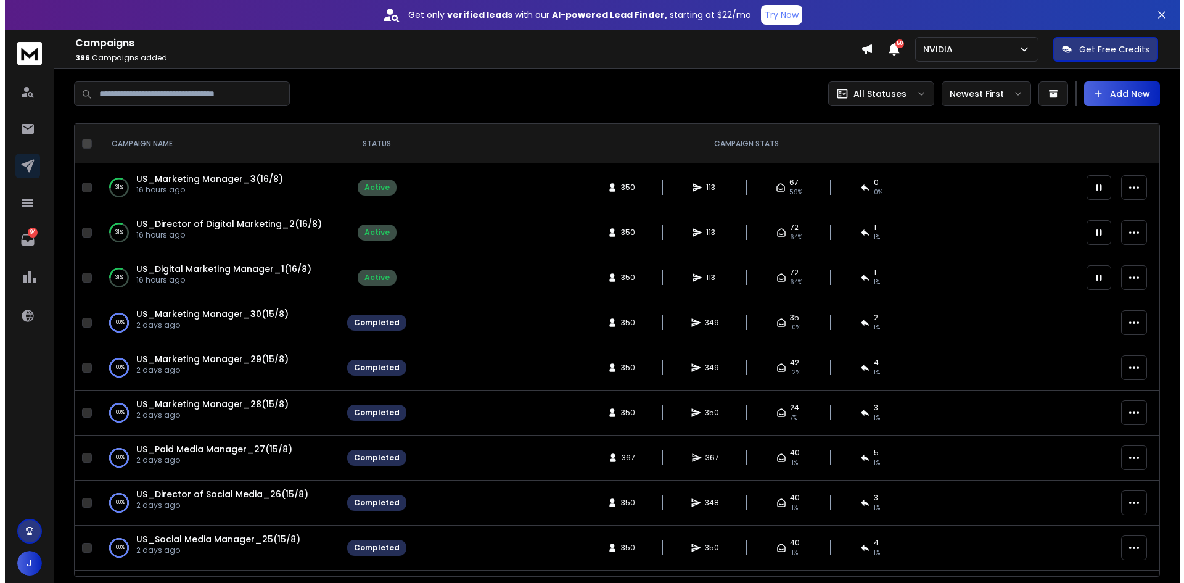
scroll to position [1233, 0]
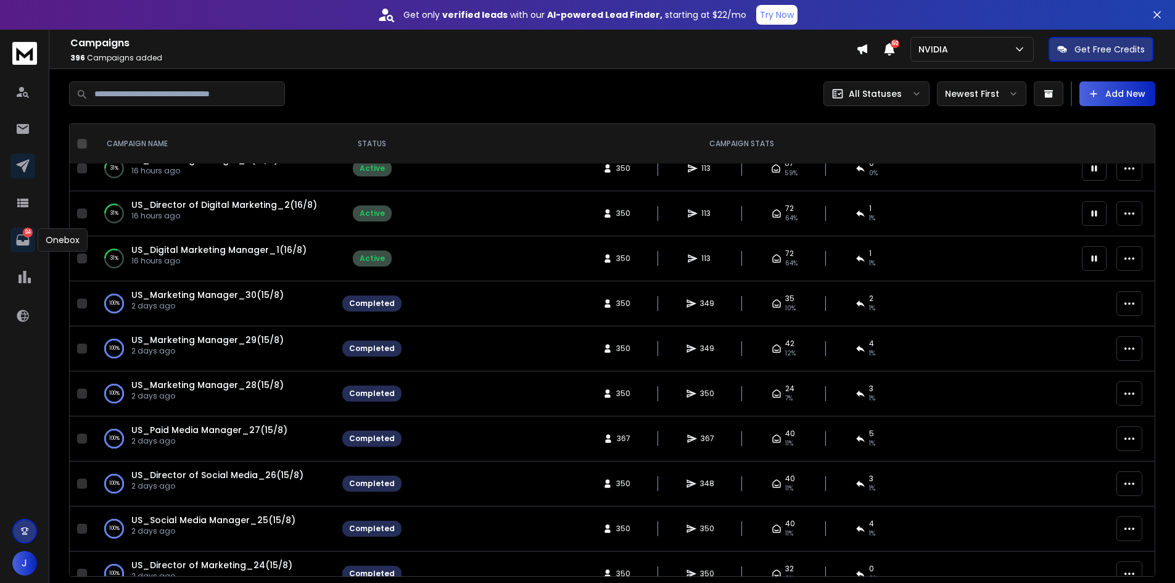
click at [20, 238] on icon at bounding box center [22, 239] width 15 height 15
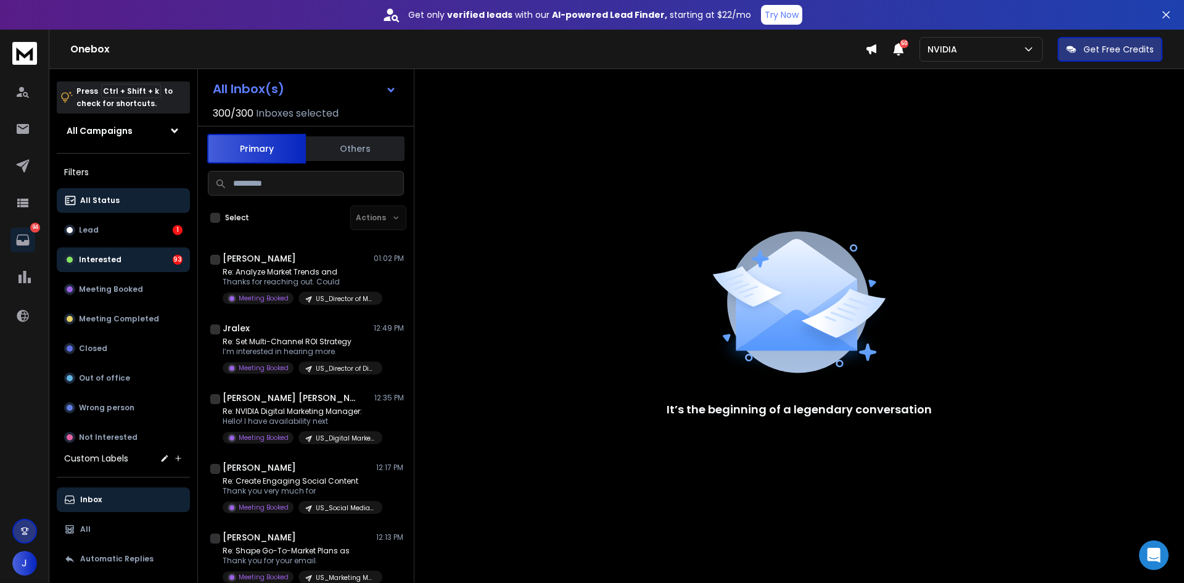
click at [134, 269] on button "Interested 93" at bounding box center [123, 259] width 133 height 25
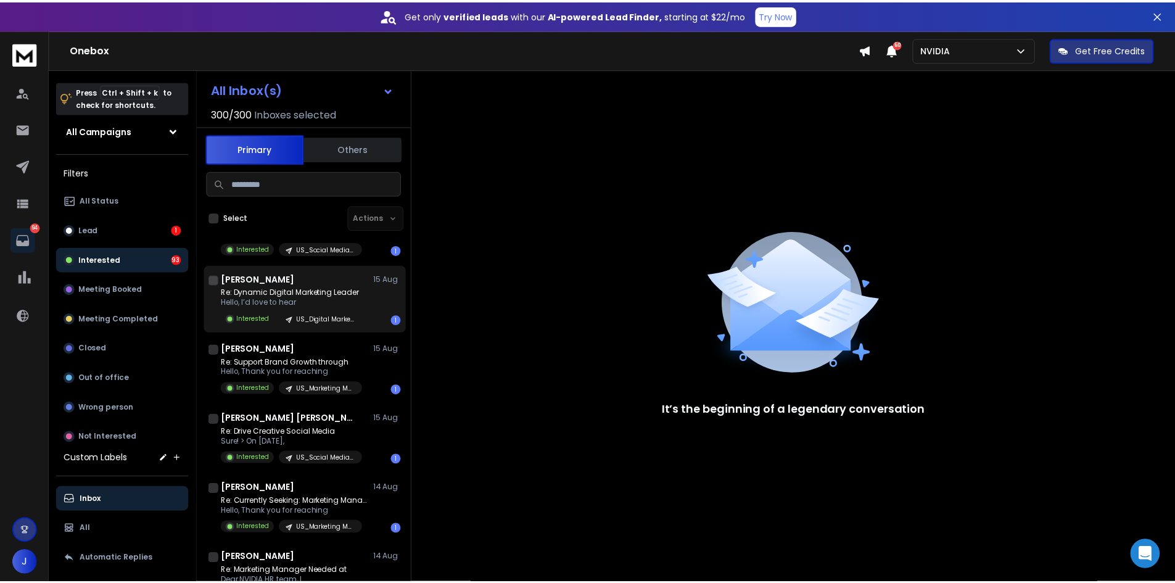
scroll to position [3196, 0]
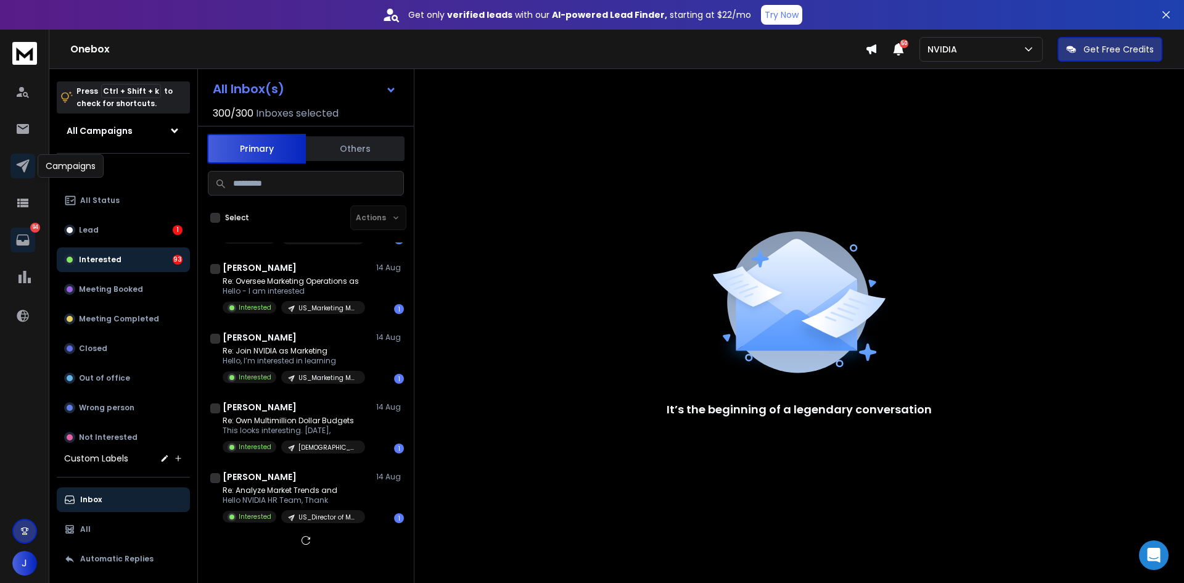
click at [24, 163] on icon at bounding box center [22, 165] width 13 height 13
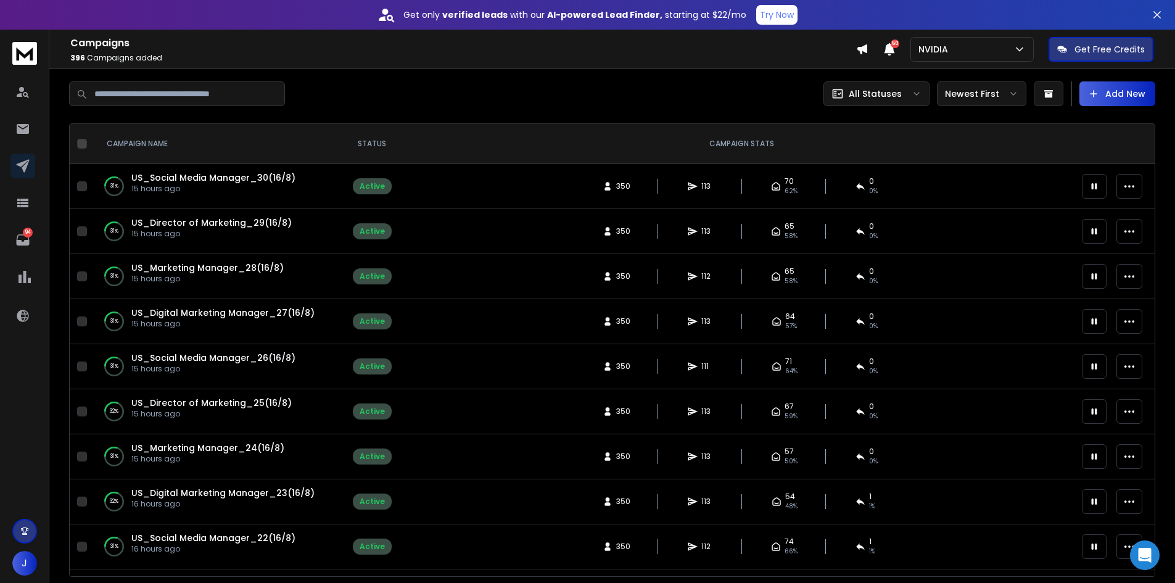
click at [437, 106] on div "Campaigns 396 Campaigns Added All Statuses Newest First Add New CAMPAIGN NAME S…" at bounding box center [612, 328] width 1086 height 495
click at [428, 112] on div "Campaigns 396 Campaigns Added All Statuses Newest First Add New CAMPAIGN NAME S…" at bounding box center [612, 328] width 1086 height 495
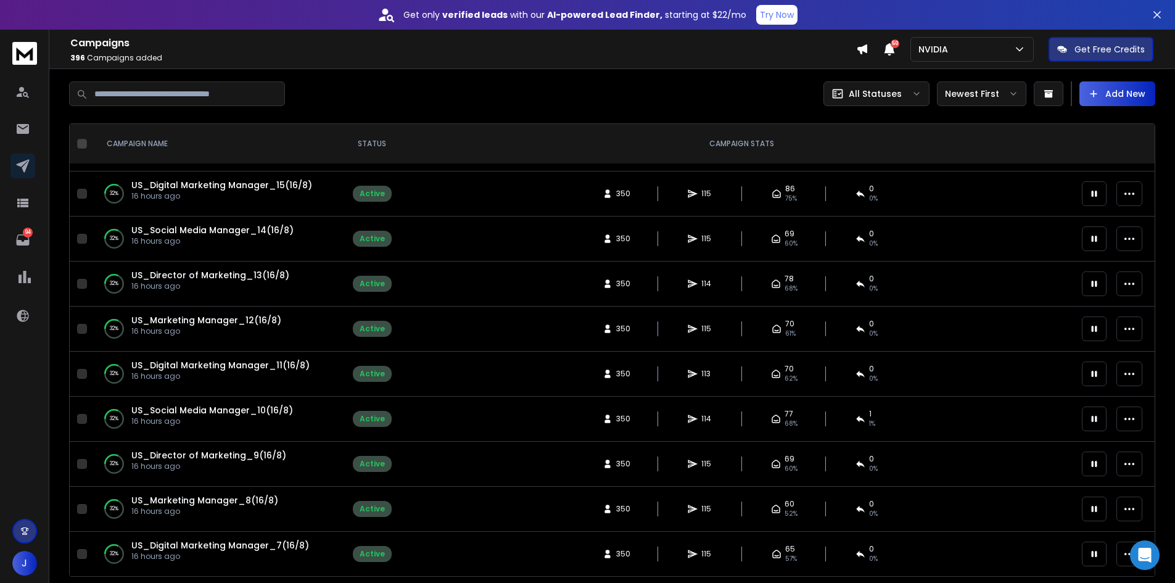
scroll to position [740, 0]
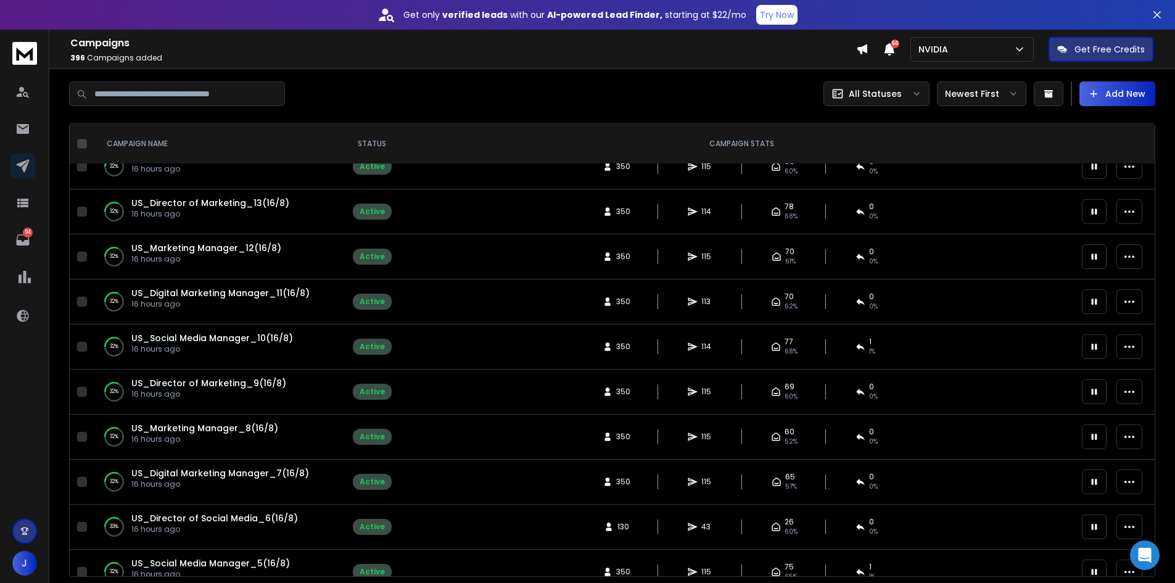
click at [244, 344] on p "16 hours ago" at bounding box center [212, 349] width 162 height 10
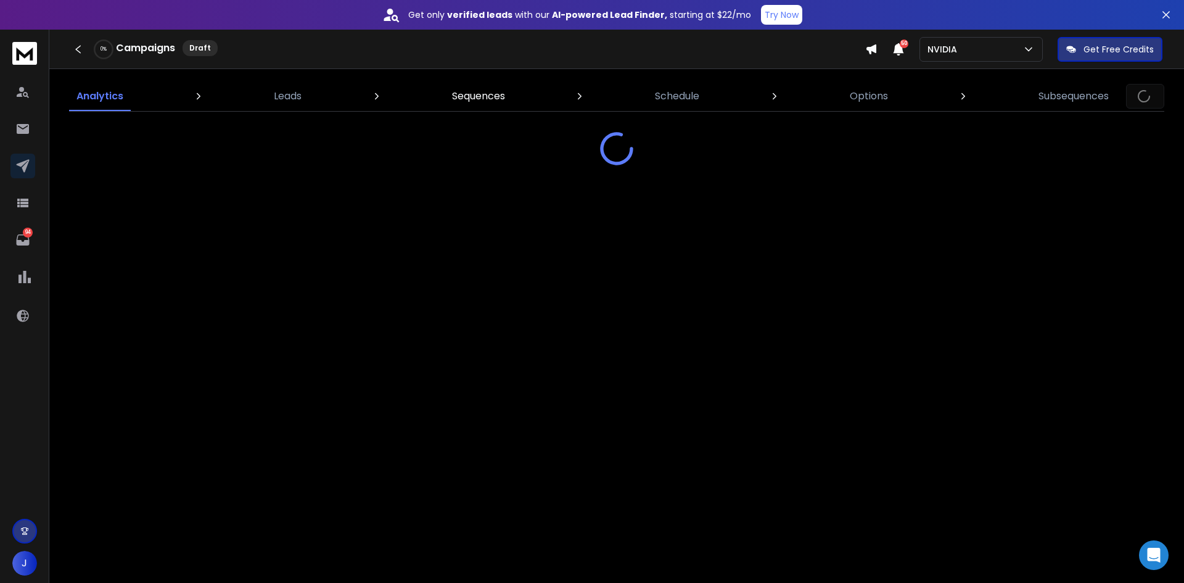
click at [482, 99] on p "Sequences" at bounding box center [478, 96] width 53 height 15
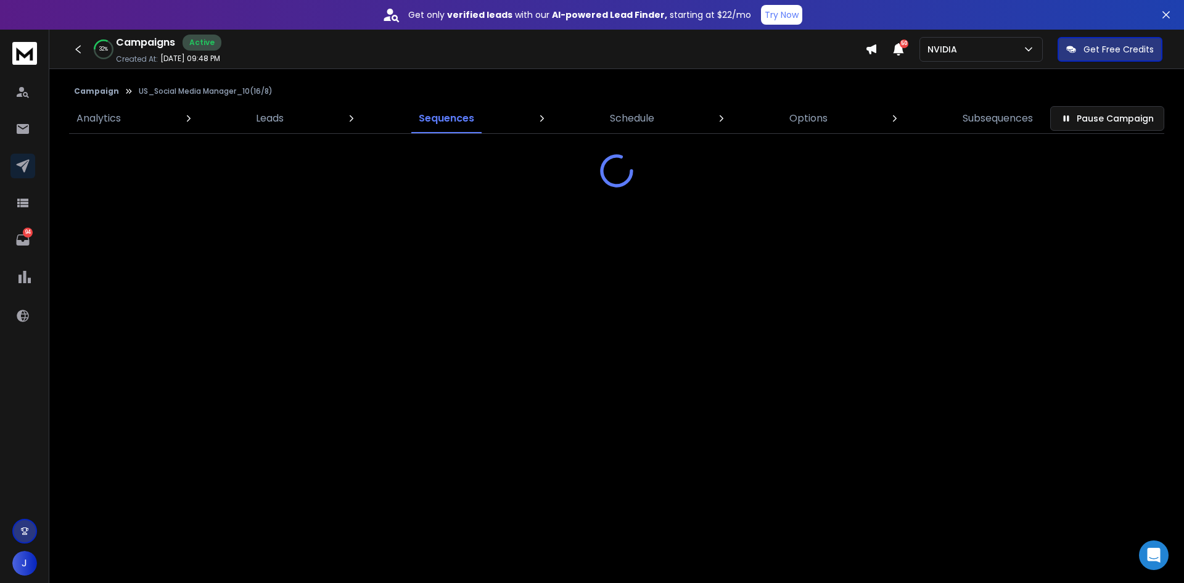
click at [455, 114] on p "Sequences" at bounding box center [447, 118] width 56 height 15
